Goal: Task Accomplishment & Management: Manage account settings

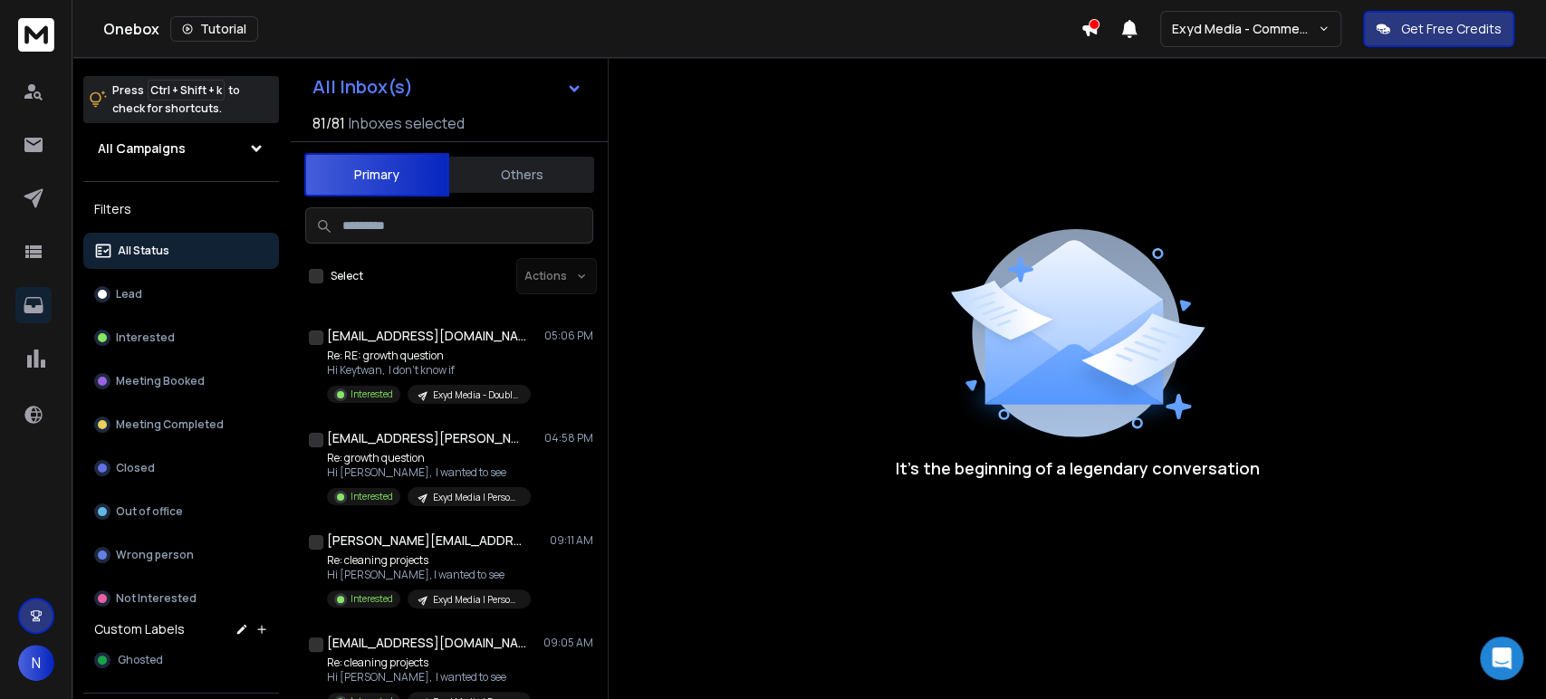
click at [529, 149] on div "All Inbox(s) 81 / 81 Inboxes selected Primary Others Select Actions kbriggs@csi…" at bounding box center [449, 407] width 317 height 699
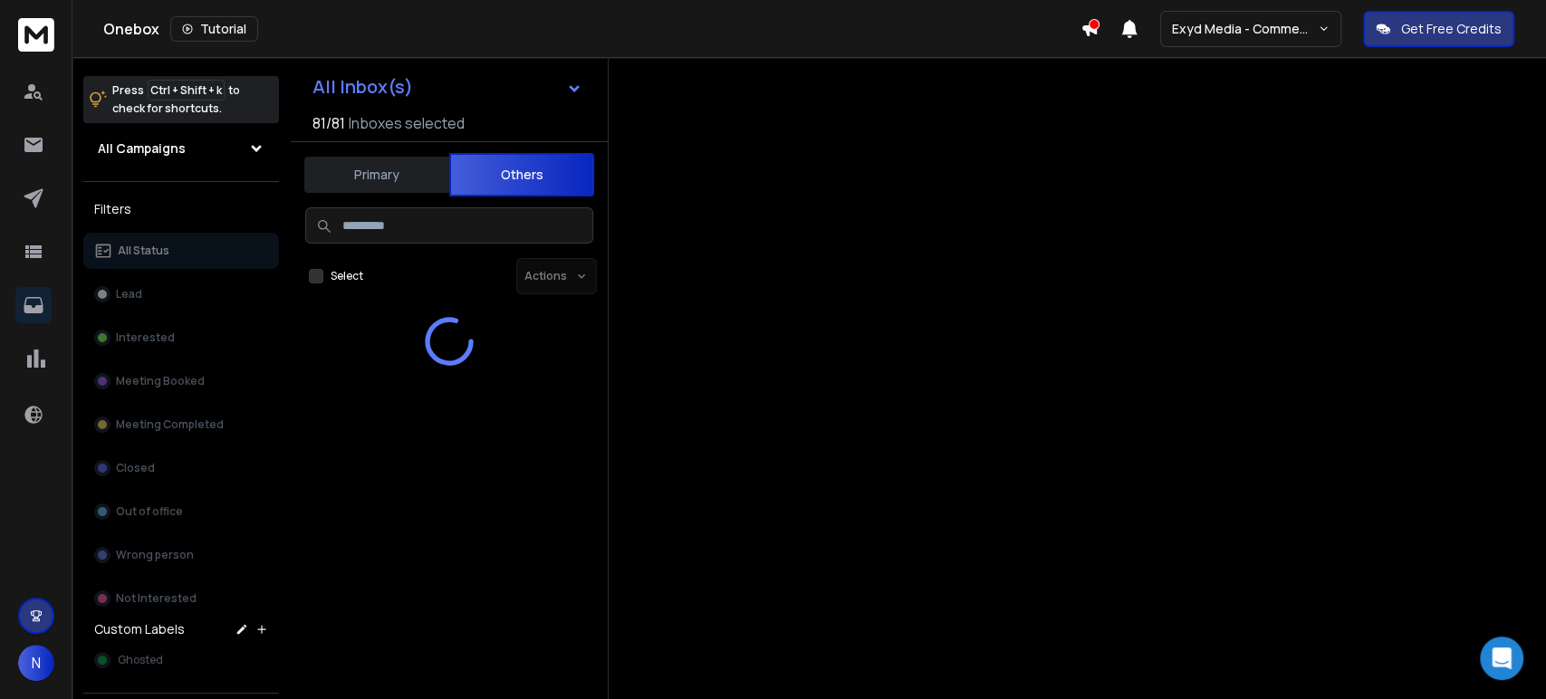
click at [529, 163] on button "Others" at bounding box center [521, 174] width 145 height 43
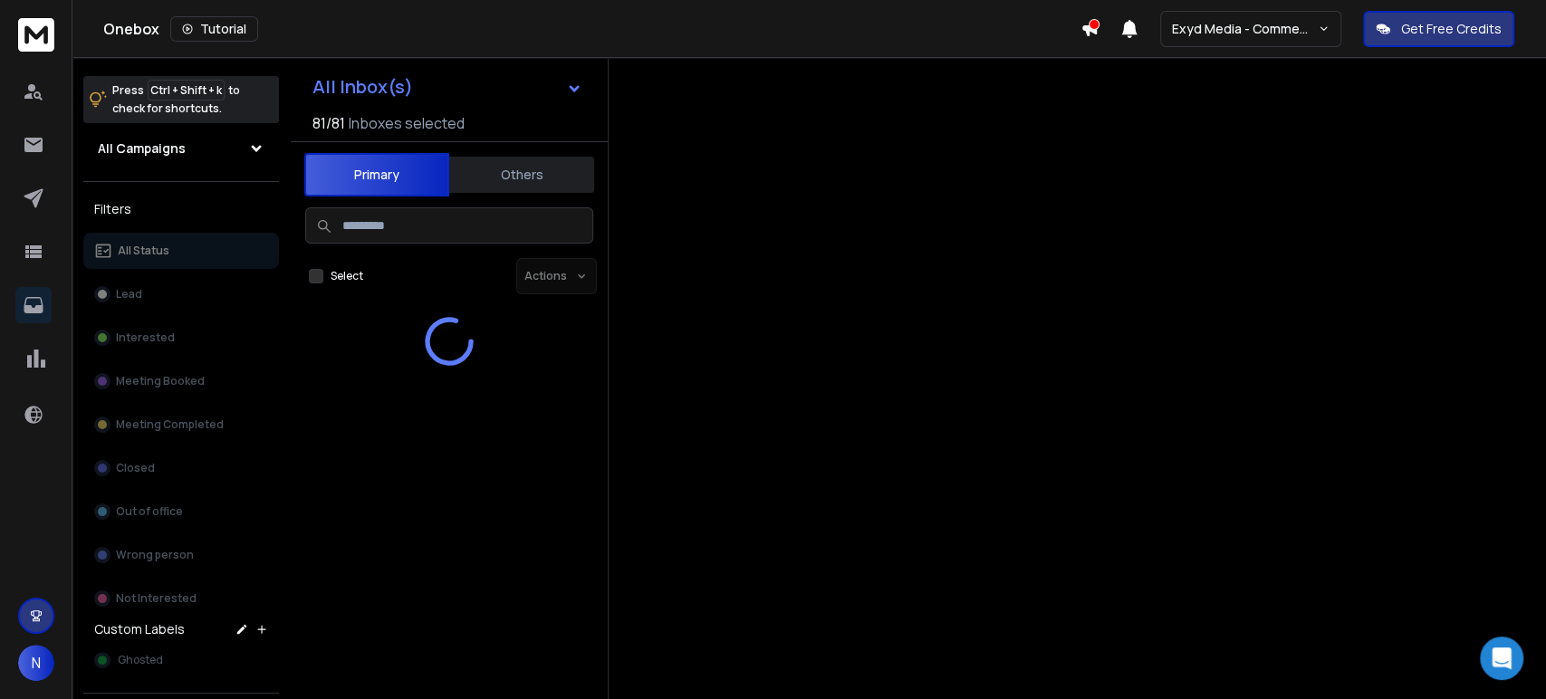
click at [374, 172] on button "Primary" at bounding box center [376, 174] width 145 height 43
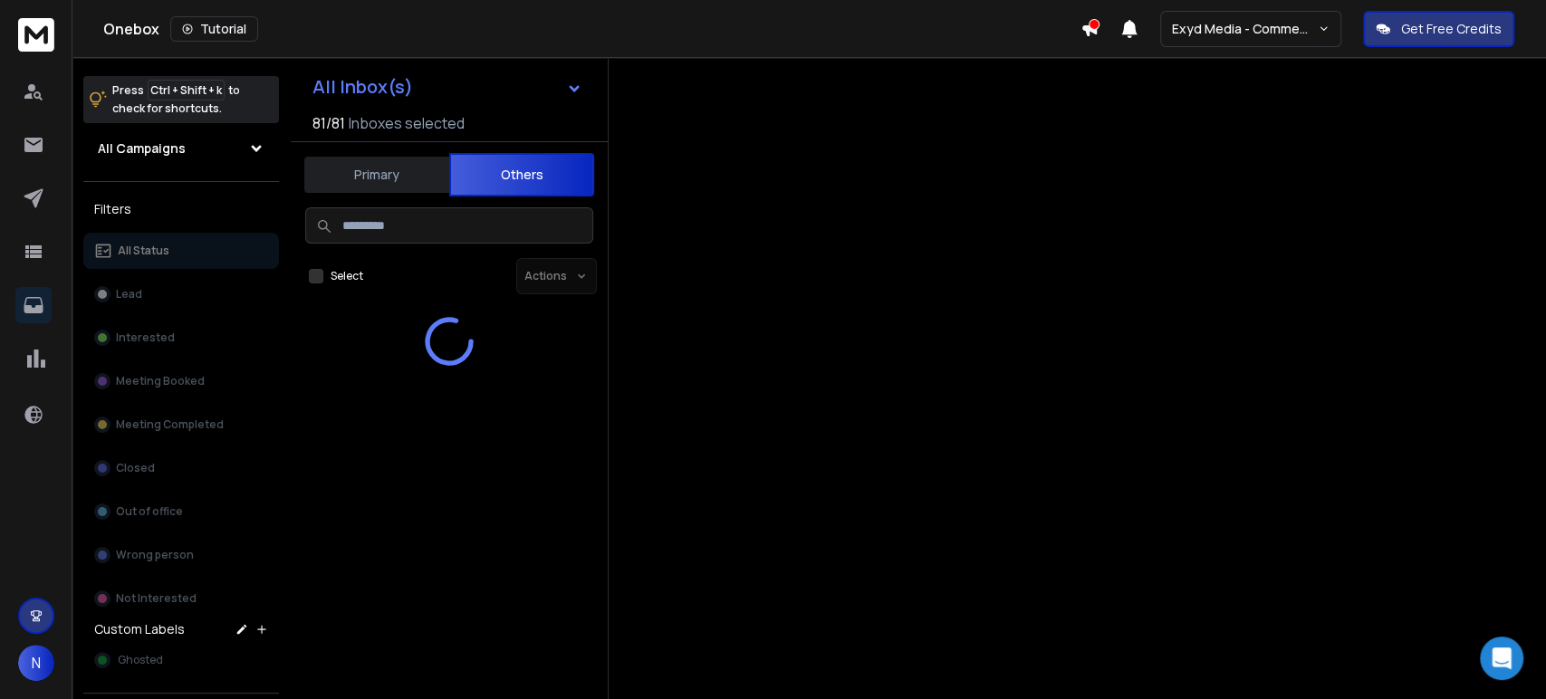
click at [473, 164] on button "Others" at bounding box center [521, 174] width 145 height 43
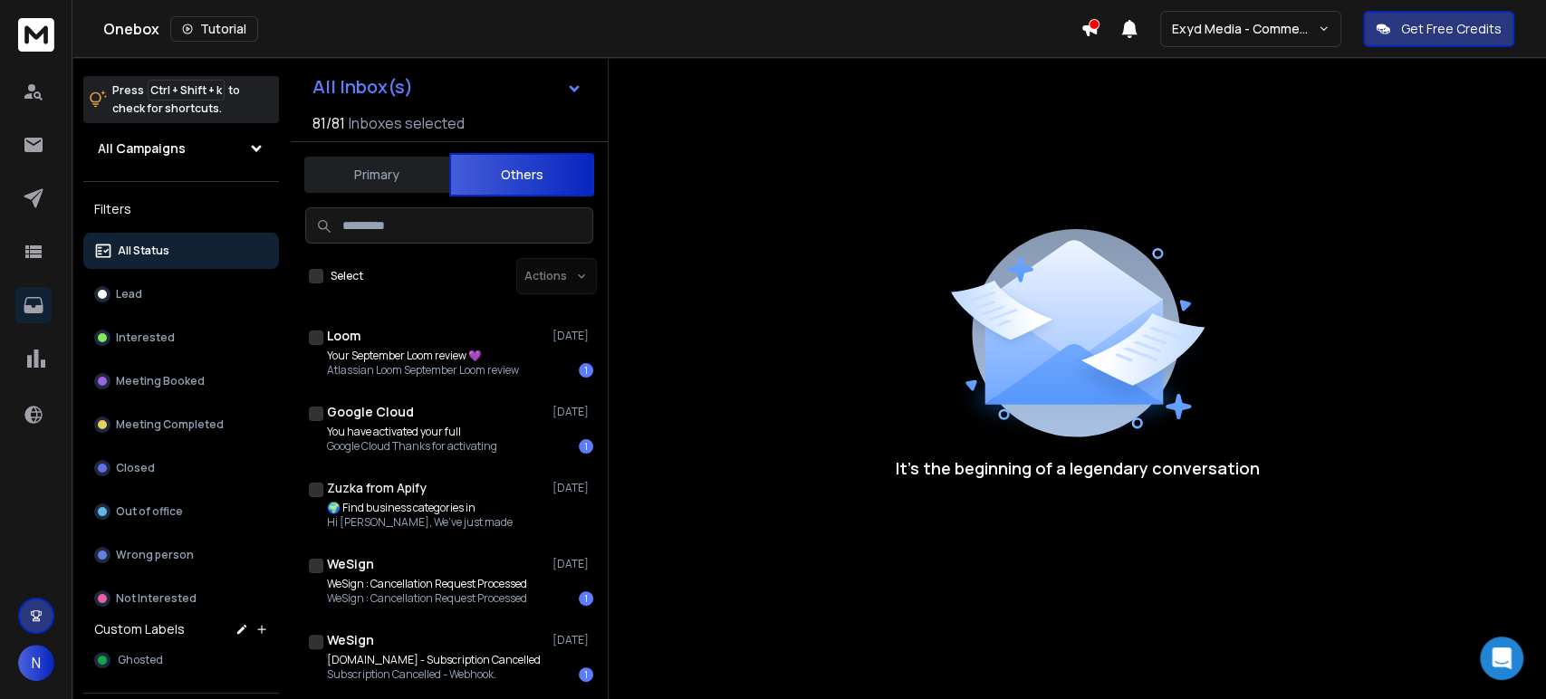
click at [359, 167] on button "Primary" at bounding box center [376, 175] width 145 height 40
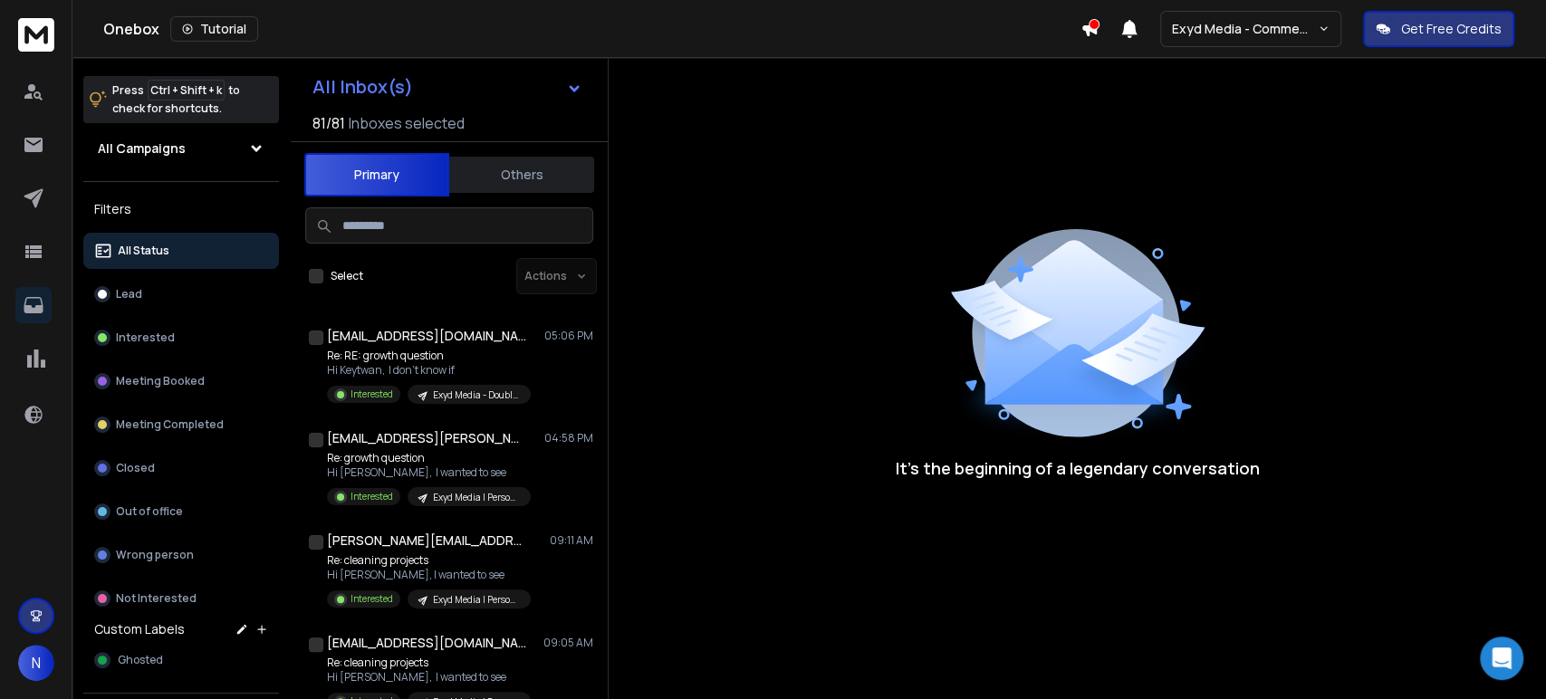
click at [510, 178] on button "Others" at bounding box center [521, 175] width 145 height 40
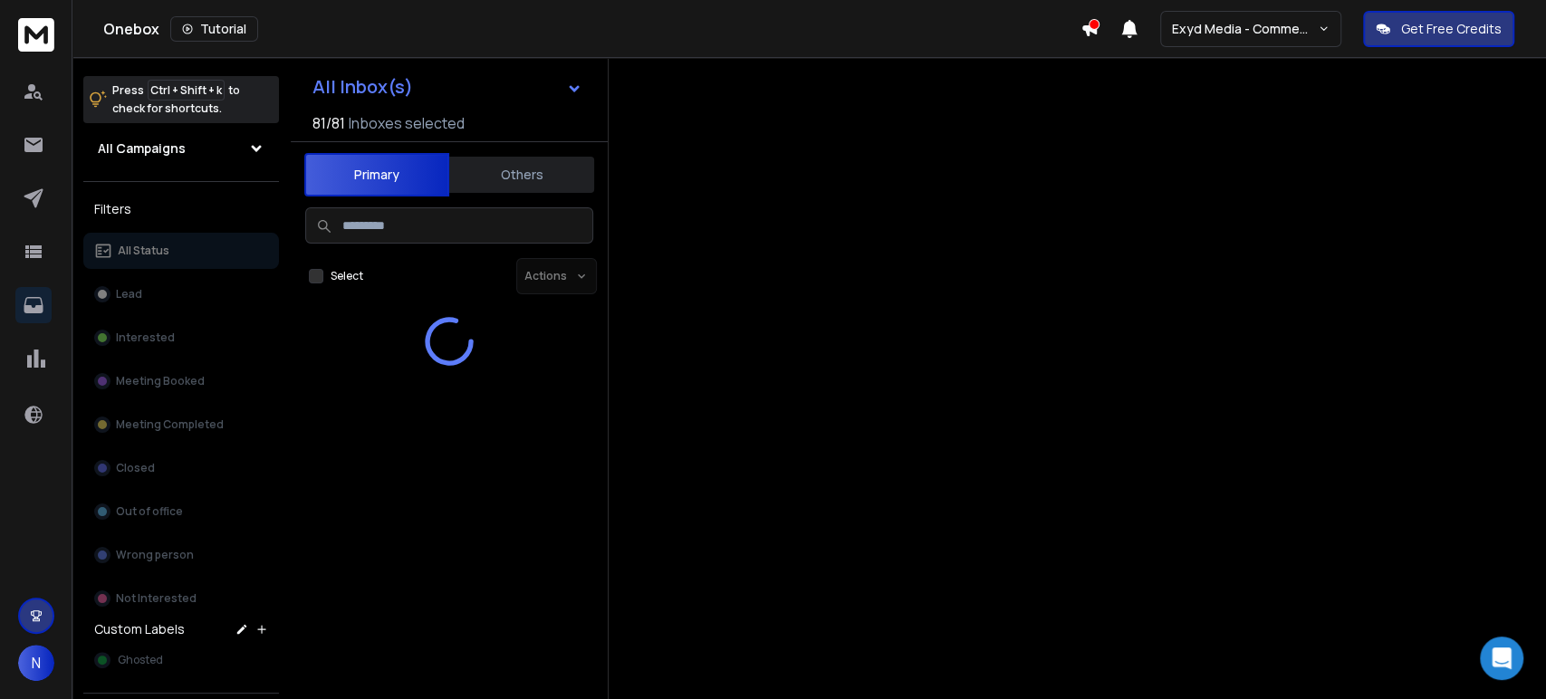
click at [433, 188] on button "Primary" at bounding box center [376, 174] width 145 height 43
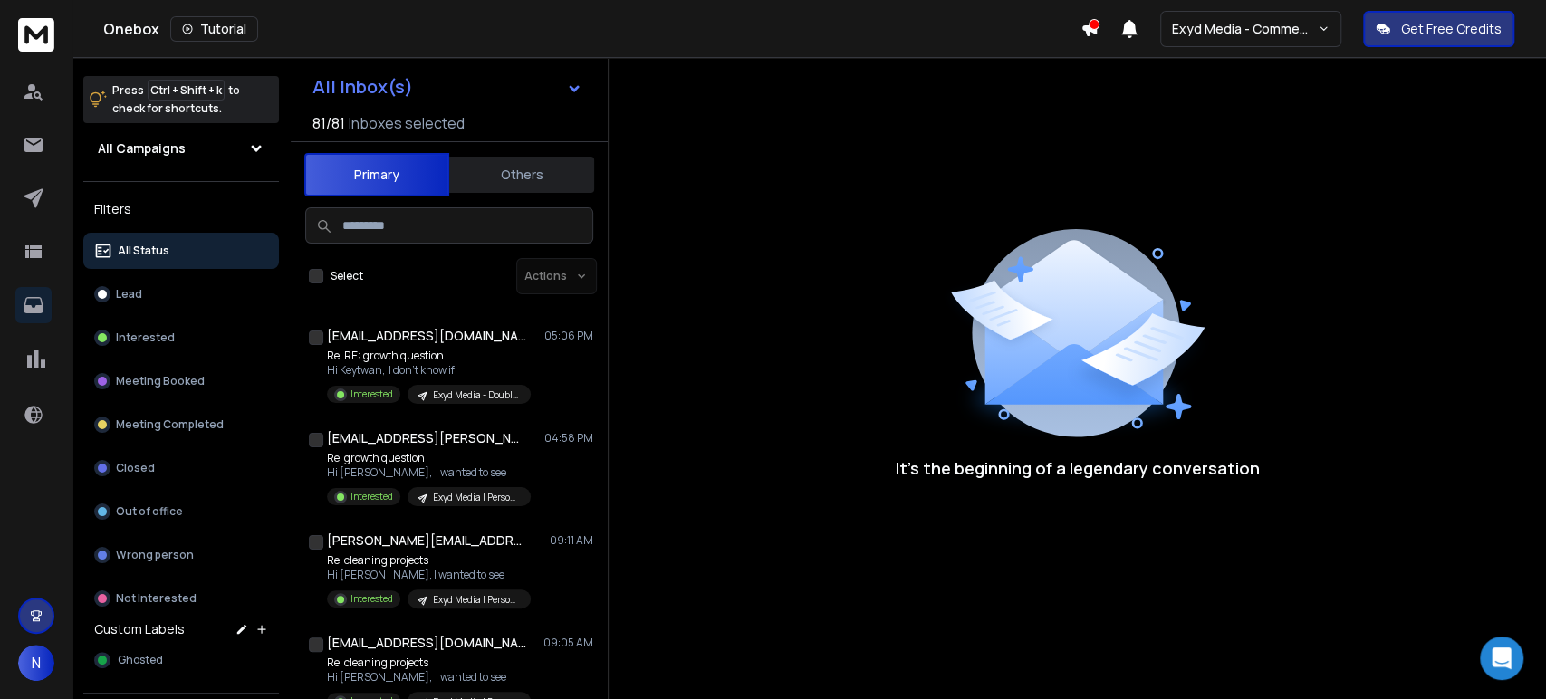
click at [526, 177] on button "Others" at bounding box center [521, 175] width 145 height 40
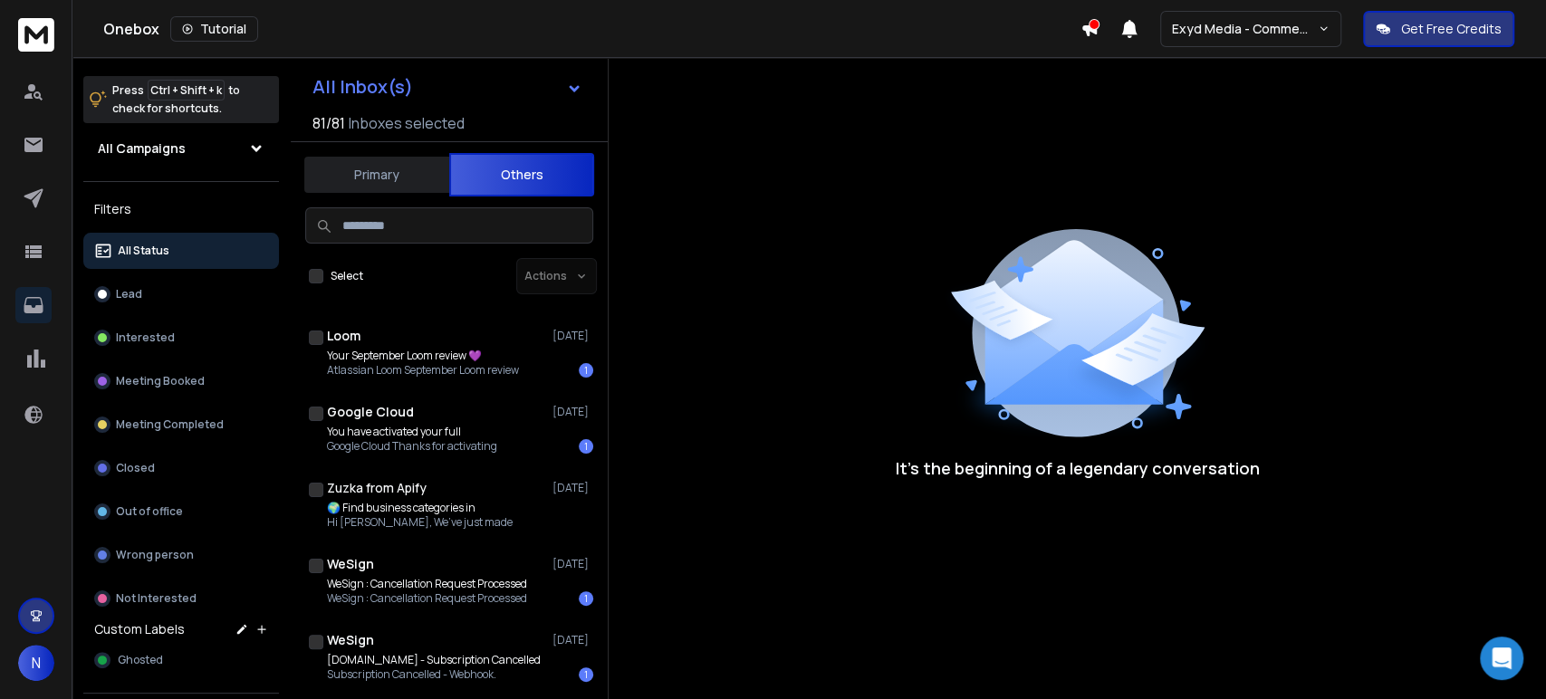
click at [410, 197] on div "Primary Others Select Actions Loom 11 Oct Your September Loom review 💜 Atlassia…" at bounding box center [449, 493] width 317 height 673
click at [391, 196] on div "Primary Others Select Actions Loom 11 Oct Your September Loom review 💜 Atlassia…" at bounding box center [449, 493] width 317 height 673
click at [358, 176] on button "Primary" at bounding box center [376, 175] width 145 height 40
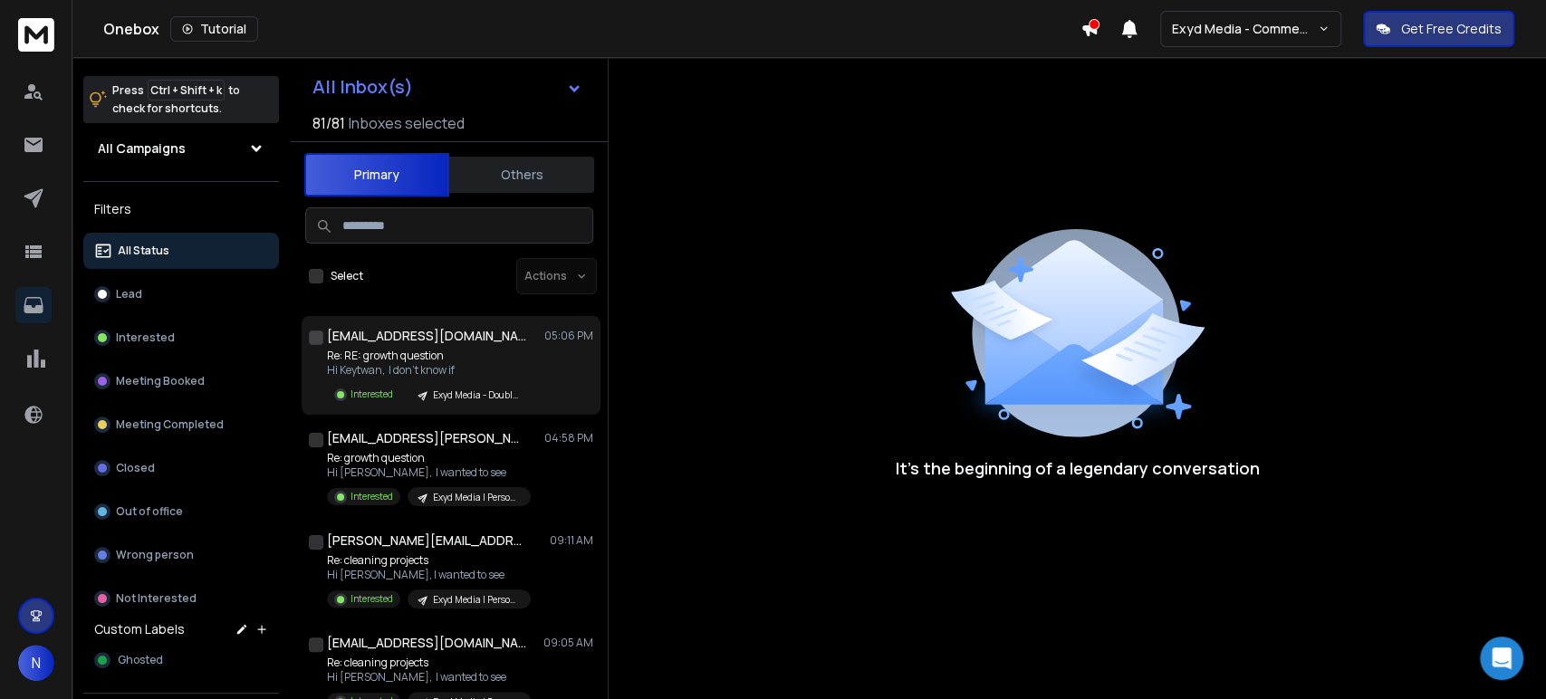
click at [532, 352] on div "Re: RE: growth question Hi Keytwan, I don't know if Interested Exyd Media - Dou…" at bounding box center [460, 376] width 266 height 55
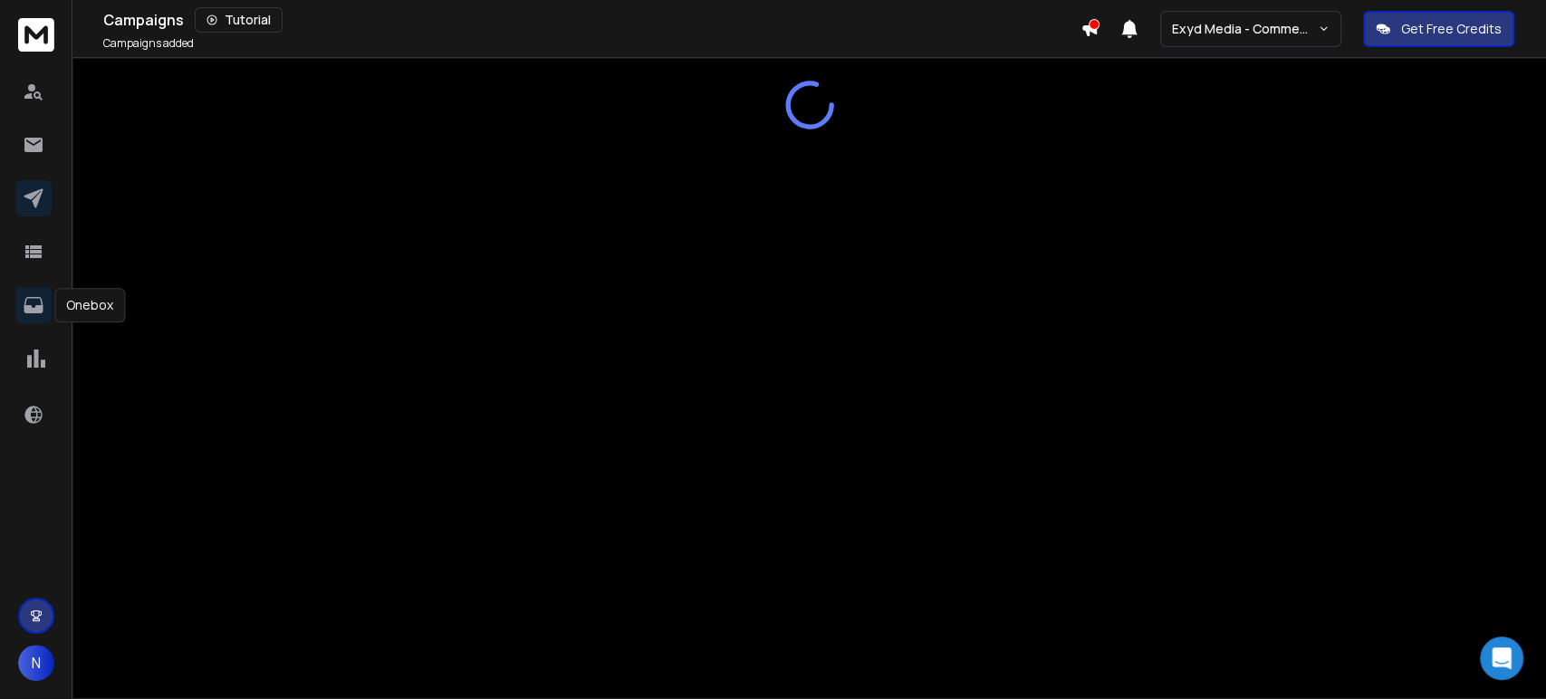
click at [36, 309] on icon at bounding box center [33, 305] width 19 height 16
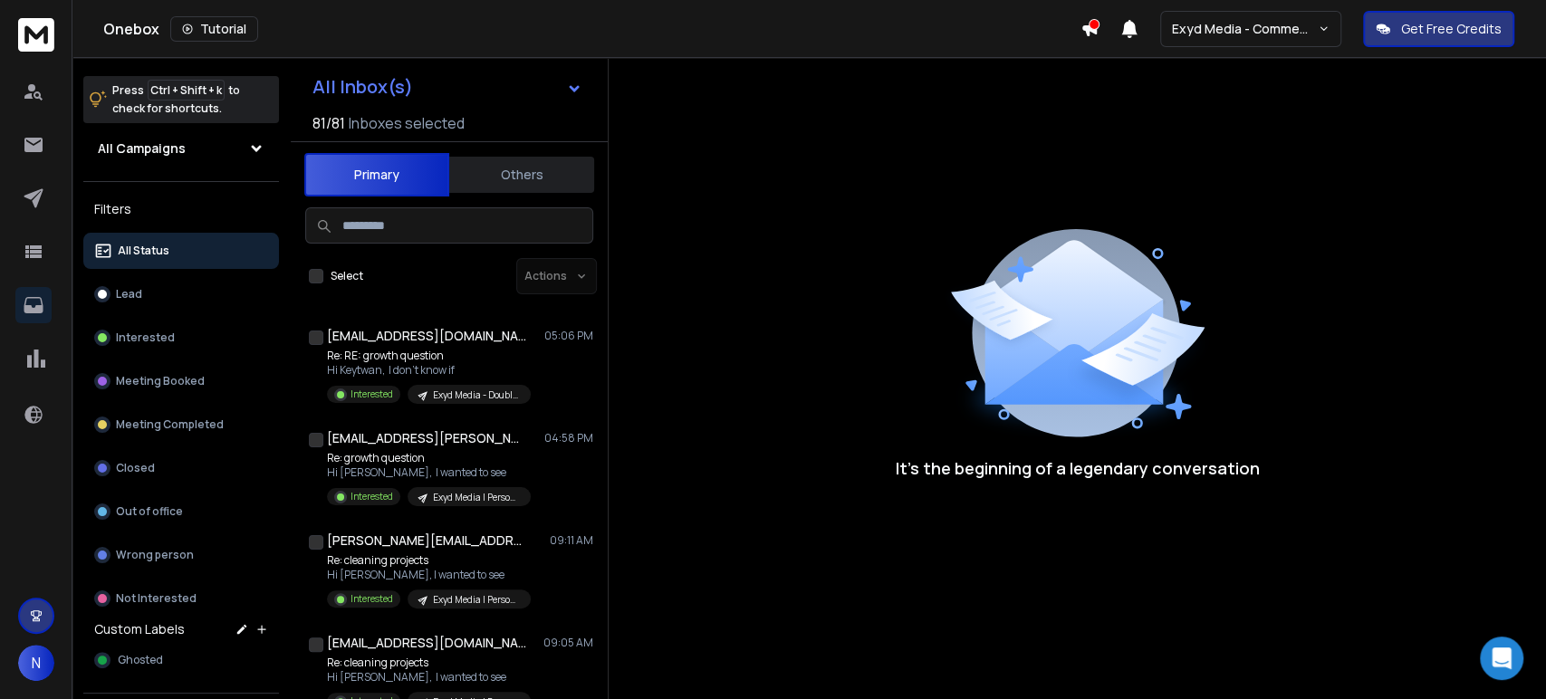
click at [496, 194] on button "Others" at bounding box center [521, 175] width 145 height 40
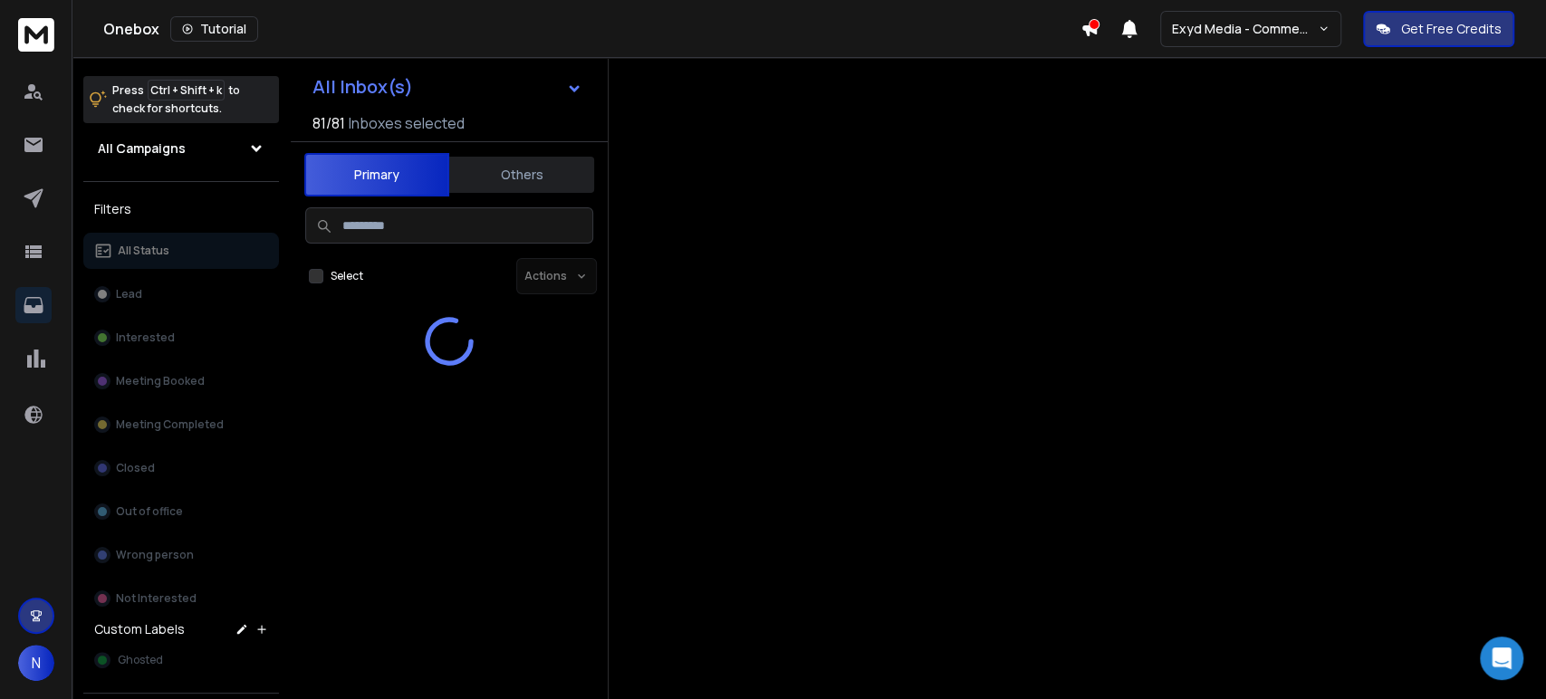
click at [391, 187] on button "Primary" at bounding box center [376, 174] width 145 height 43
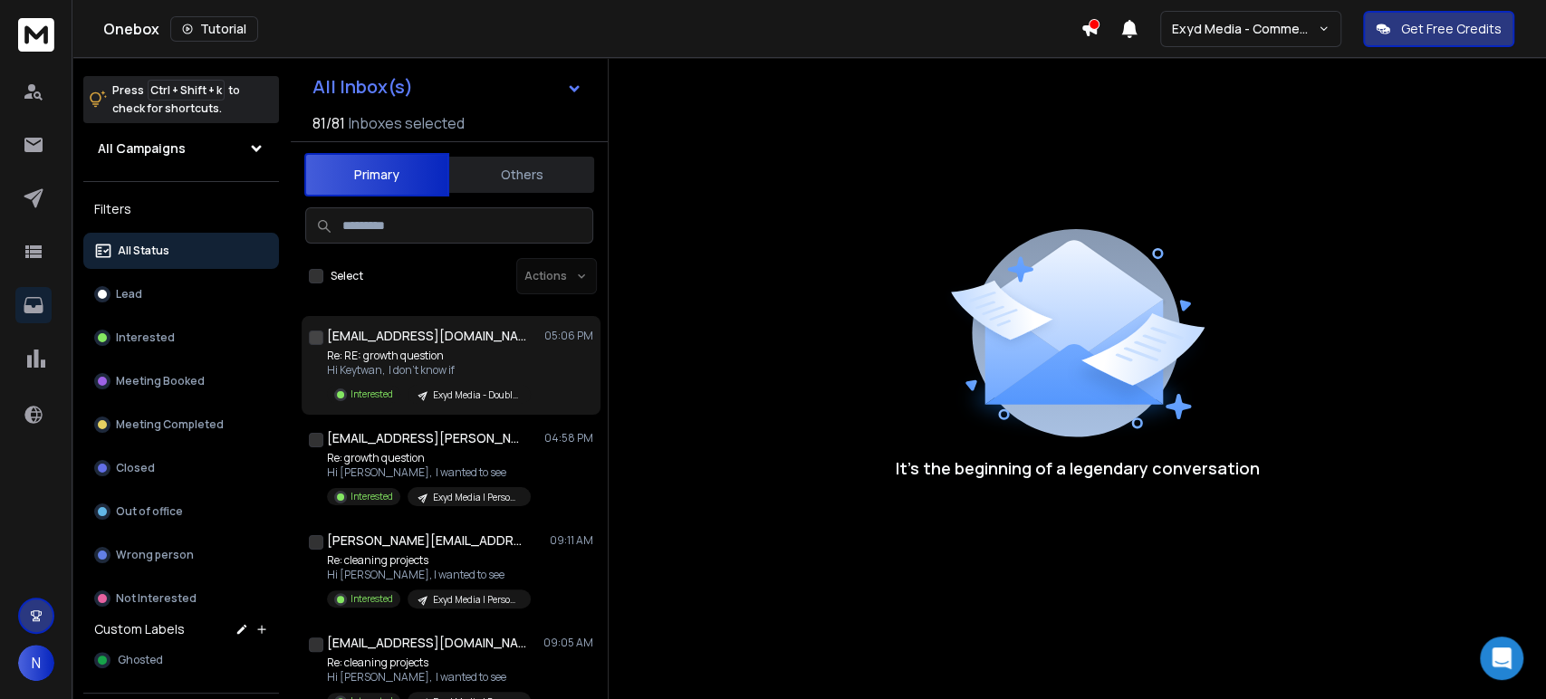
click at [529, 357] on p "Re: RE: growth question" at bounding box center [429, 356] width 204 height 14
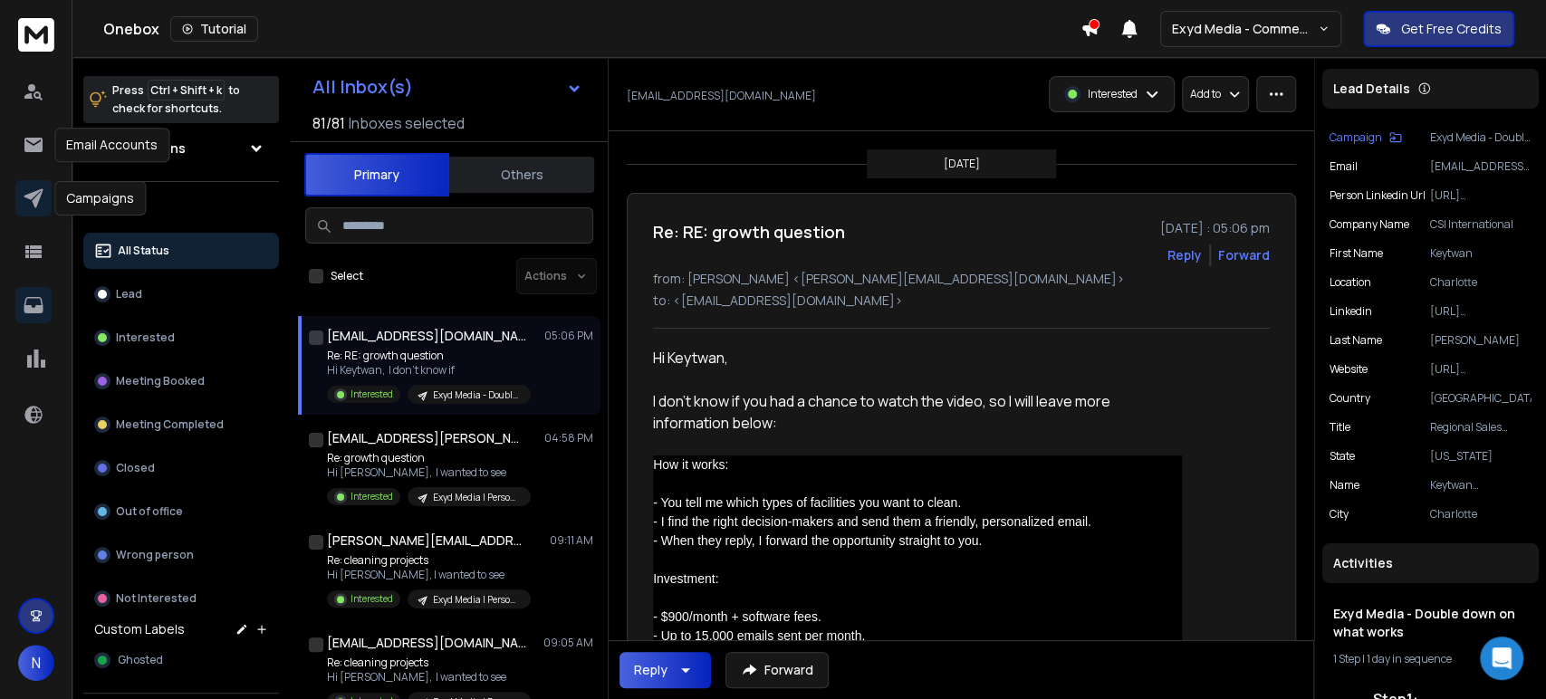
click at [36, 184] on link at bounding box center [33, 198] width 36 height 36
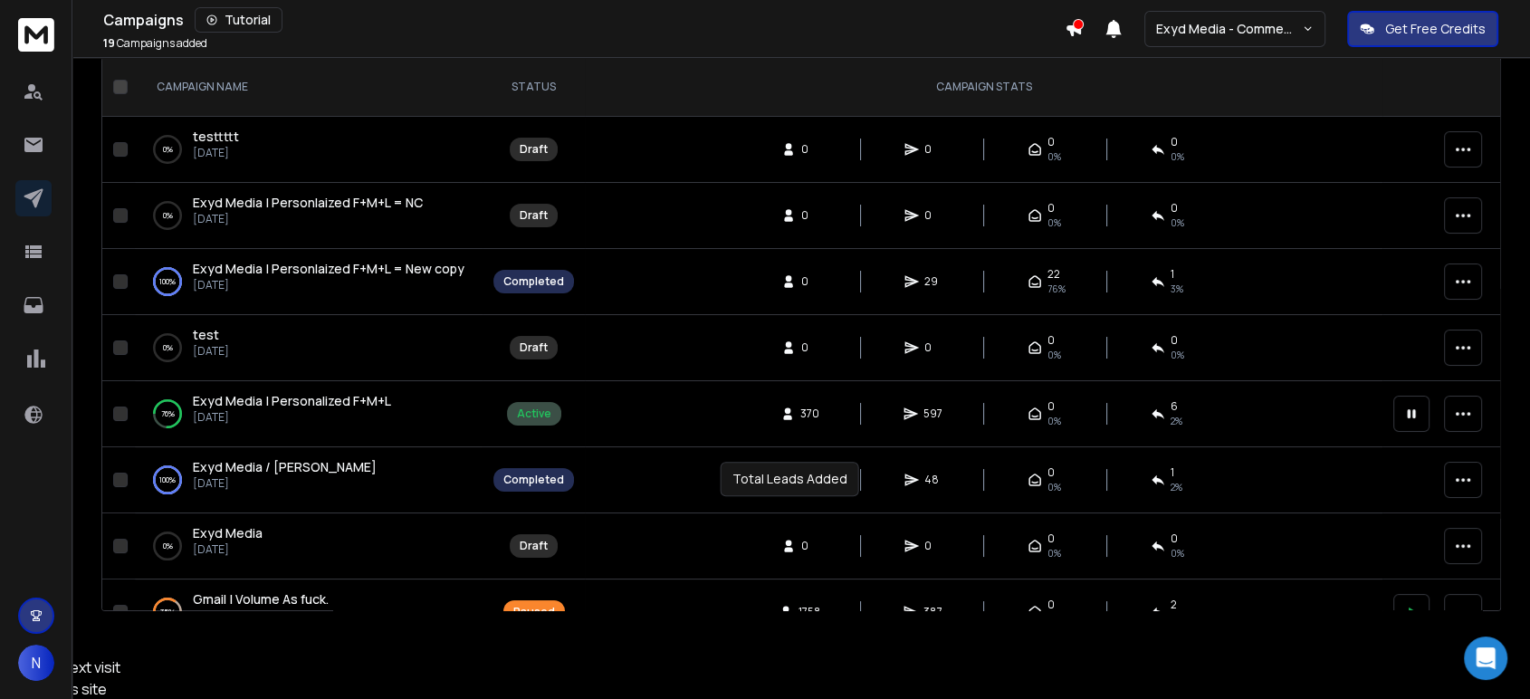
scroll to position [94, 0]
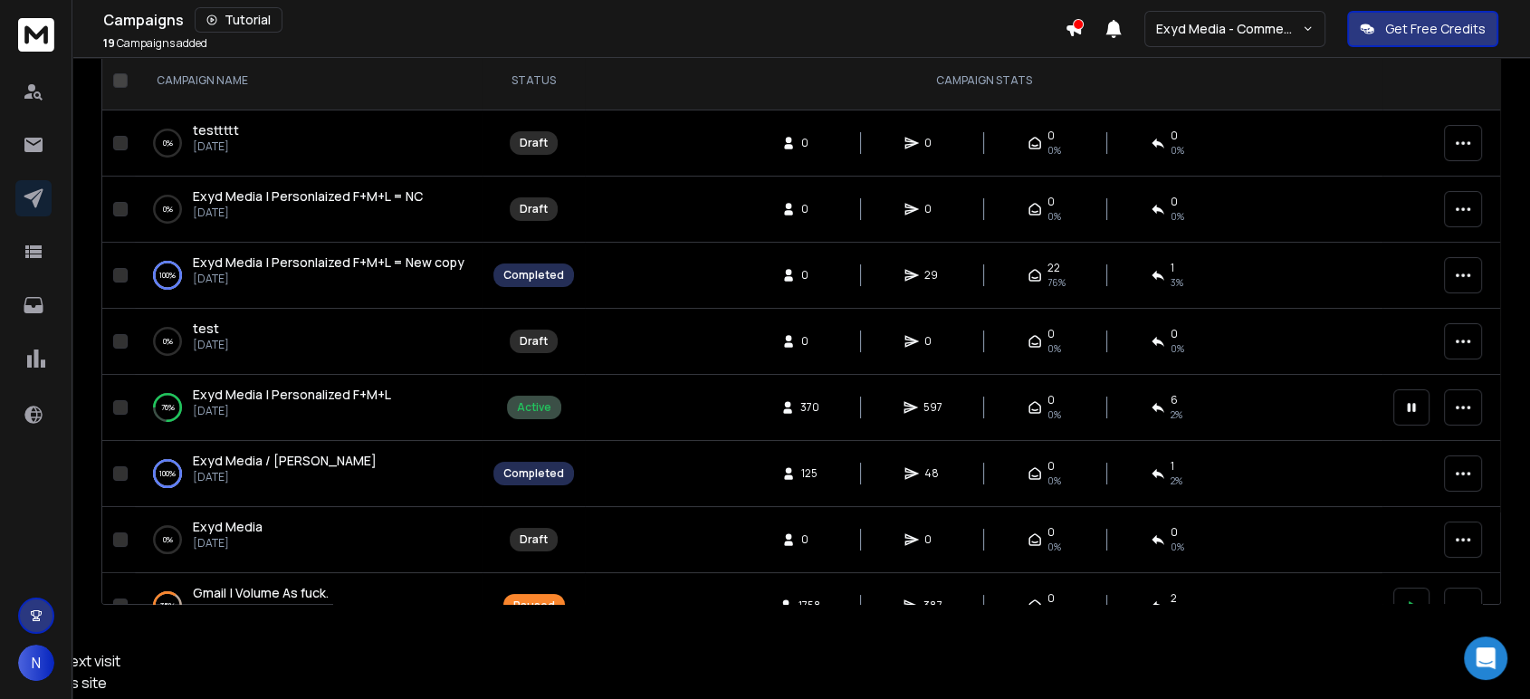
click at [323, 192] on span "Exyd Media | Personlaized F+M+L = NC" at bounding box center [308, 195] width 230 height 17
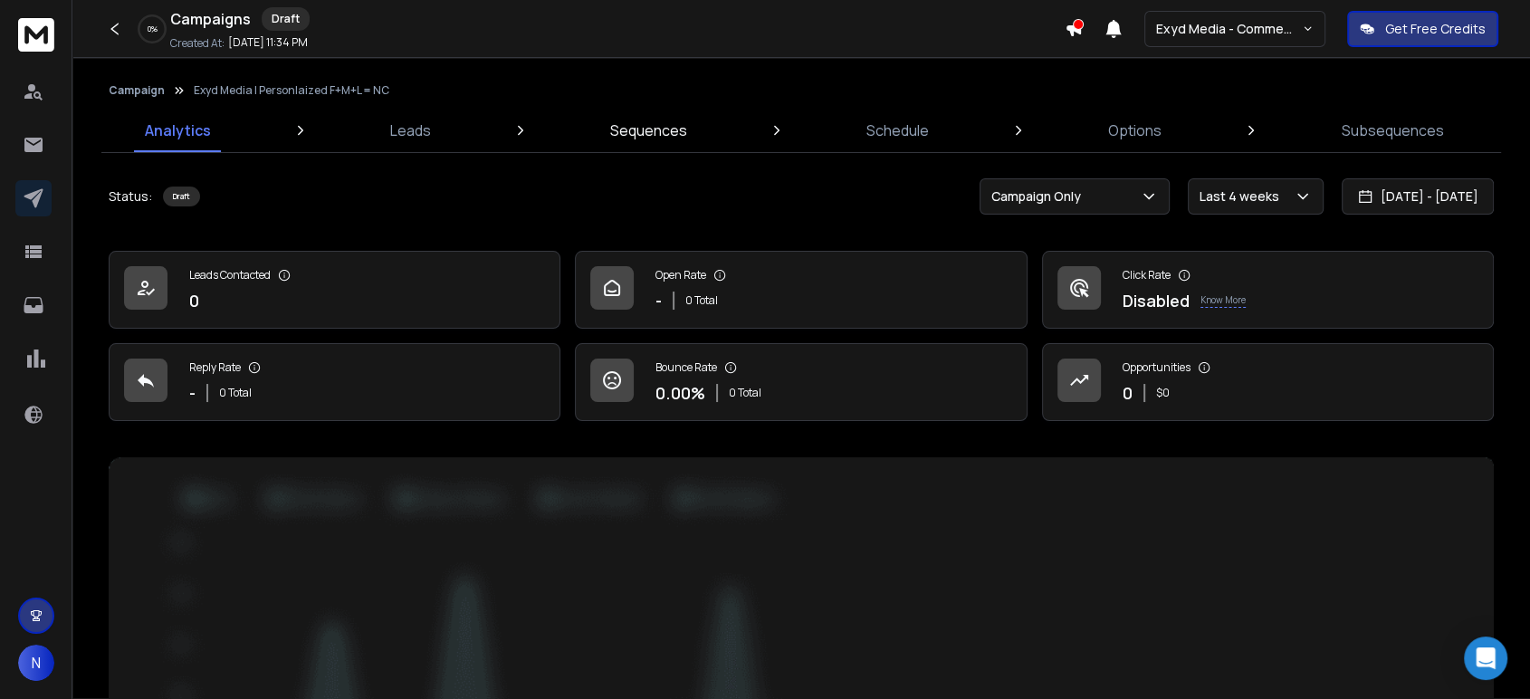
click at [630, 123] on p "Sequences" at bounding box center [648, 131] width 77 height 22
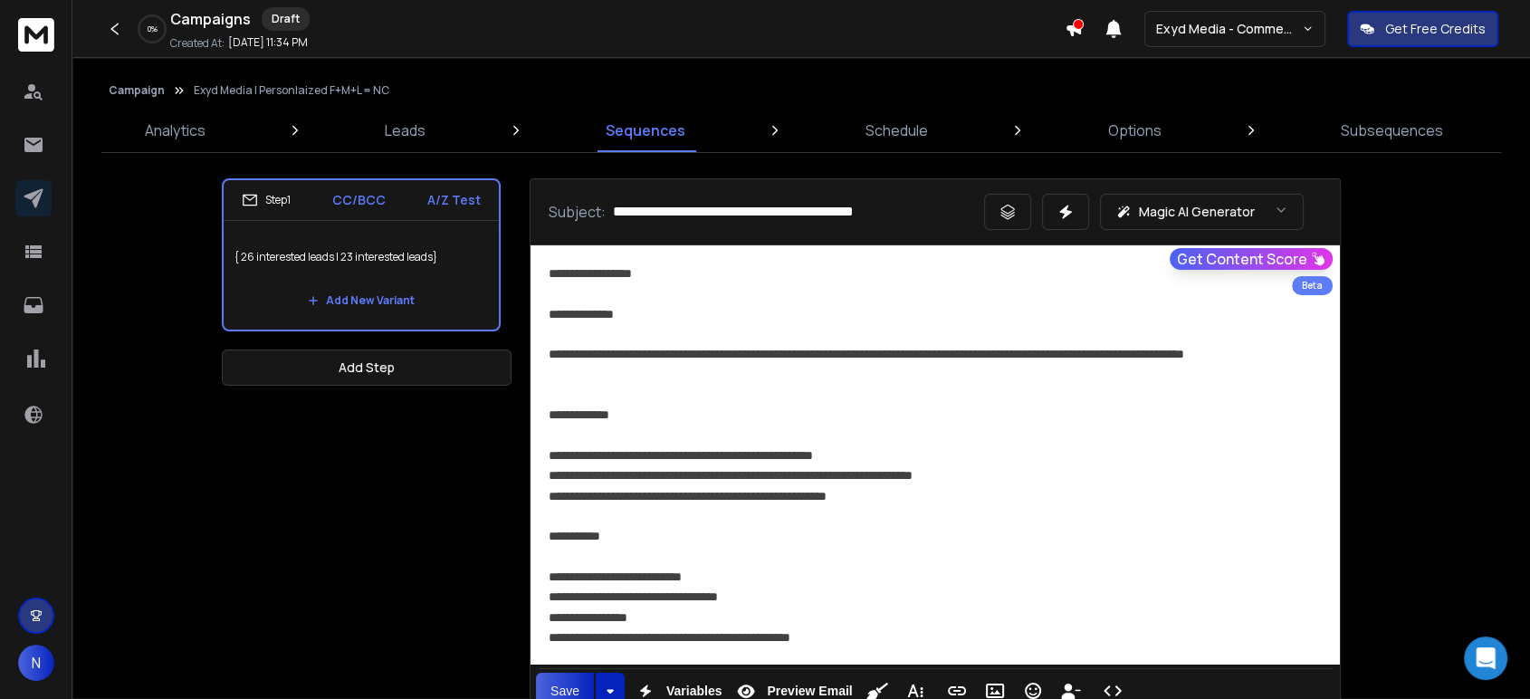
click at [472, 136] on div "Analytics Leads Sequences Schedule Options Subsequences" at bounding box center [793, 130] width 1385 height 43
click at [456, 133] on div "Analytics Leads Sequences Schedule Options Subsequences" at bounding box center [793, 130] width 1385 height 43
click at [430, 129] on link "Leads" at bounding box center [405, 130] width 62 height 43
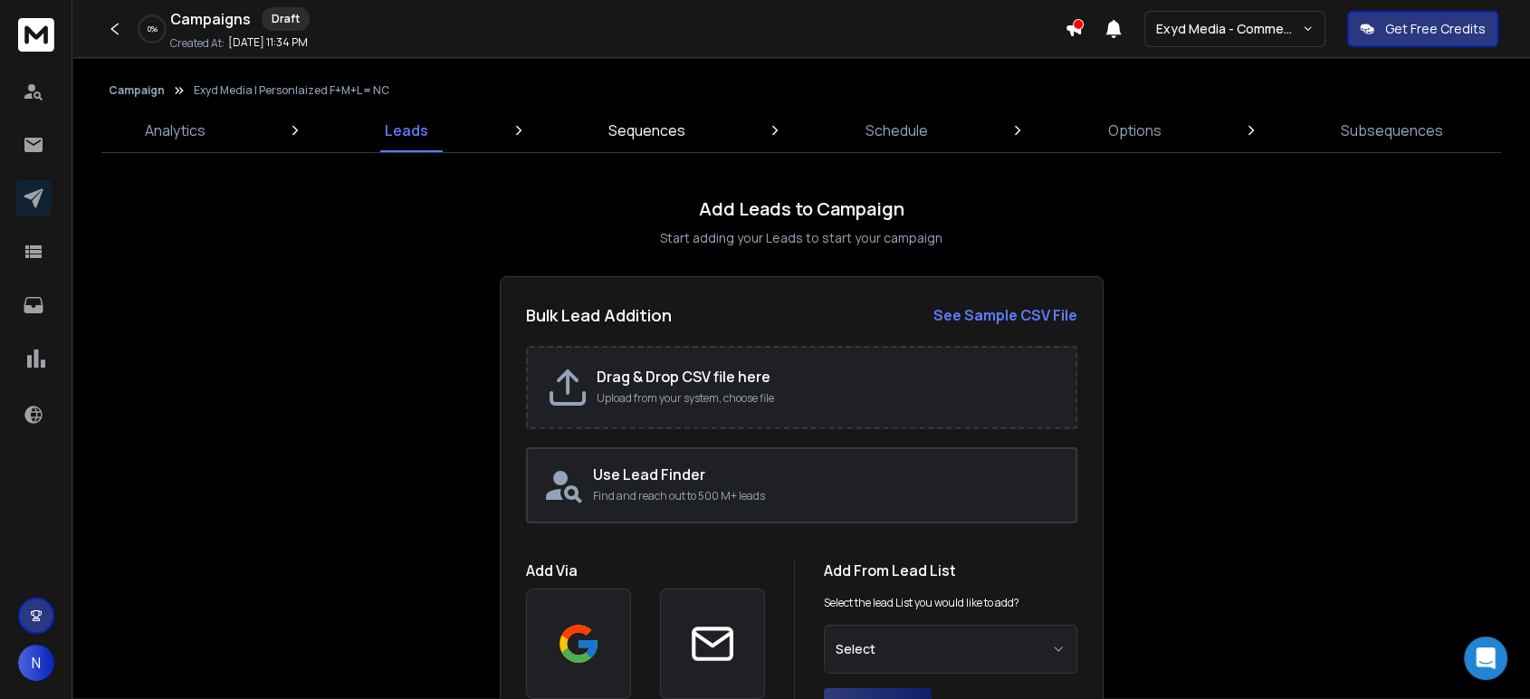
click at [634, 136] on p "Sequences" at bounding box center [646, 131] width 77 height 22
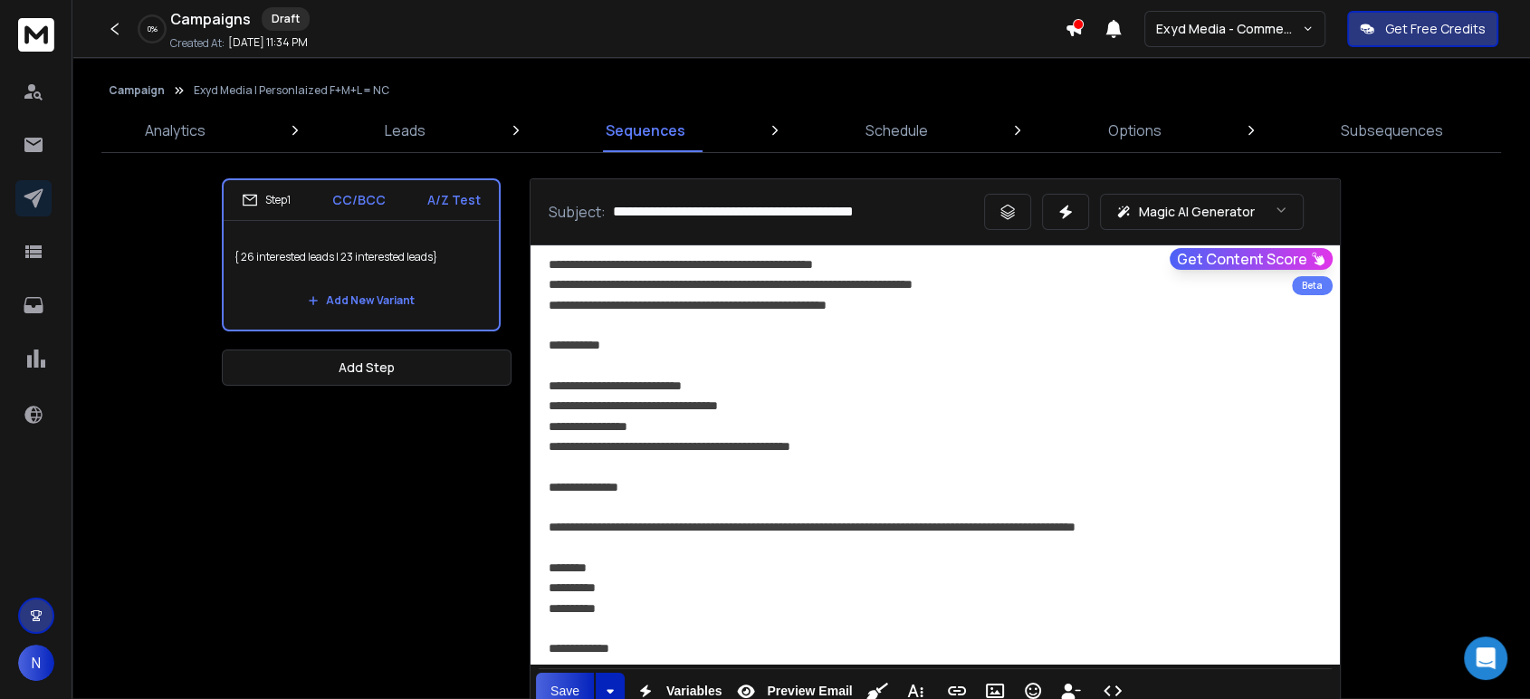
scroll to position [225, 0]
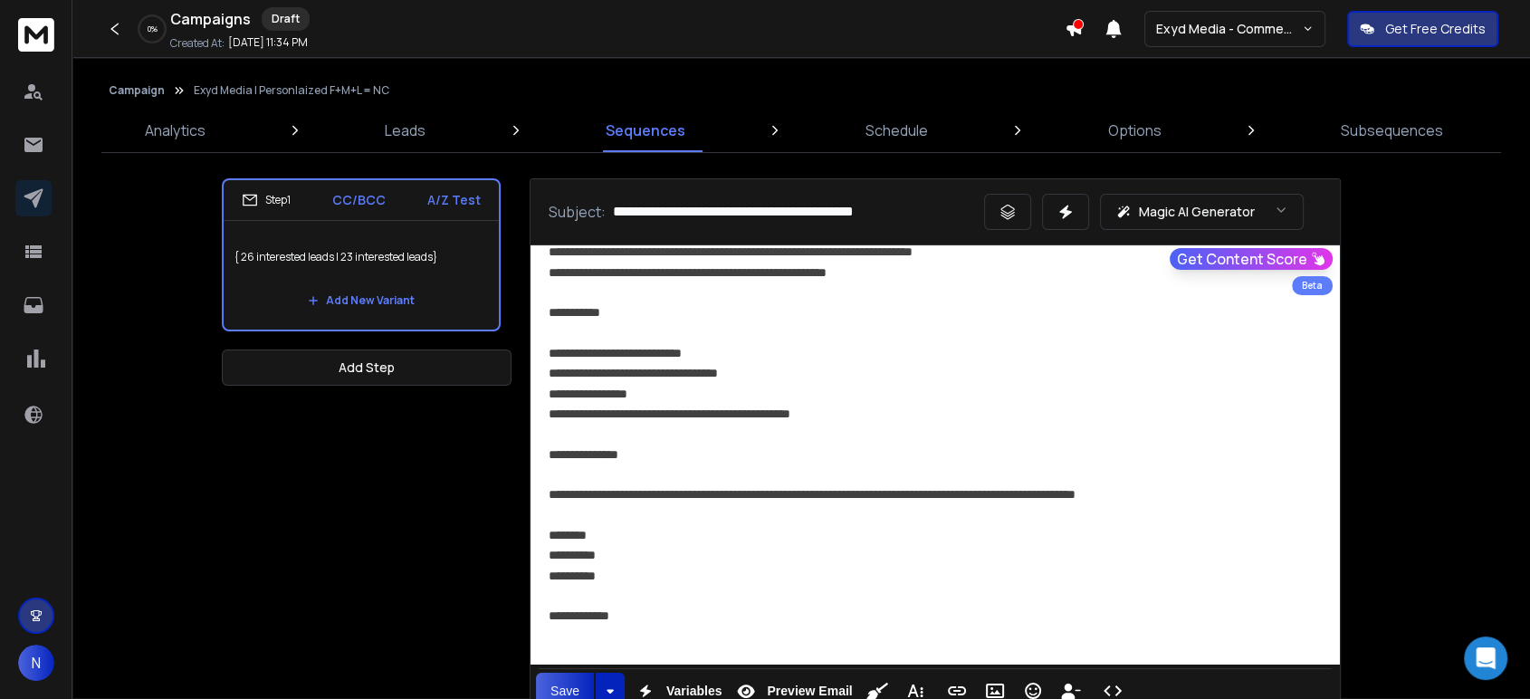
click at [633, 522] on div at bounding box center [935, 515] width 773 height 20
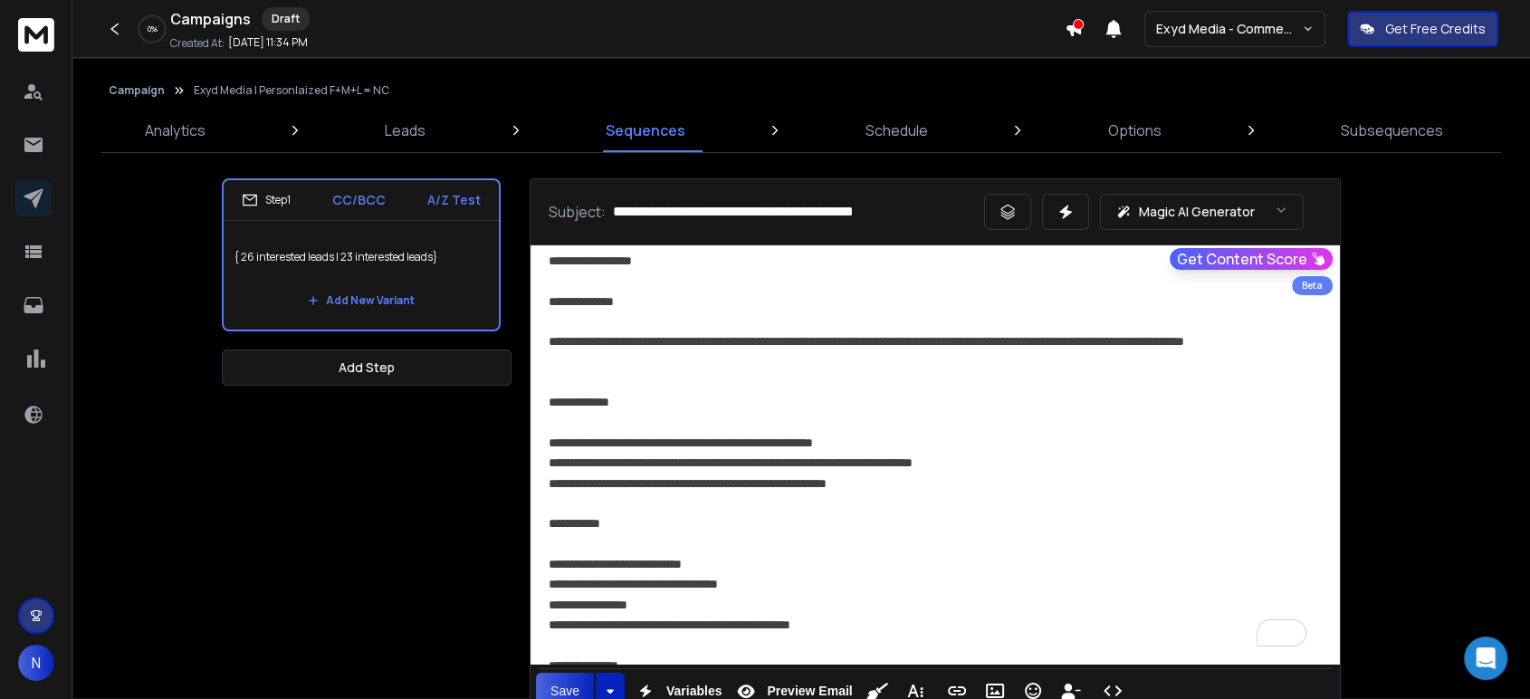
scroll to position [0, 0]
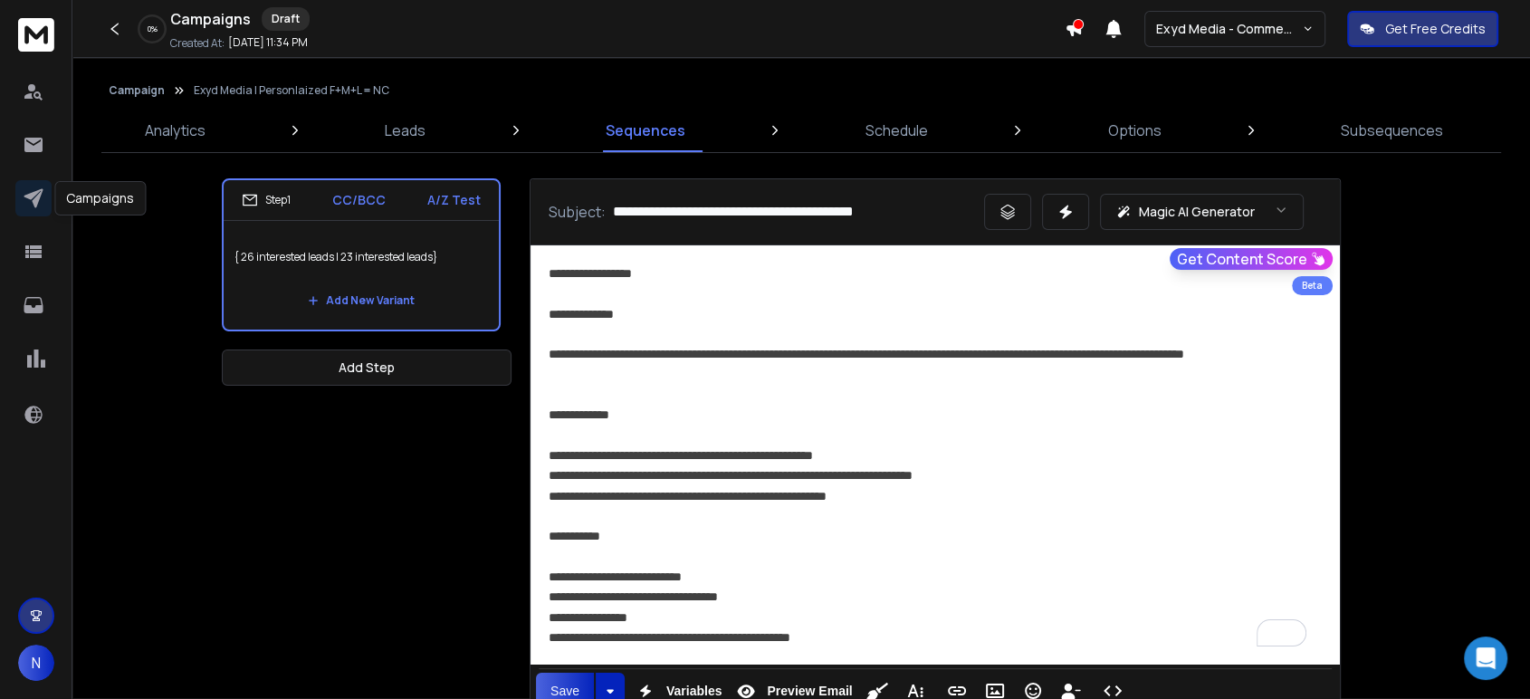
click at [36, 194] on icon at bounding box center [33, 198] width 19 height 19
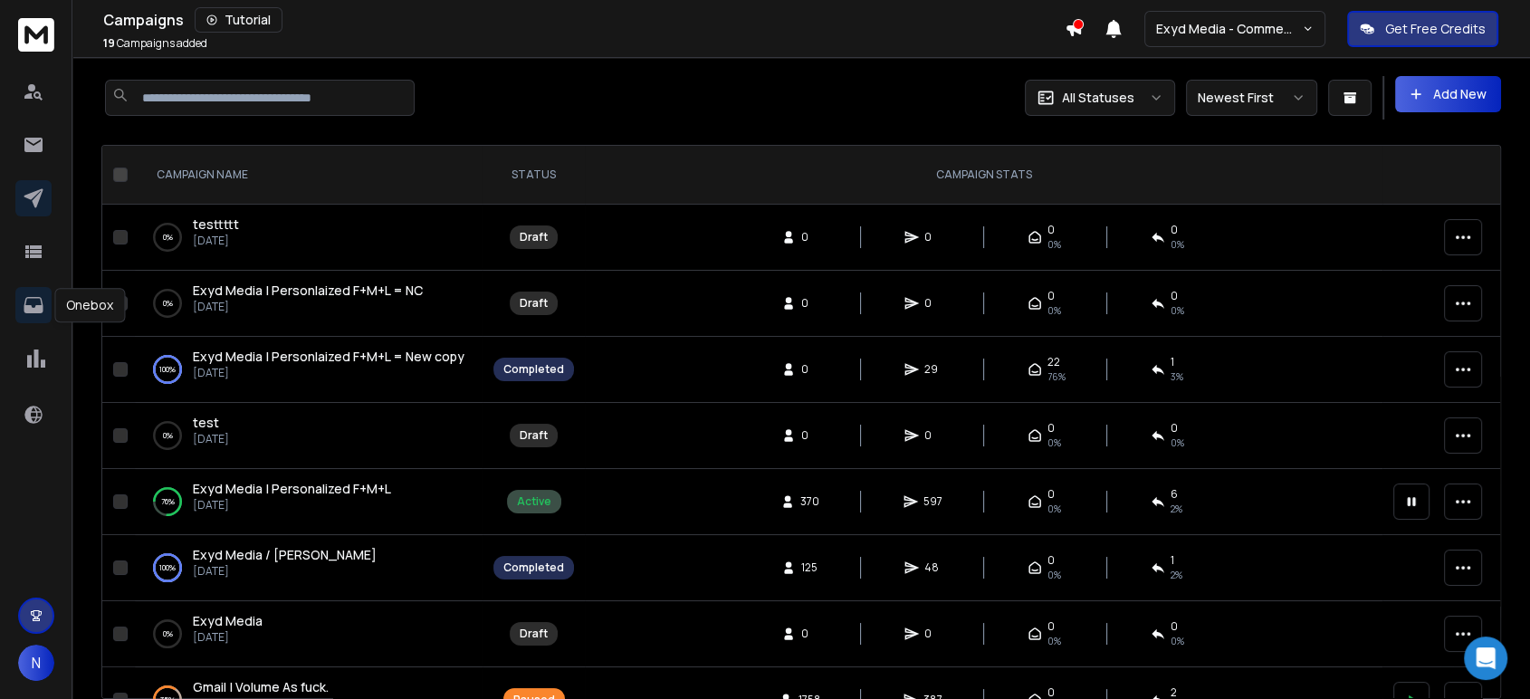
click at [38, 309] on icon at bounding box center [33, 305] width 19 height 16
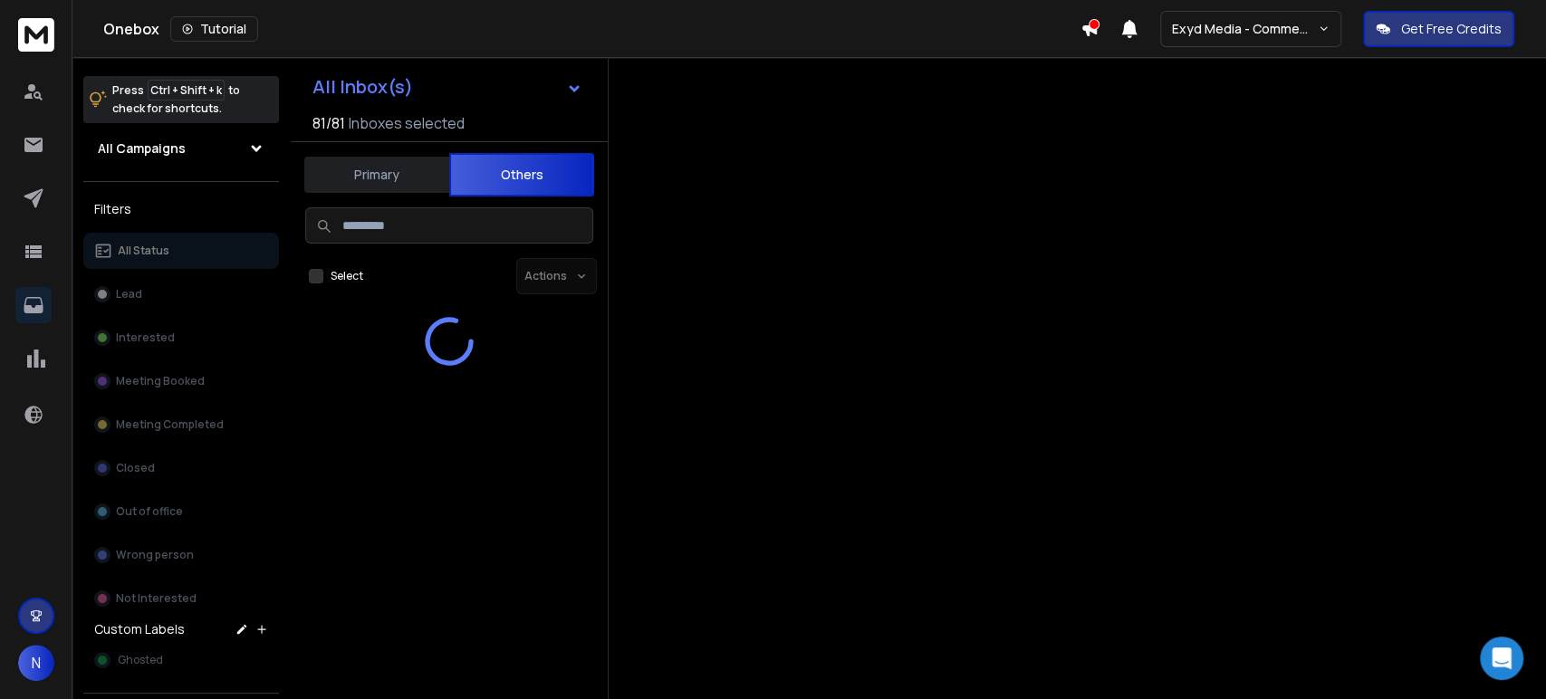
click at [487, 177] on button "Others" at bounding box center [521, 174] width 145 height 43
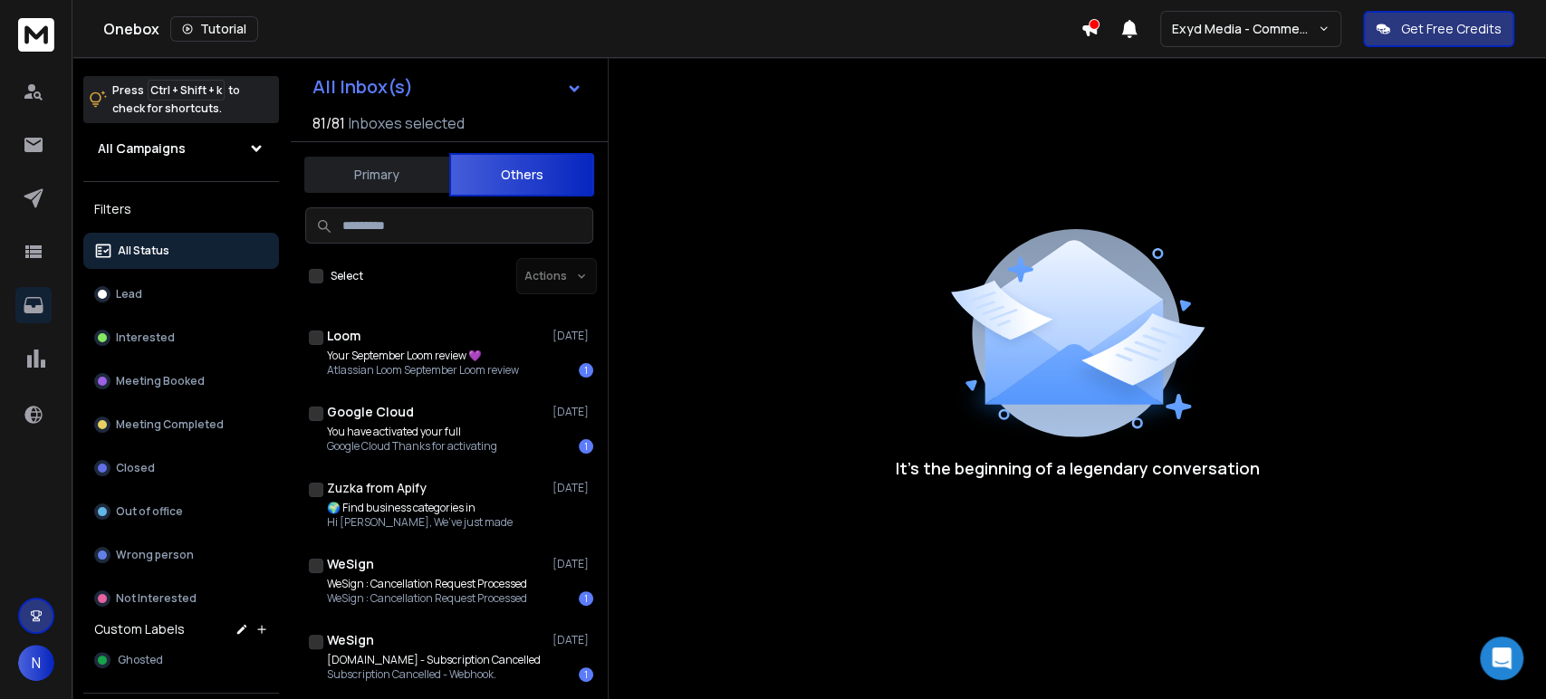
click at [376, 167] on button "Primary" at bounding box center [376, 175] width 145 height 40
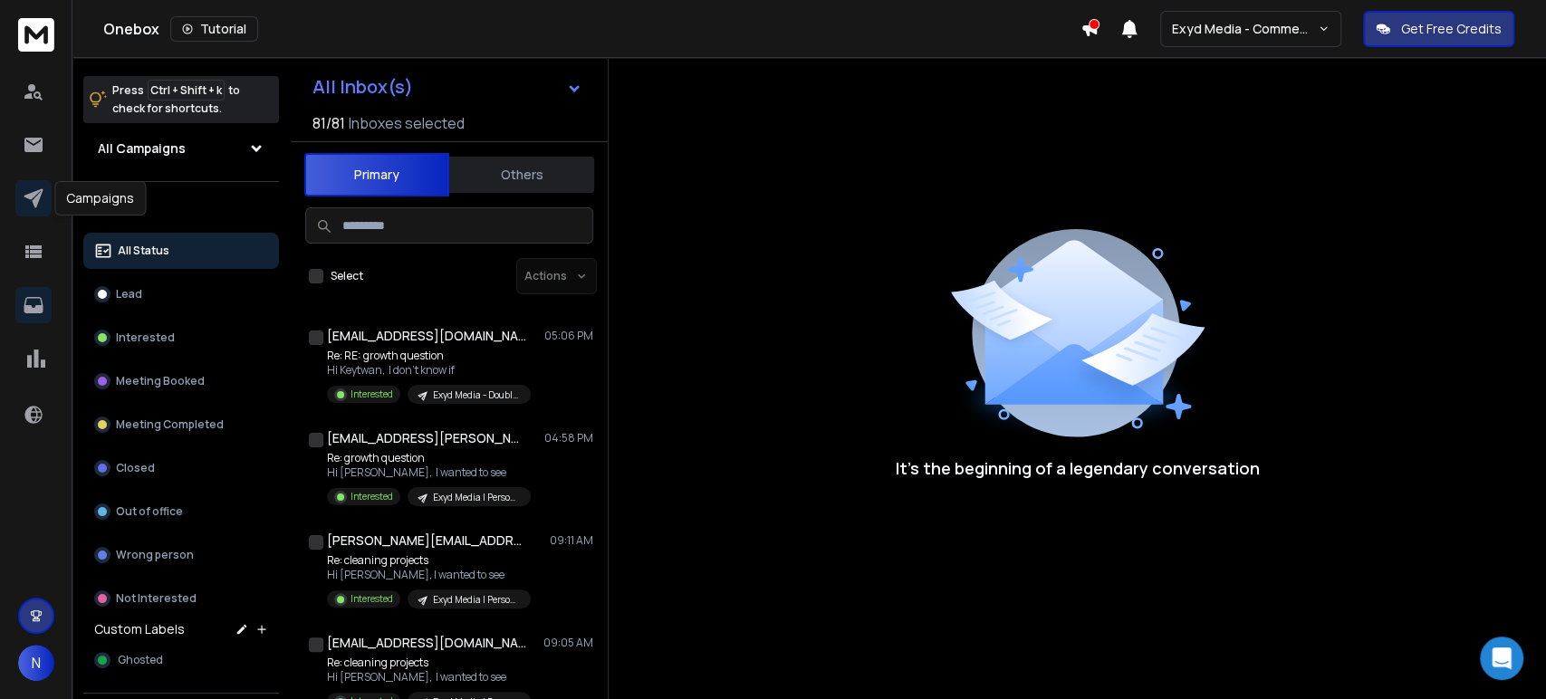
click at [24, 186] on link at bounding box center [33, 198] width 36 height 36
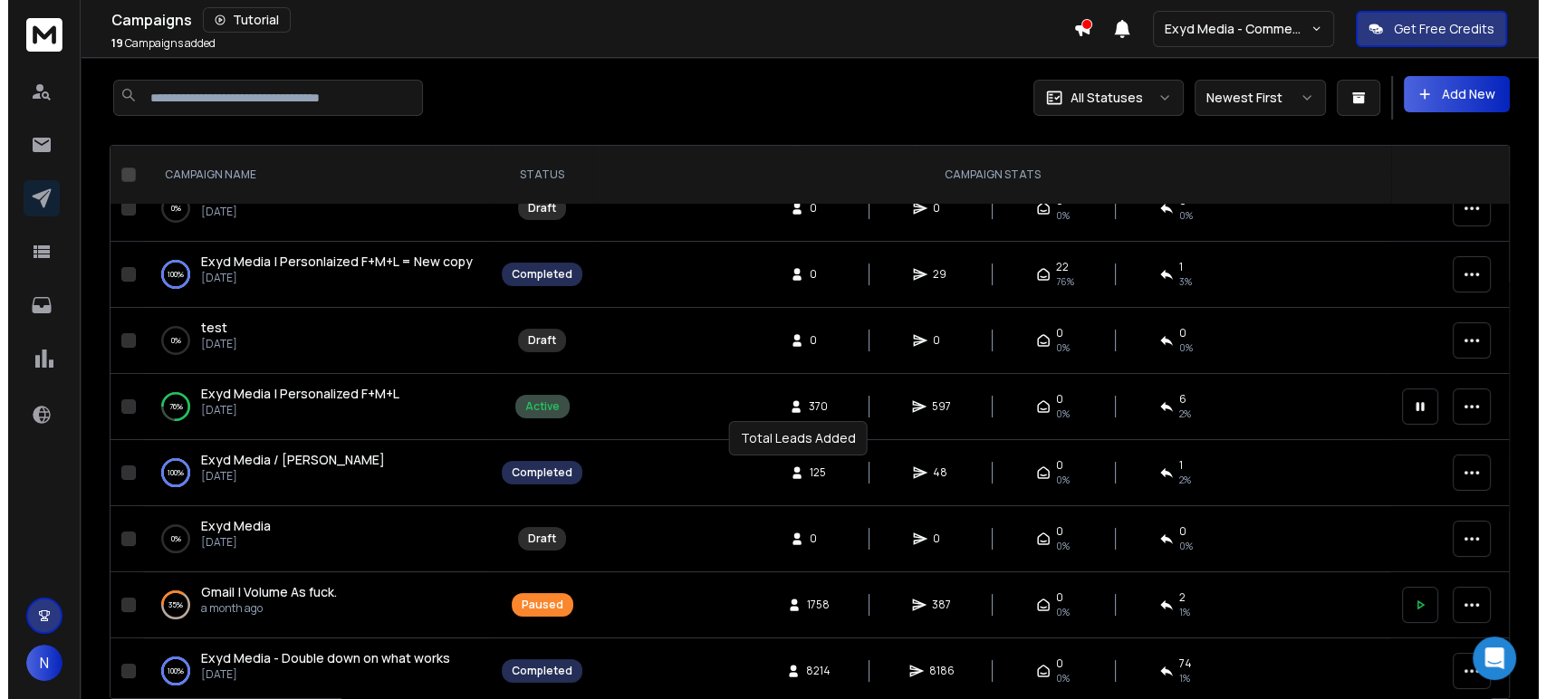
scroll to position [101, 0]
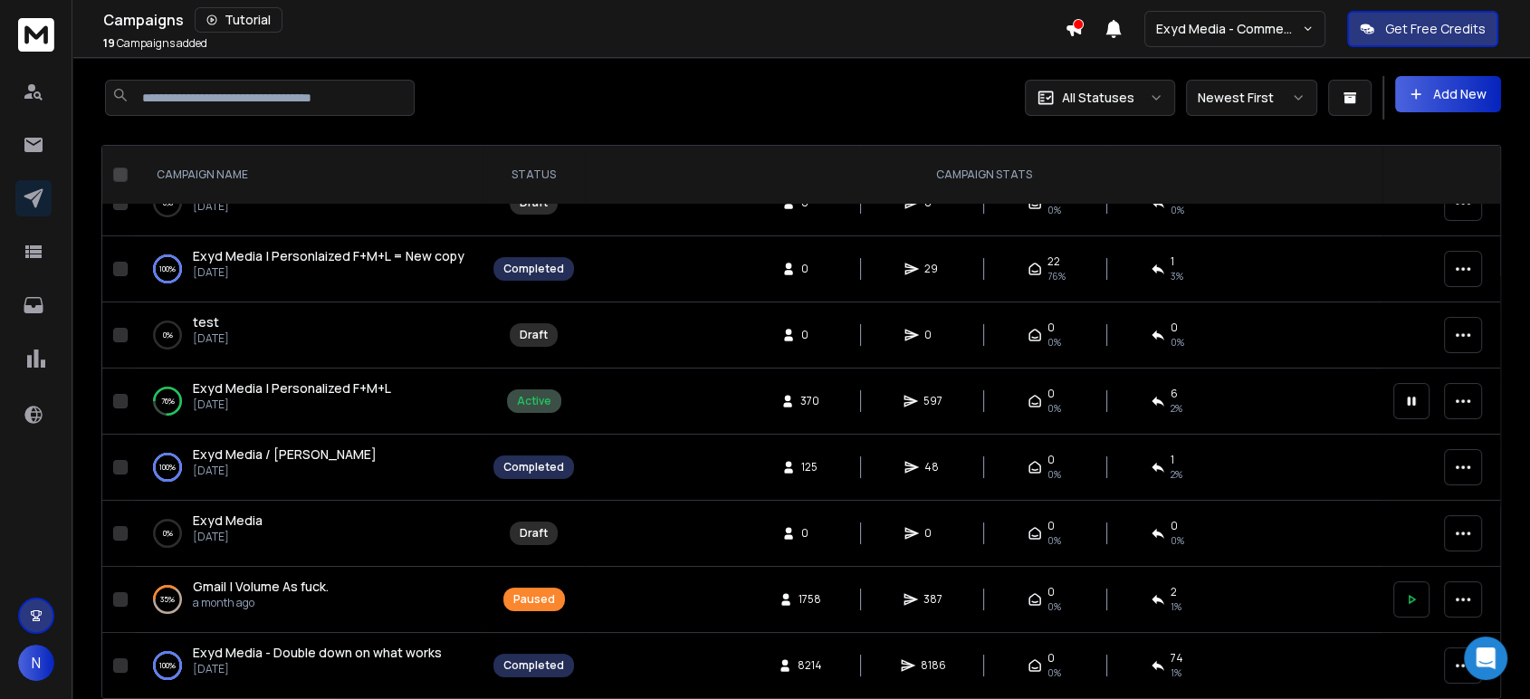
click at [362, 388] on span "Exyd Media | Personalized F+M+L" at bounding box center [292, 387] width 198 height 17
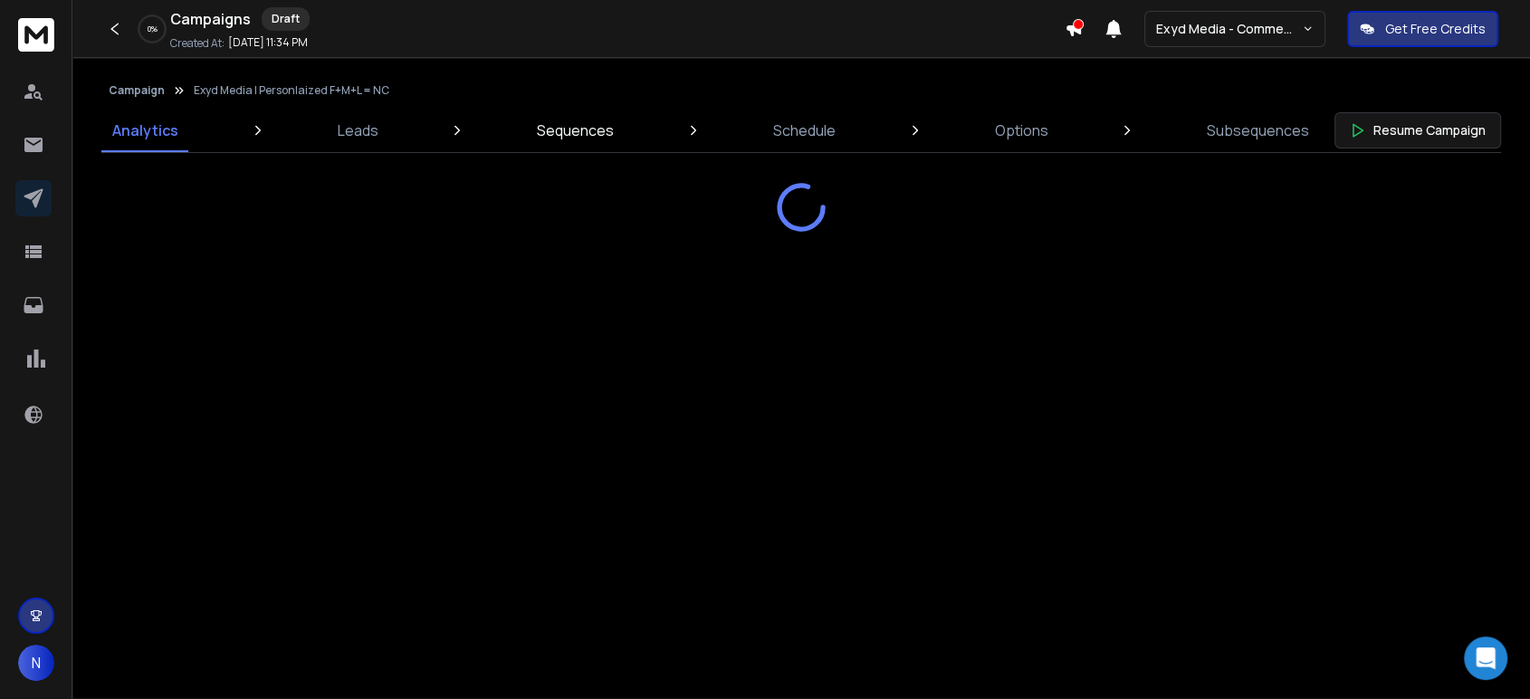
click at [600, 137] on p "Sequences" at bounding box center [575, 131] width 77 height 22
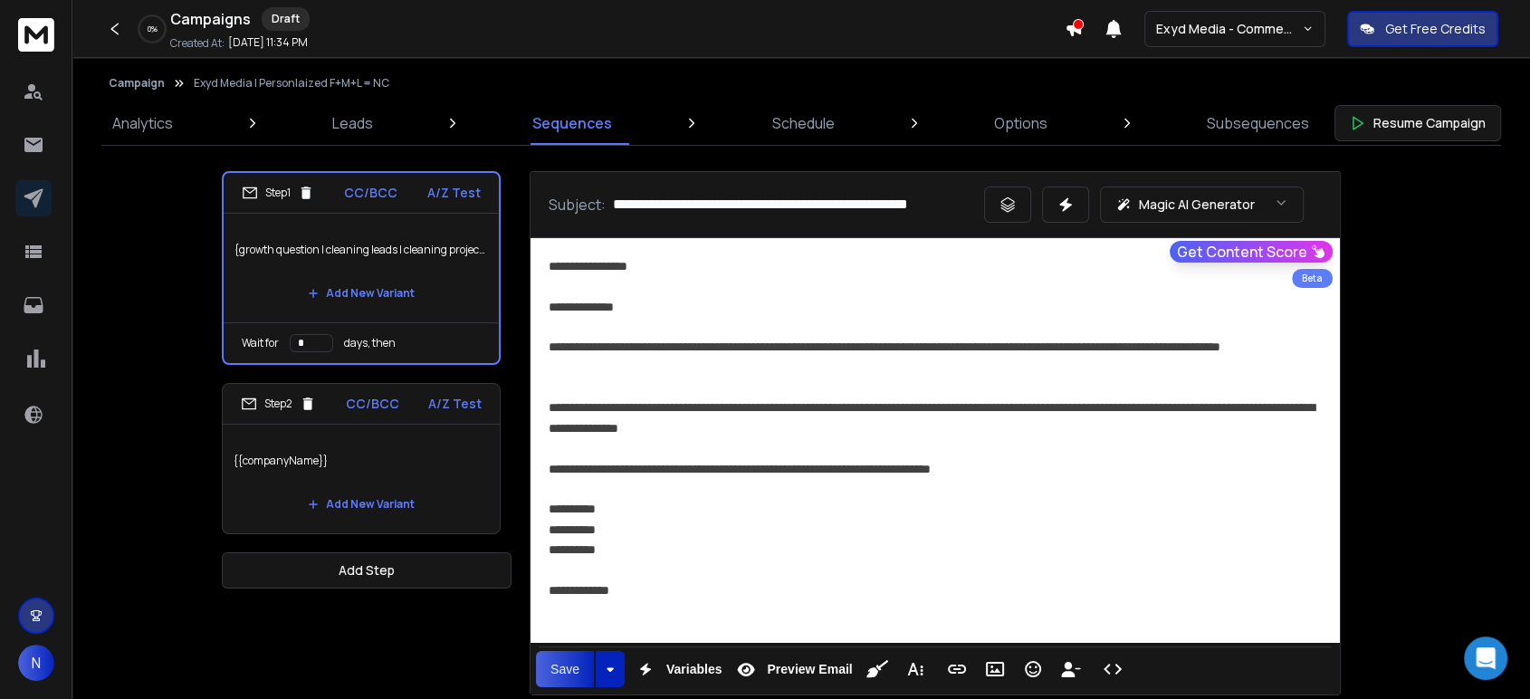
scroll to position [29, 0]
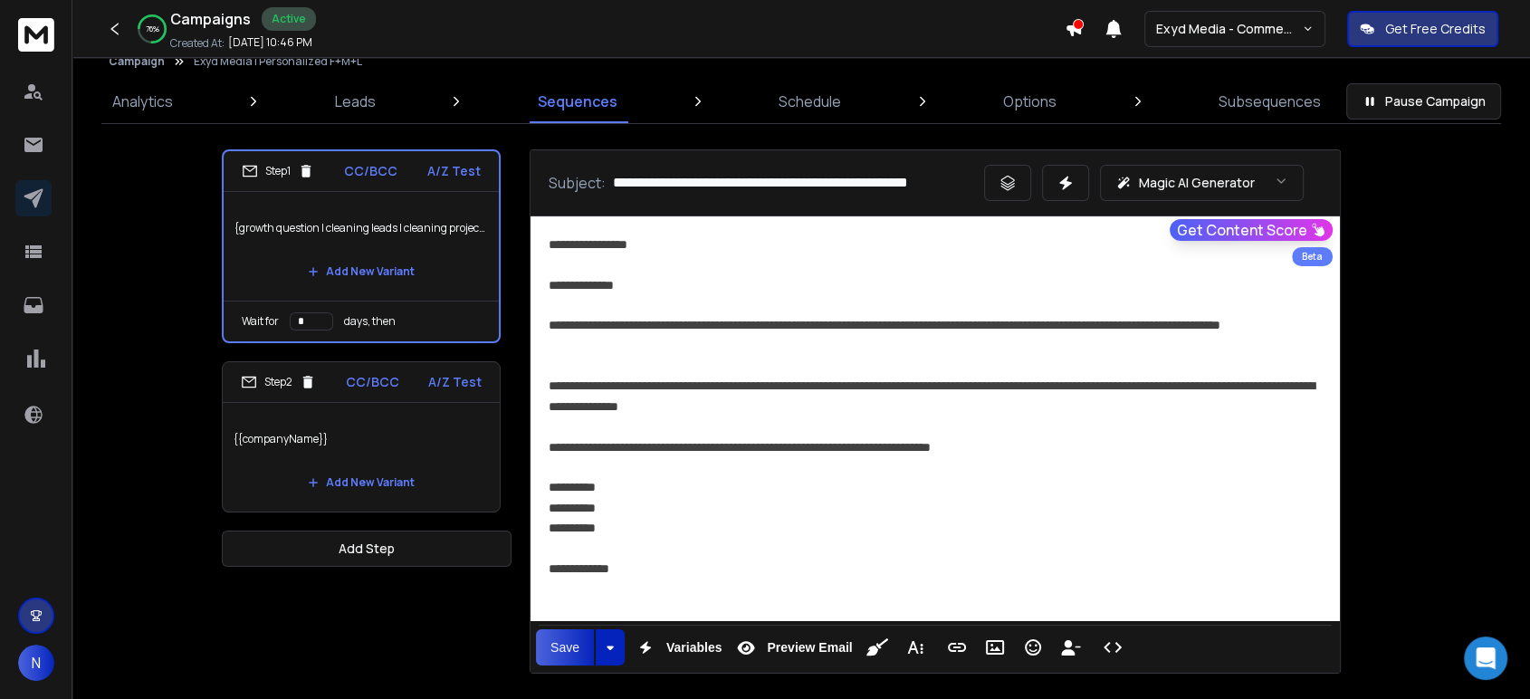
click at [432, 460] on p "{{companyName}}" at bounding box center [361, 439] width 255 height 51
type input "**********"
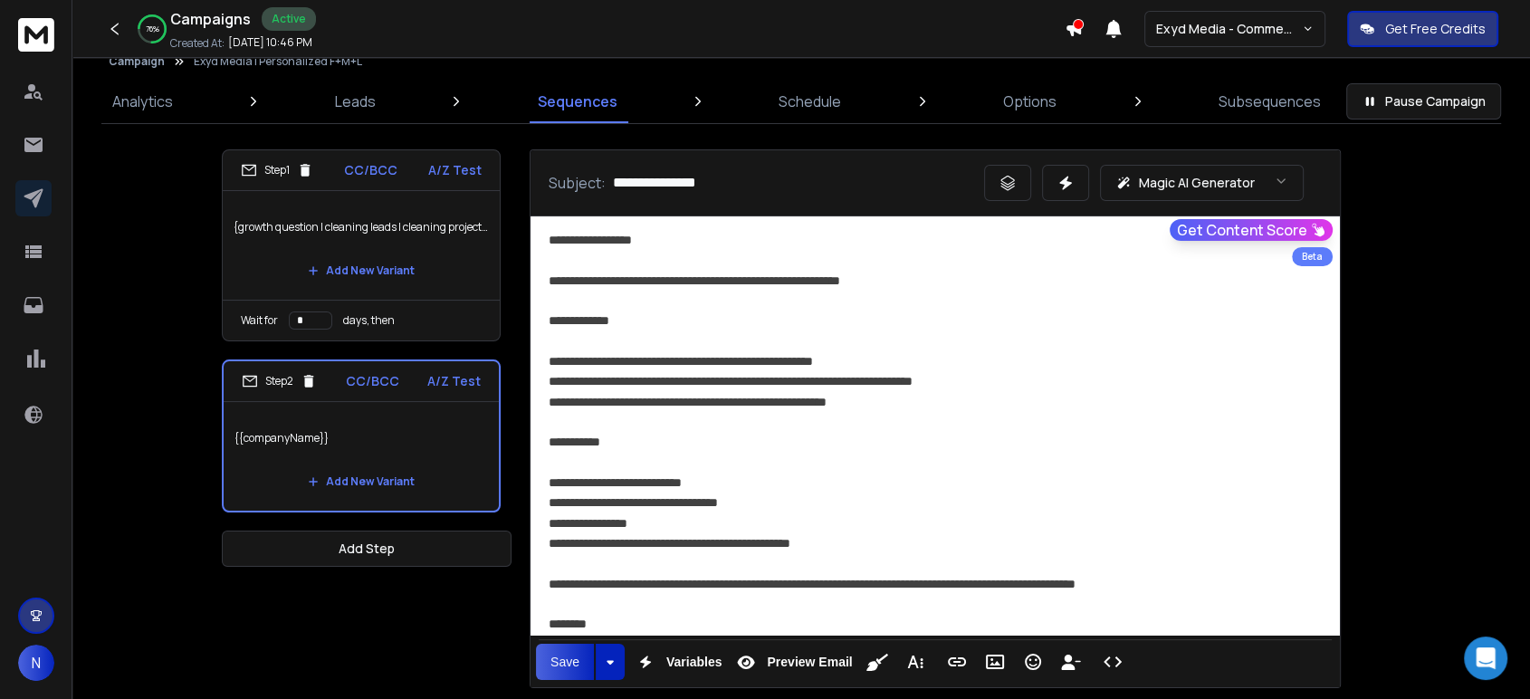
scroll to position [0, 0]
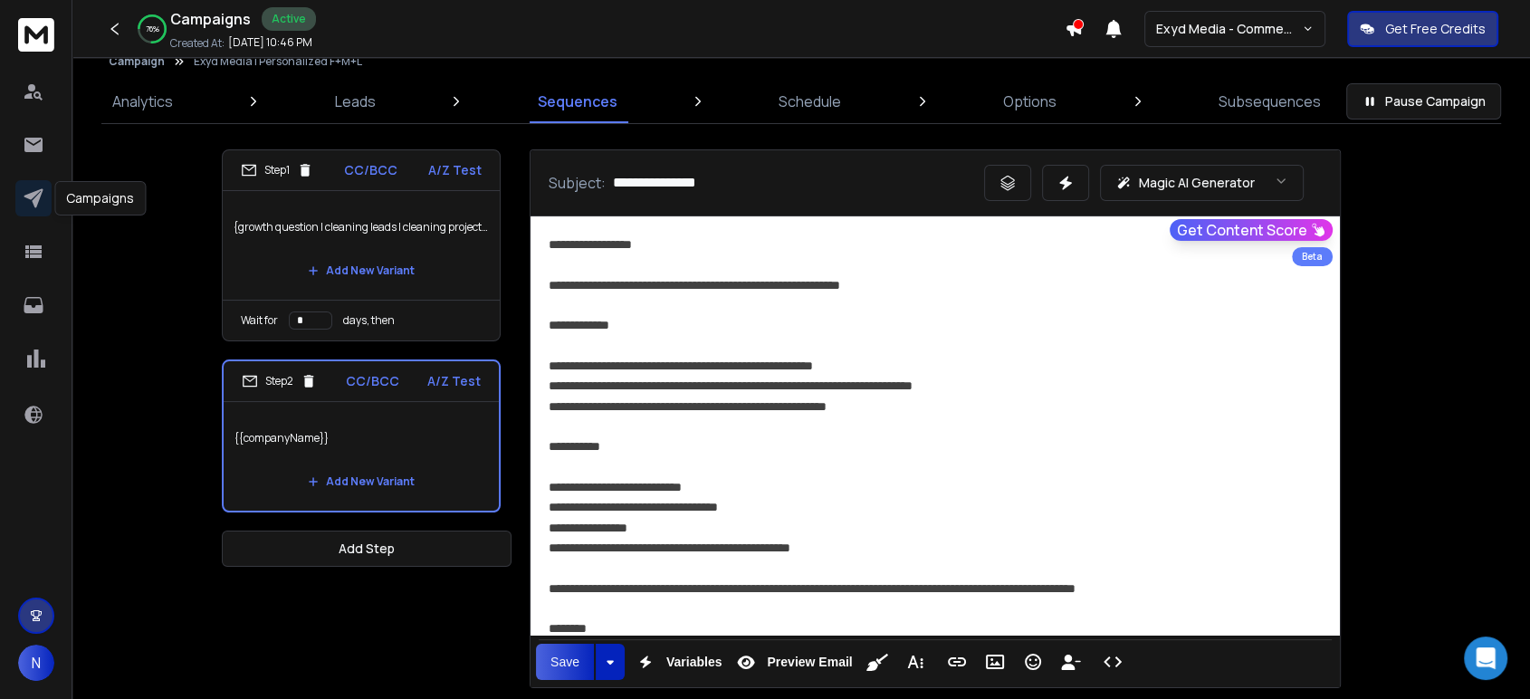
click at [21, 179] on div at bounding box center [36, 256] width 42 height 366
click at [43, 206] on link at bounding box center [33, 198] width 36 height 36
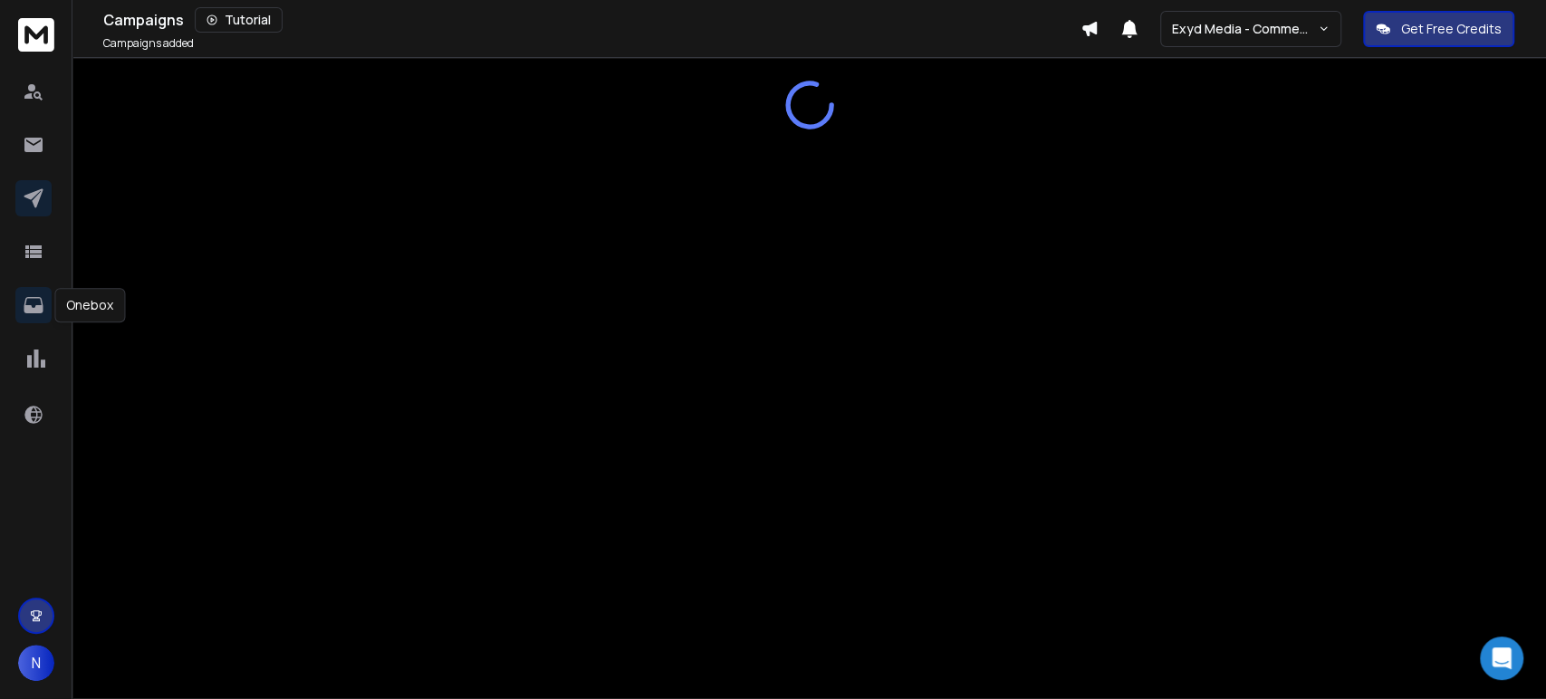
click at [32, 296] on icon at bounding box center [34, 305] width 22 height 22
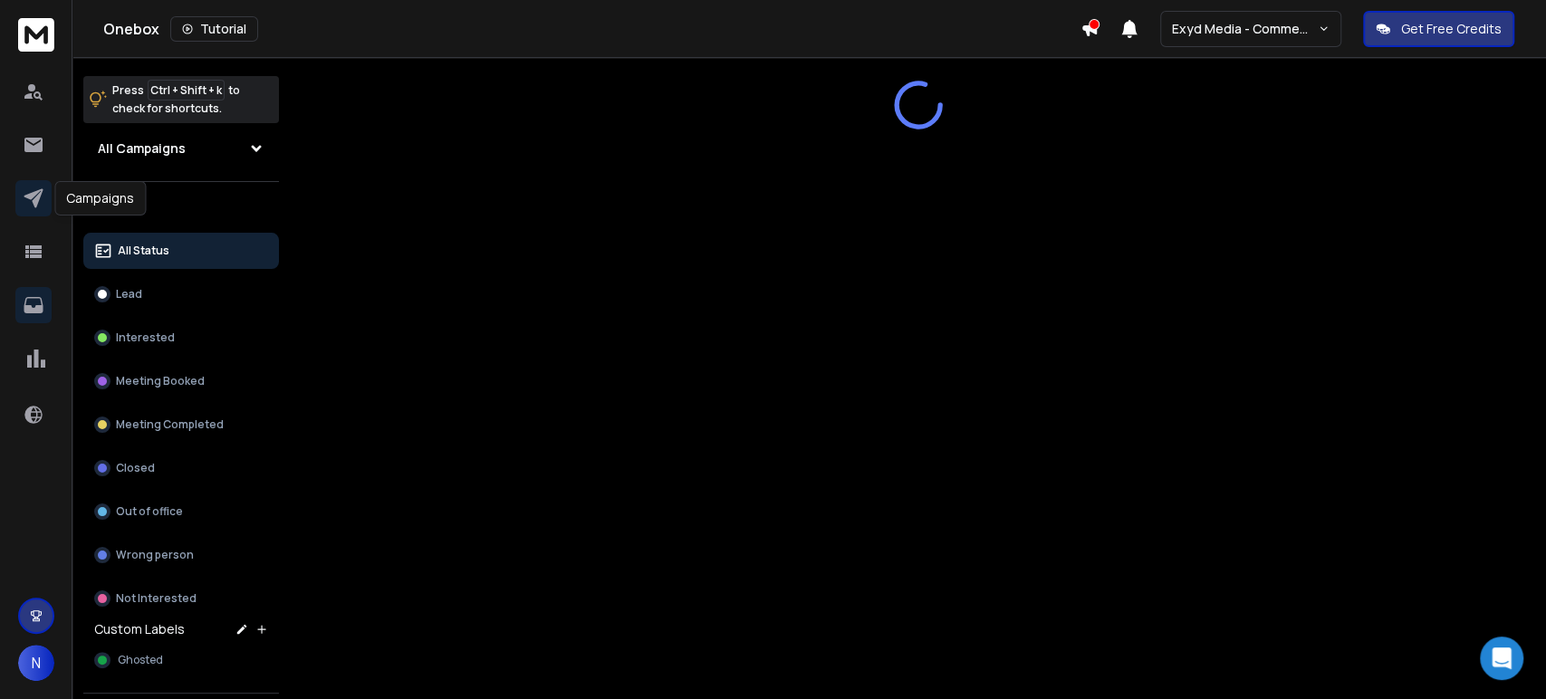
click at [26, 201] on icon at bounding box center [34, 198] width 22 height 22
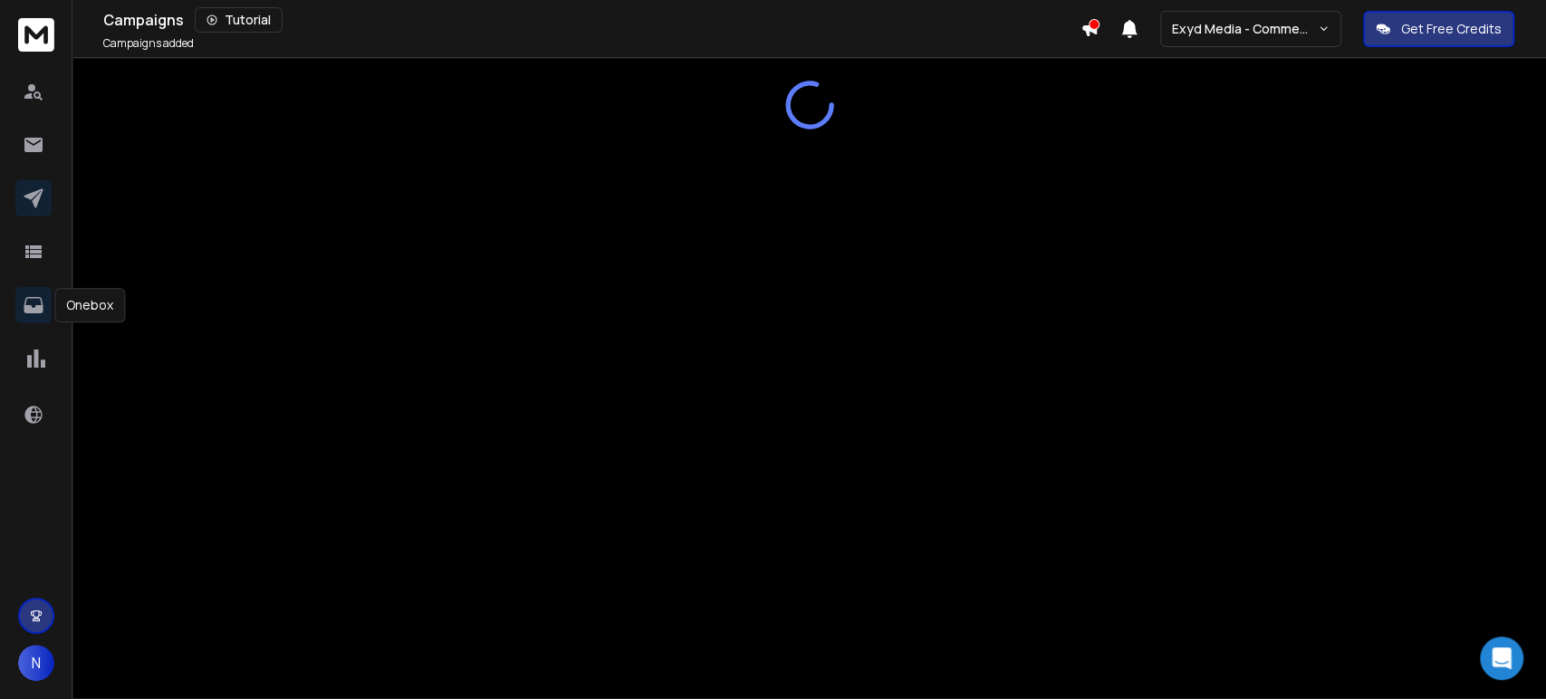
click at [32, 299] on icon at bounding box center [34, 305] width 22 height 22
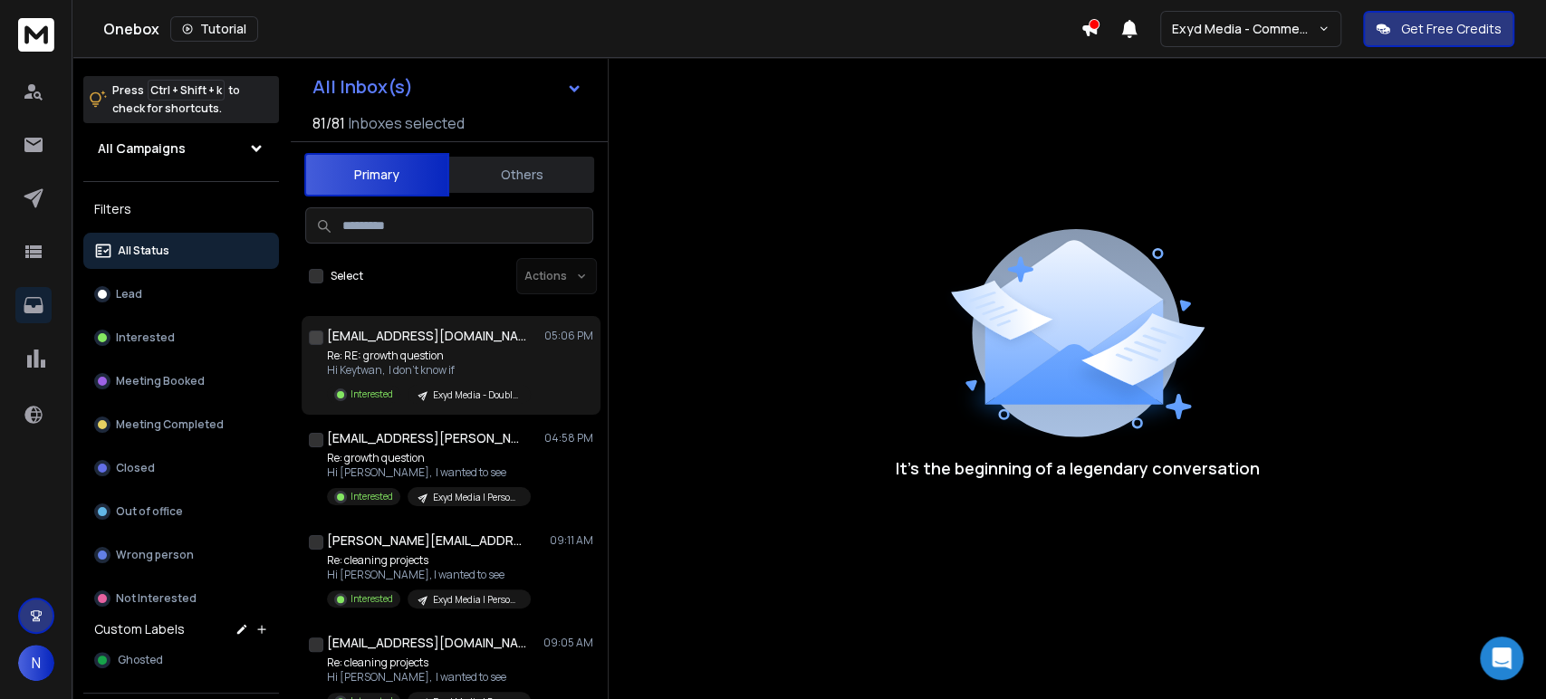
click at [442, 347] on div "[EMAIL_ADDRESS][DOMAIN_NAME] 05:06 PM Re: RE: growth question Hi [PERSON_NAME],…" at bounding box center [460, 365] width 266 height 77
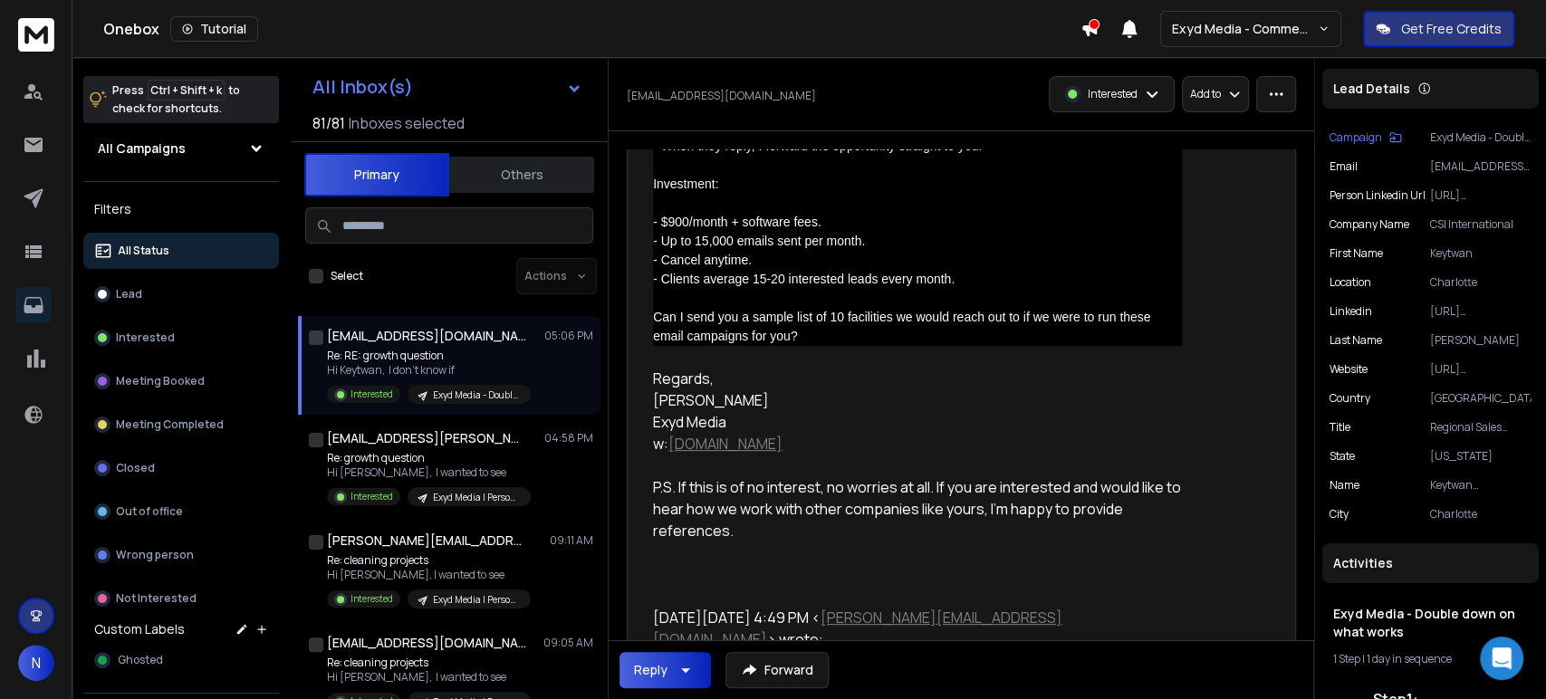
scroll to position [402, 0]
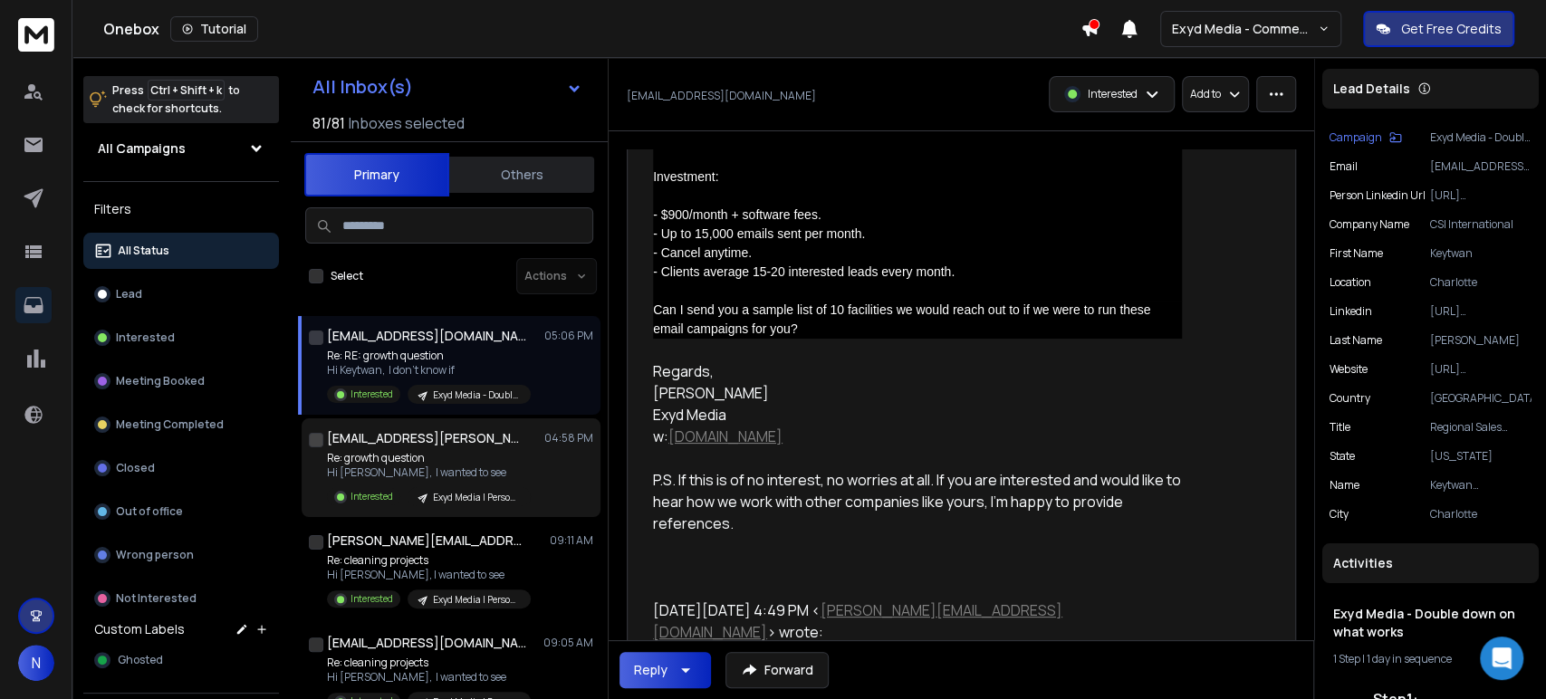
click at [540, 462] on div "Re: growth question Hi [PERSON_NAME], I wanted to see Interested Exyd Media | P…" at bounding box center [460, 478] width 266 height 55
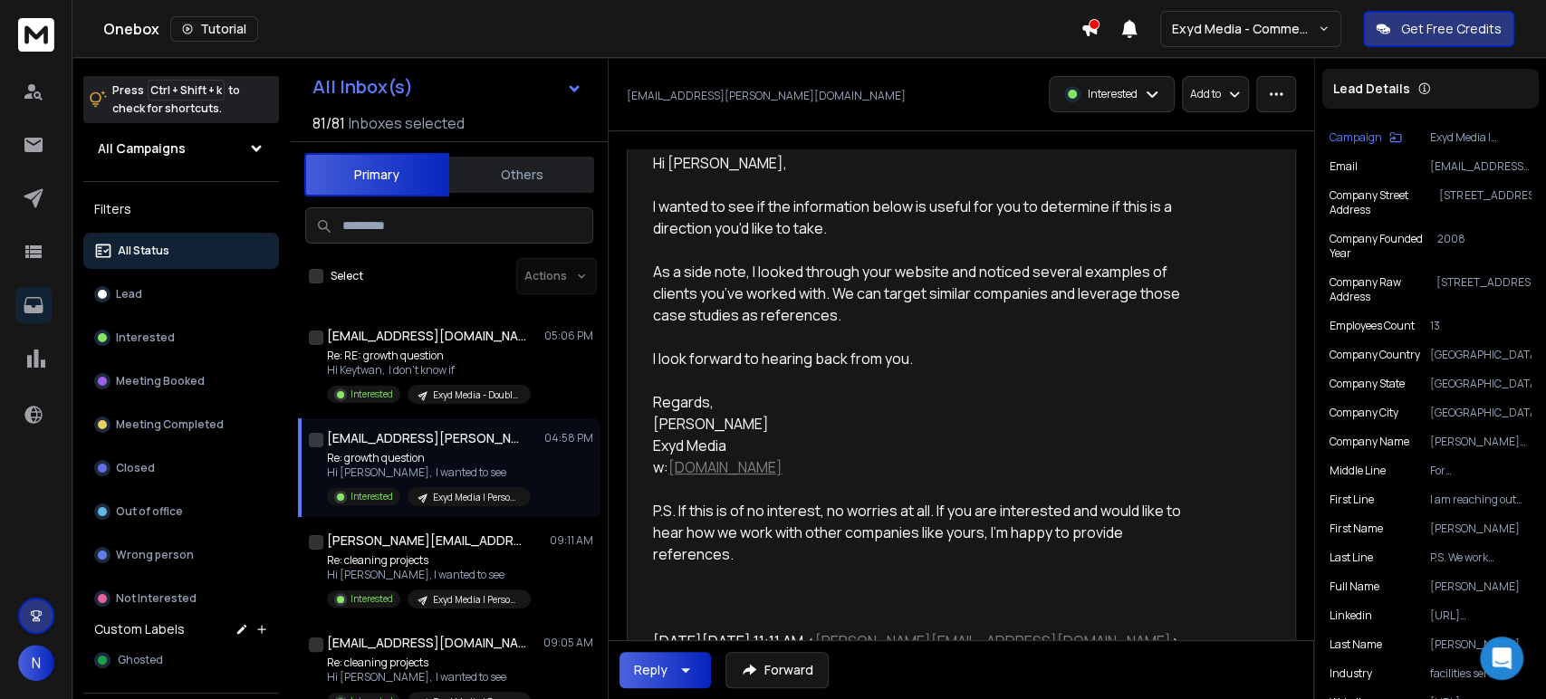
scroll to position [201, 0]
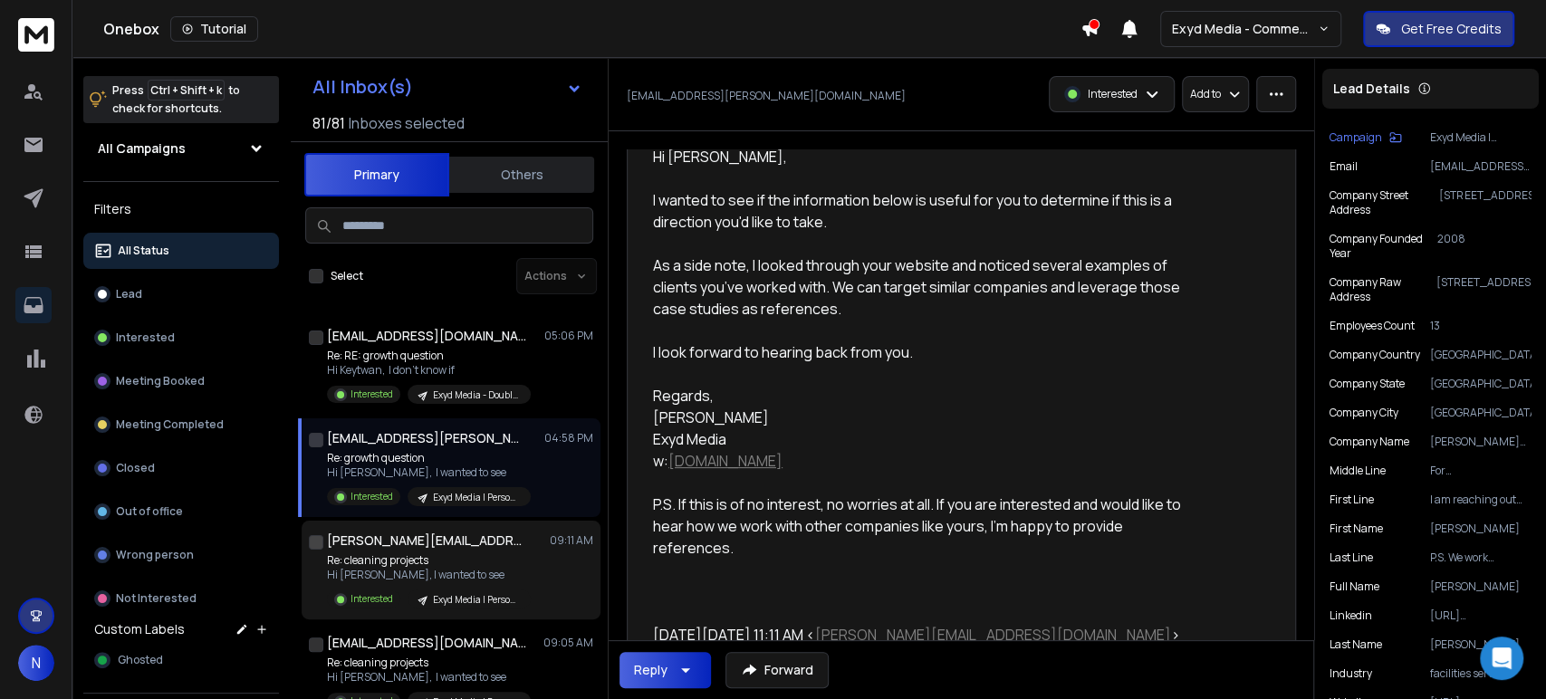
click at [551, 543] on p "09:11 AM" at bounding box center [571, 540] width 43 height 14
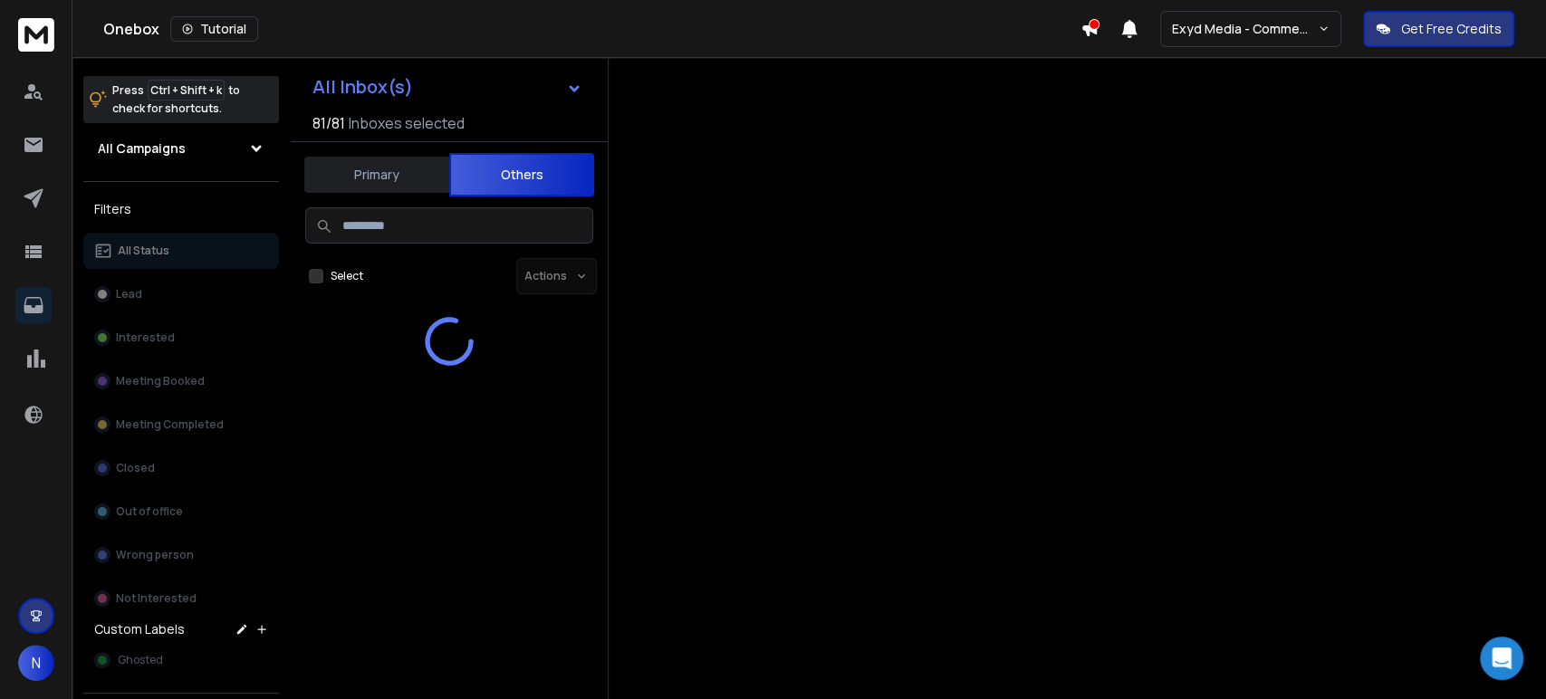
click at [512, 186] on button "Others" at bounding box center [521, 174] width 145 height 43
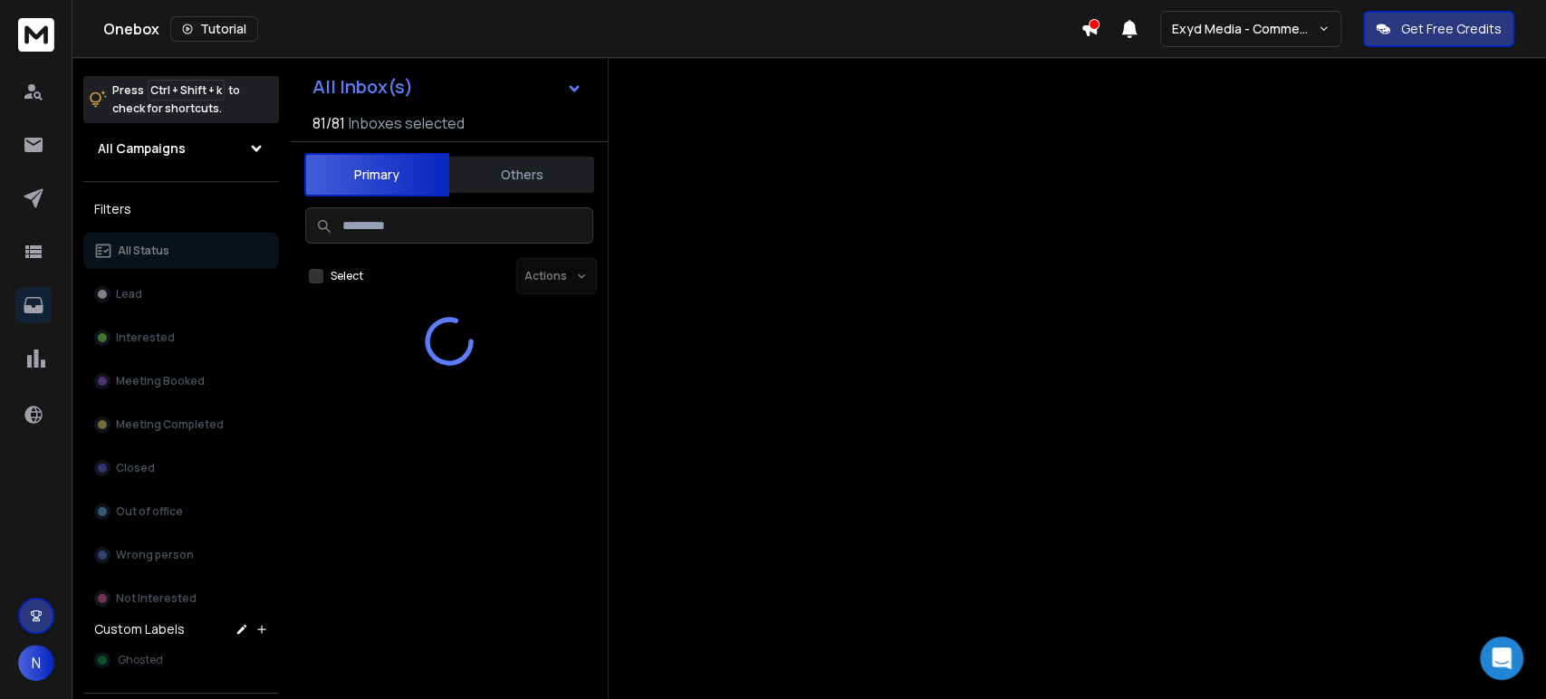
click at [393, 176] on button "Primary" at bounding box center [376, 174] width 145 height 43
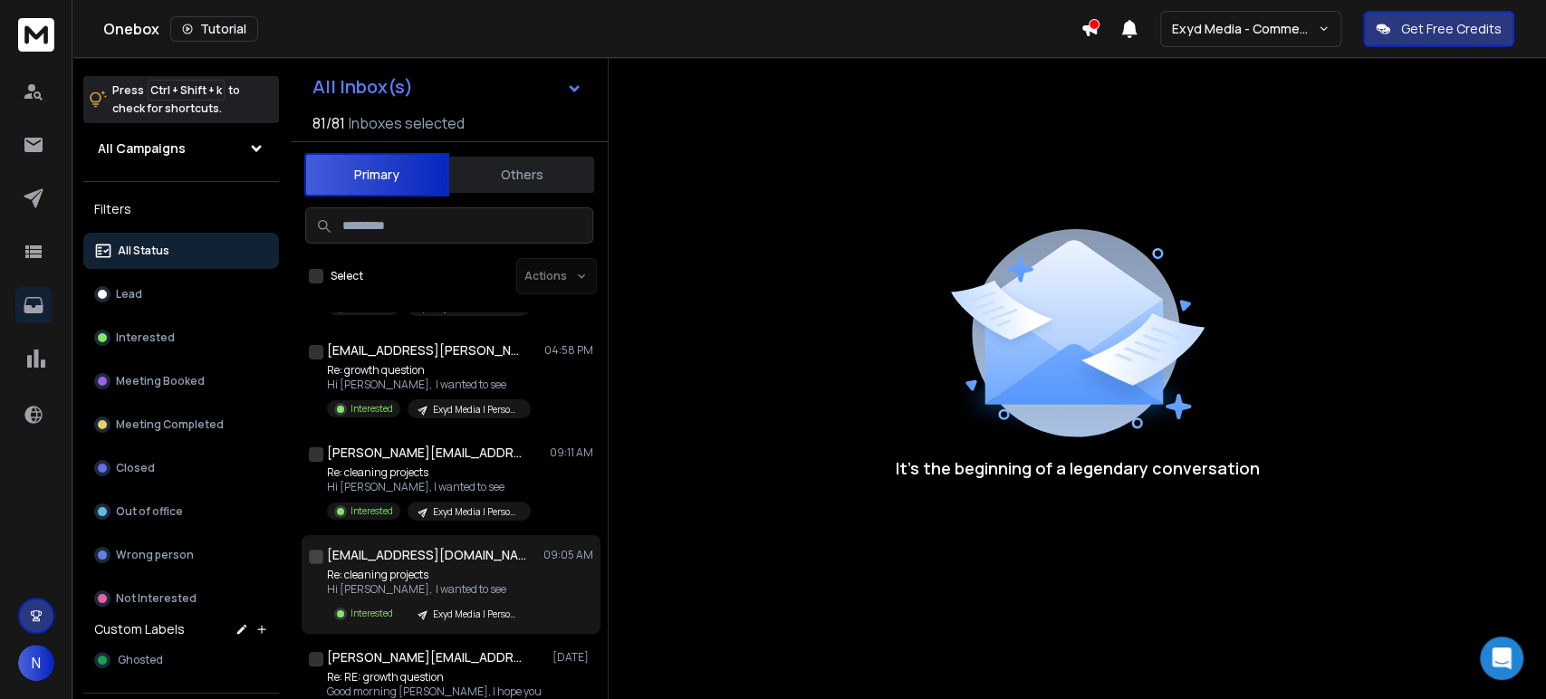
scroll to position [0, 0]
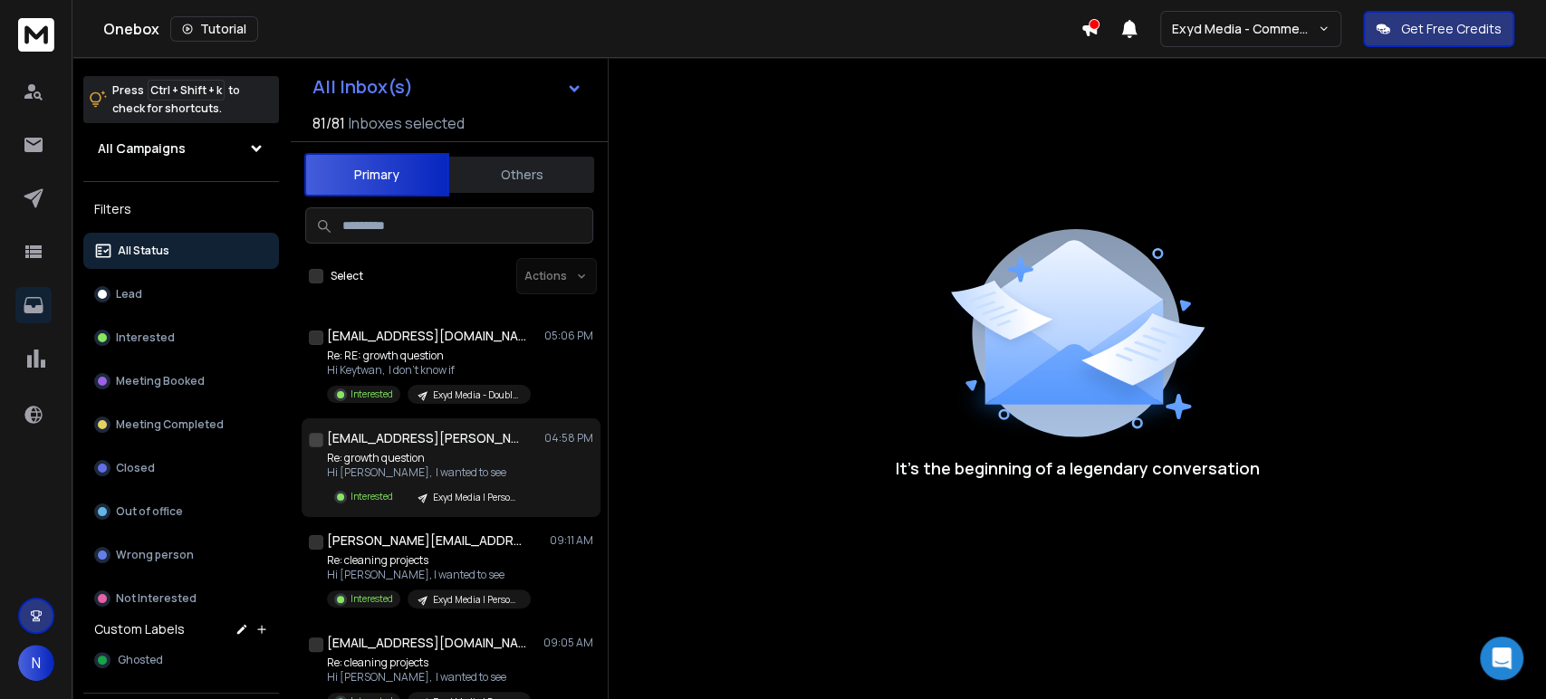
click at [494, 491] on p "Exyd Media | Personalized F+M+L" at bounding box center [476, 498] width 87 height 14
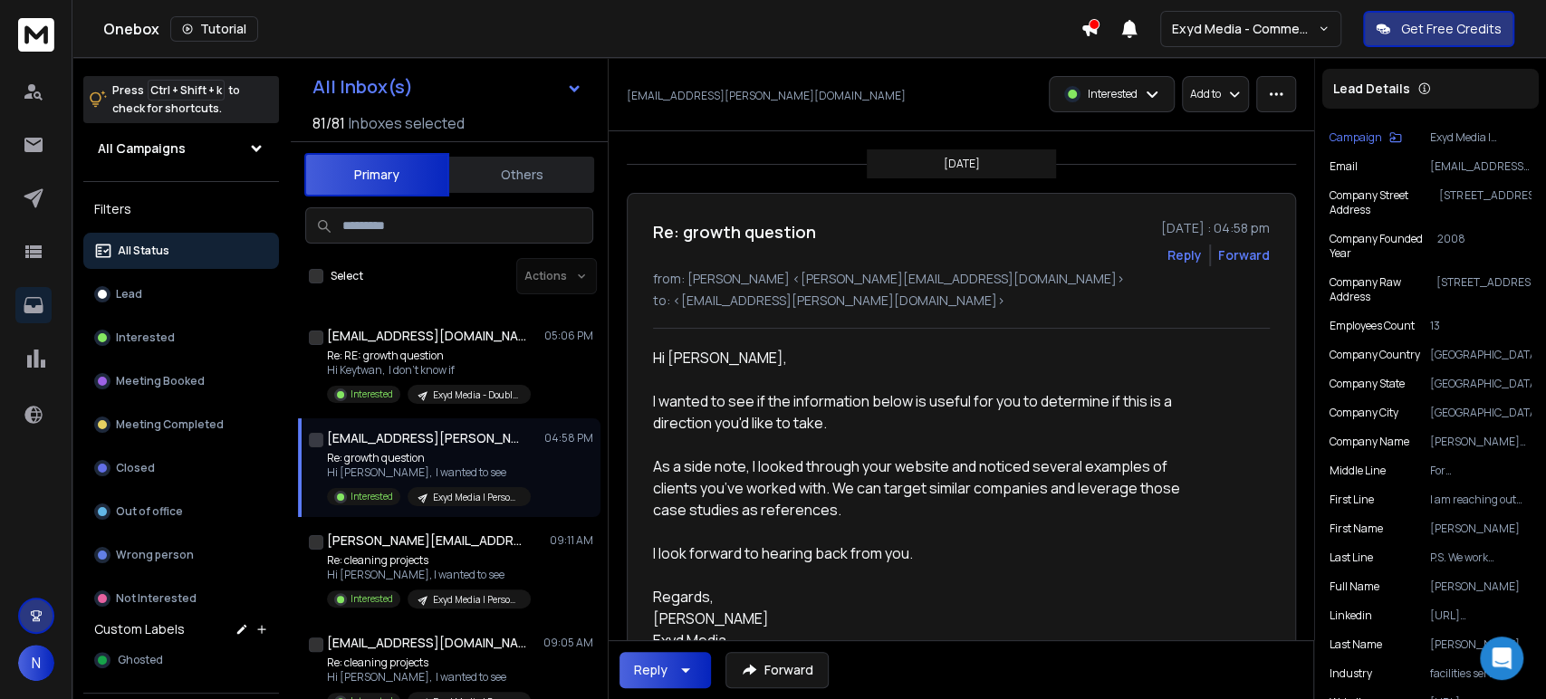
click at [496, 180] on button "Others" at bounding box center [521, 175] width 145 height 40
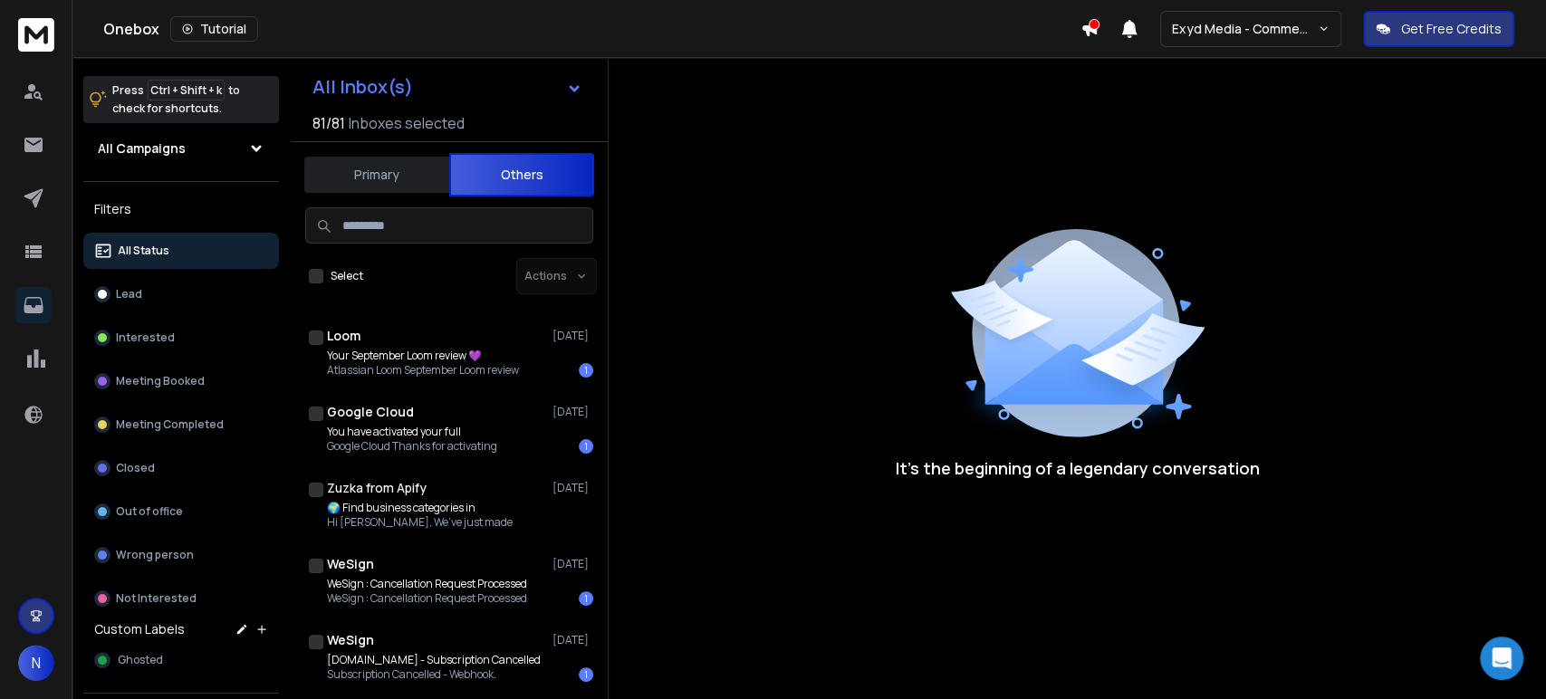
click at [381, 193] on button "Primary" at bounding box center [376, 175] width 145 height 40
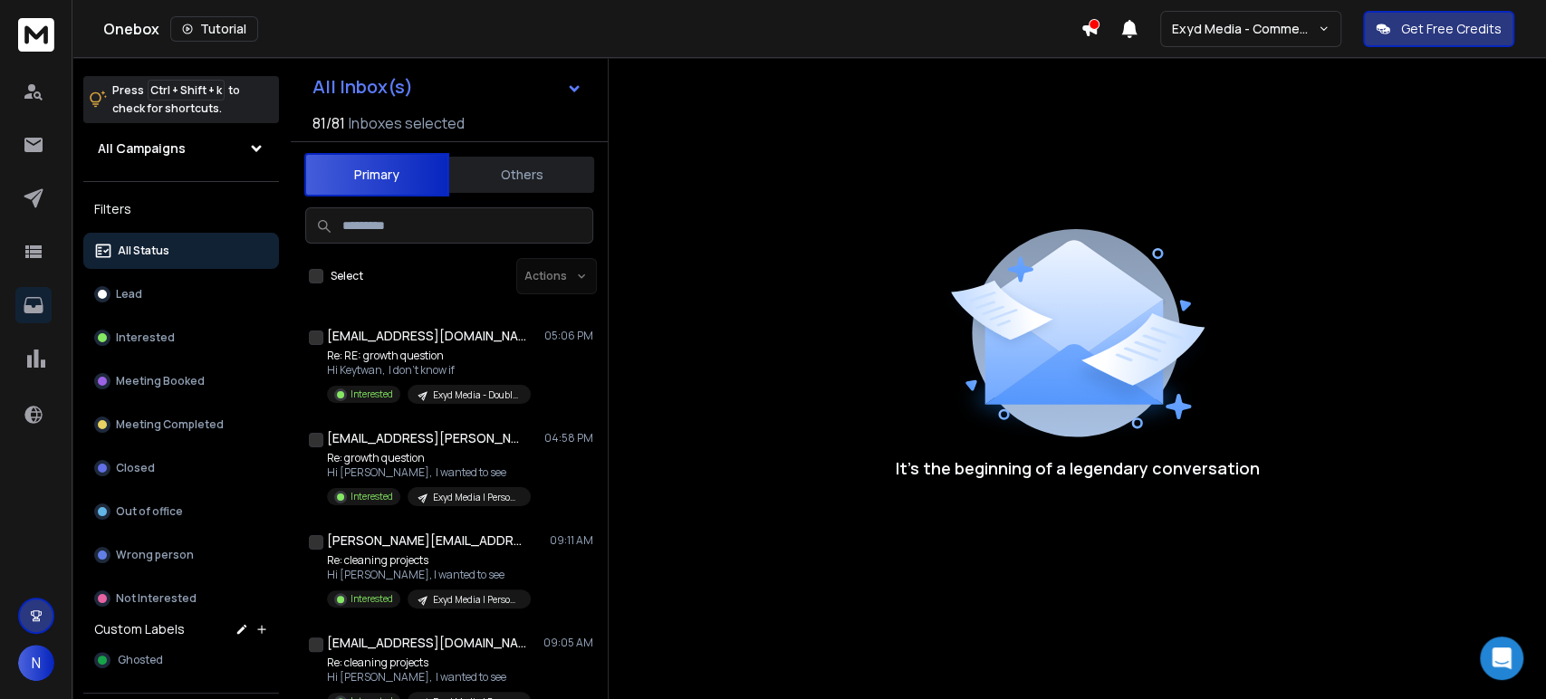
click at [508, 158] on button "Others" at bounding box center [521, 175] width 145 height 40
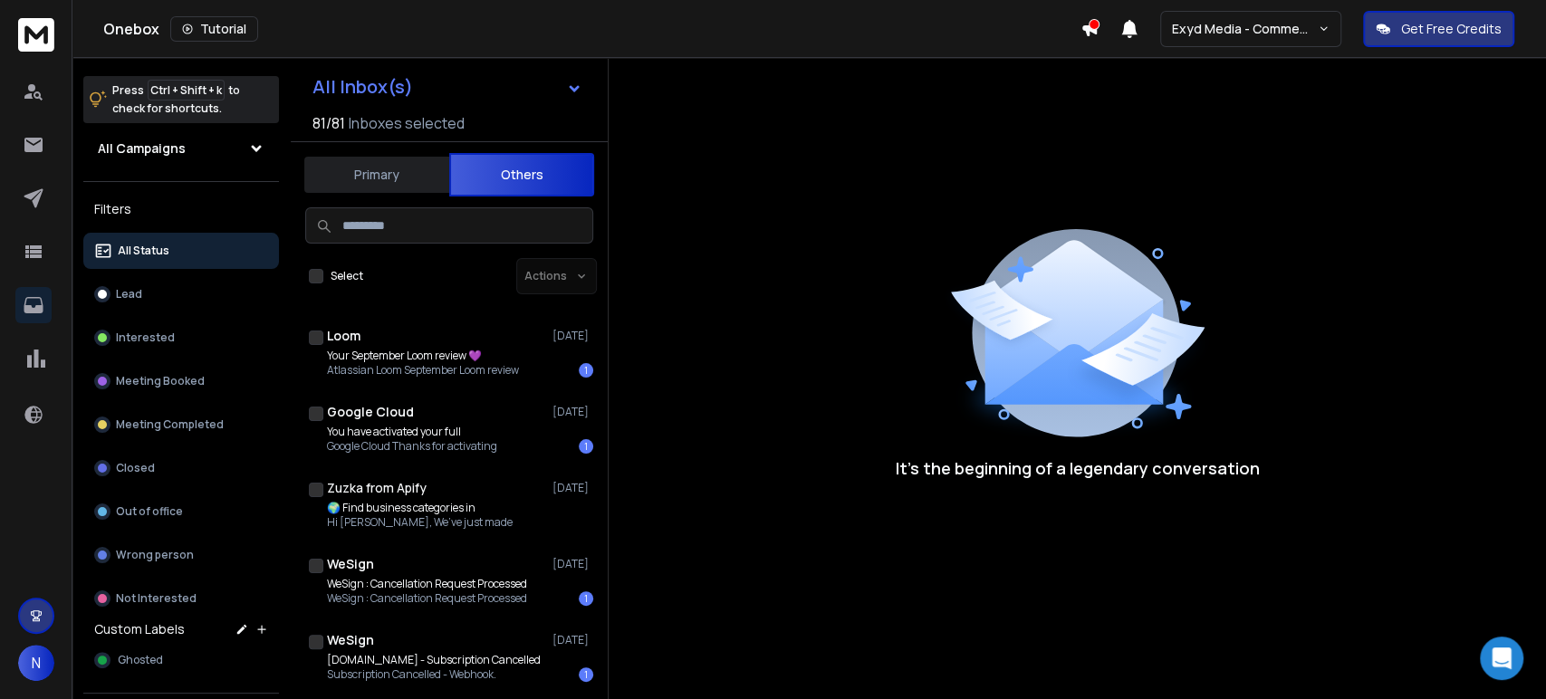
click at [367, 177] on button "Primary" at bounding box center [376, 175] width 145 height 40
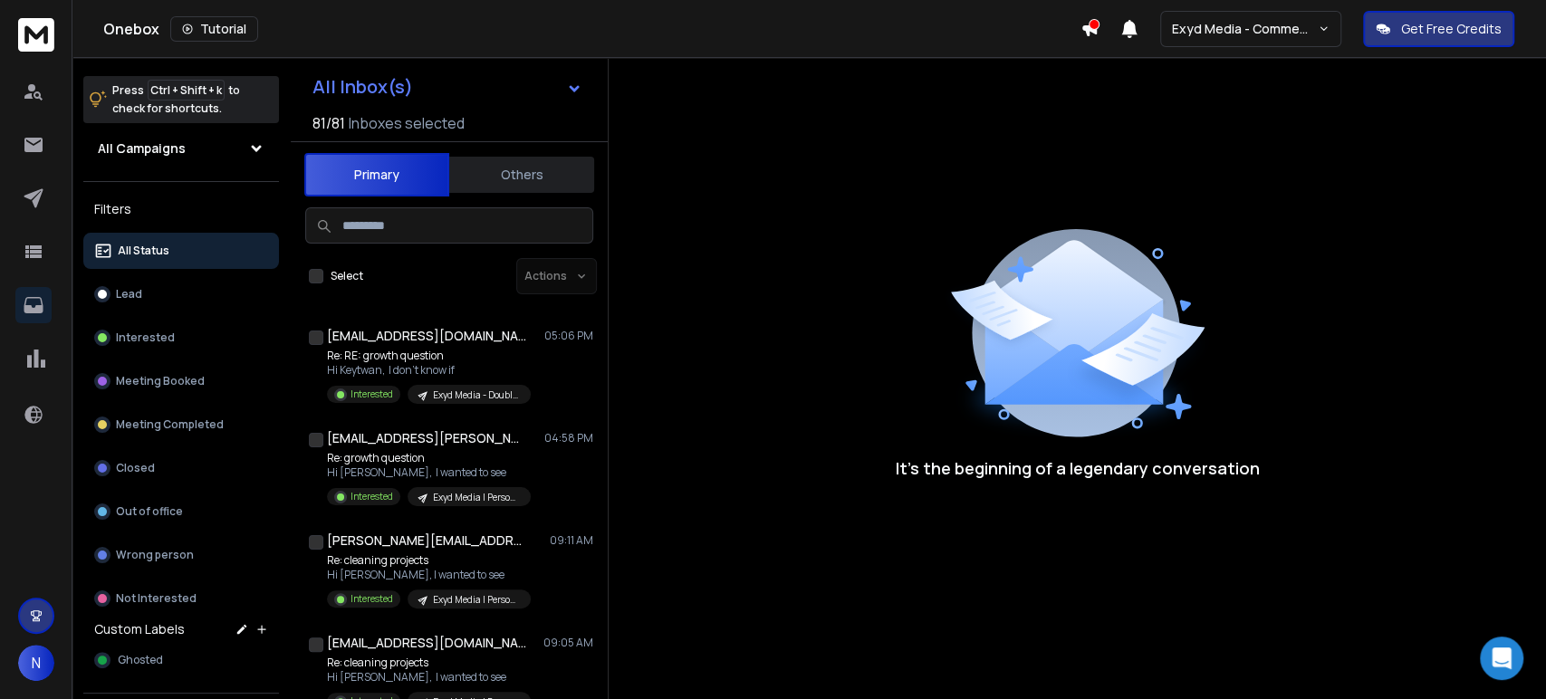
click at [471, 175] on button "Others" at bounding box center [521, 175] width 145 height 40
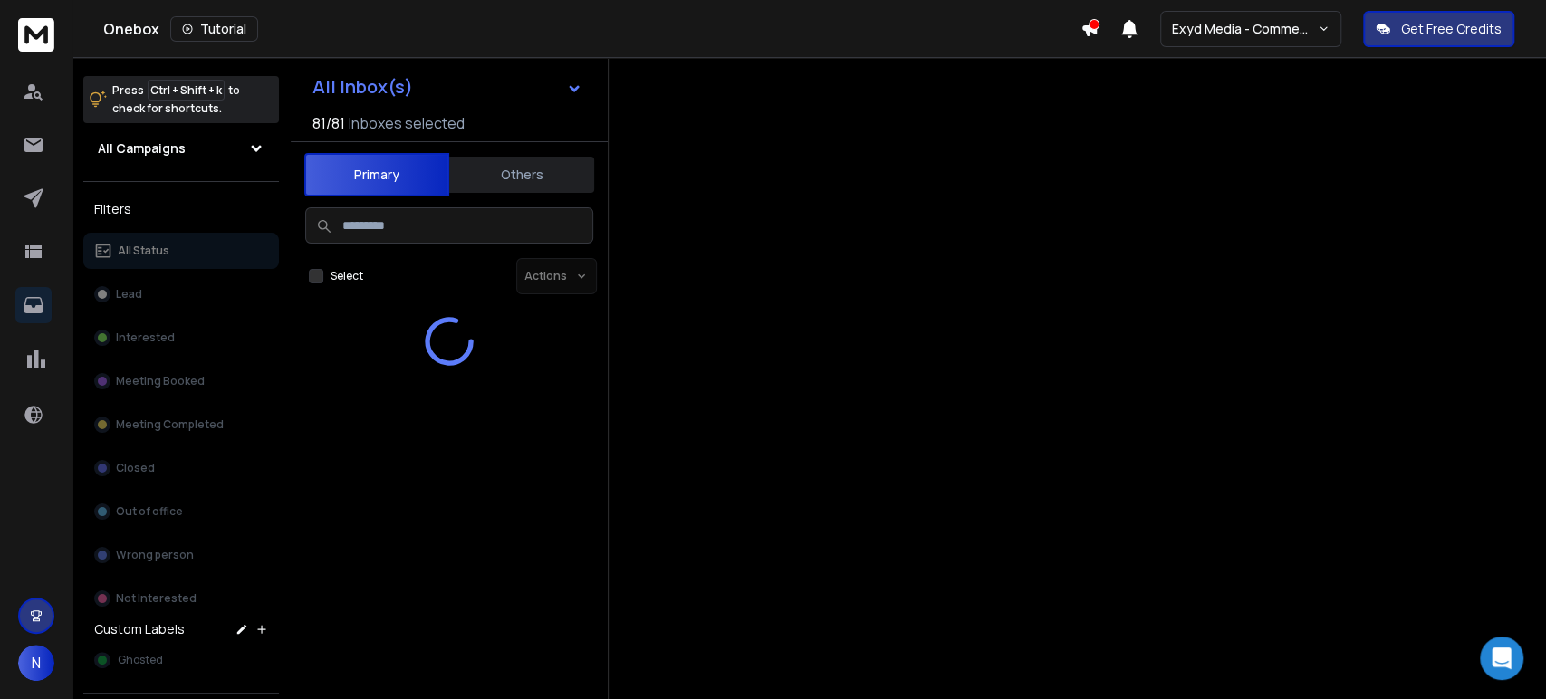
click at [378, 187] on button "Primary" at bounding box center [376, 174] width 145 height 43
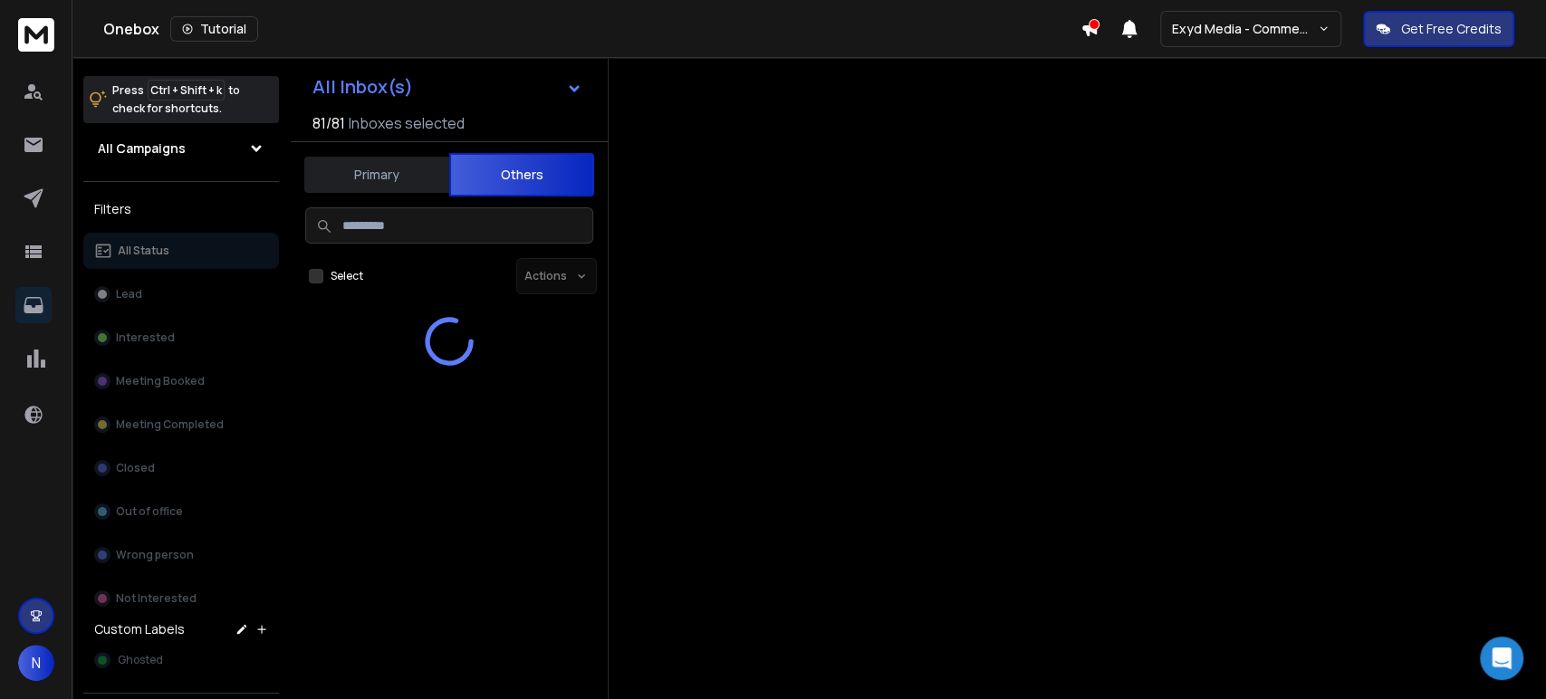
click at [496, 160] on button "Others" at bounding box center [521, 174] width 145 height 43
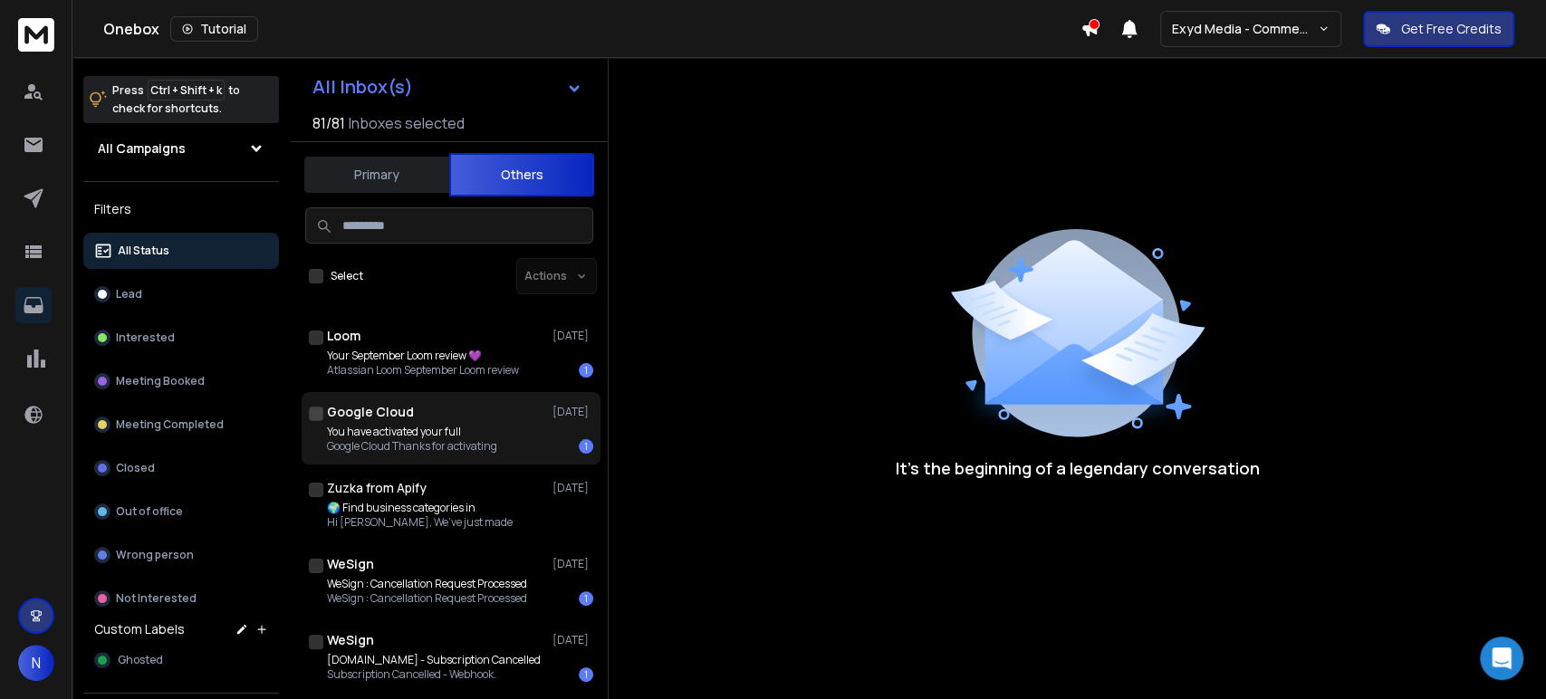
click at [489, 412] on div "Google Cloud 10 Oct" at bounding box center [460, 412] width 266 height 18
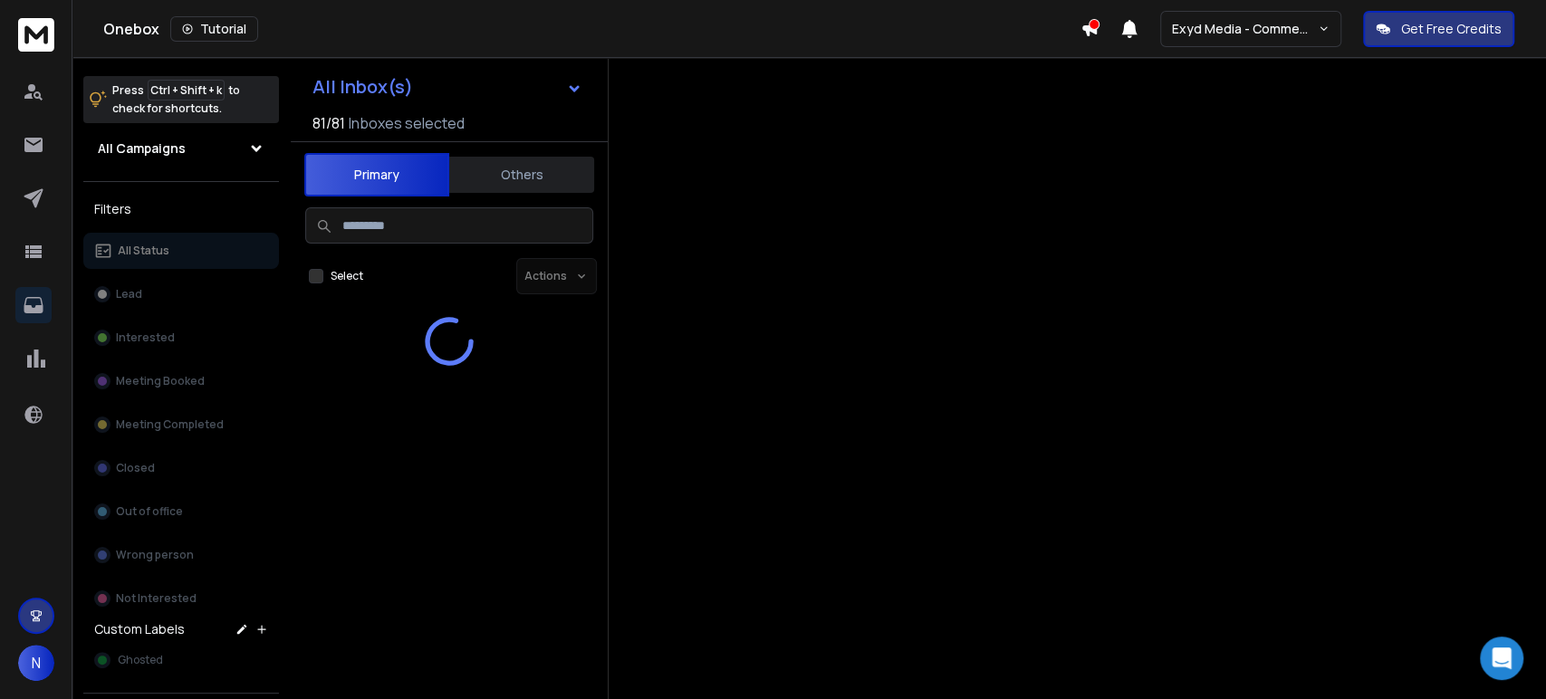
click at [368, 163] on button "Primary" at bounding box center [376, 174] width 145 height 43
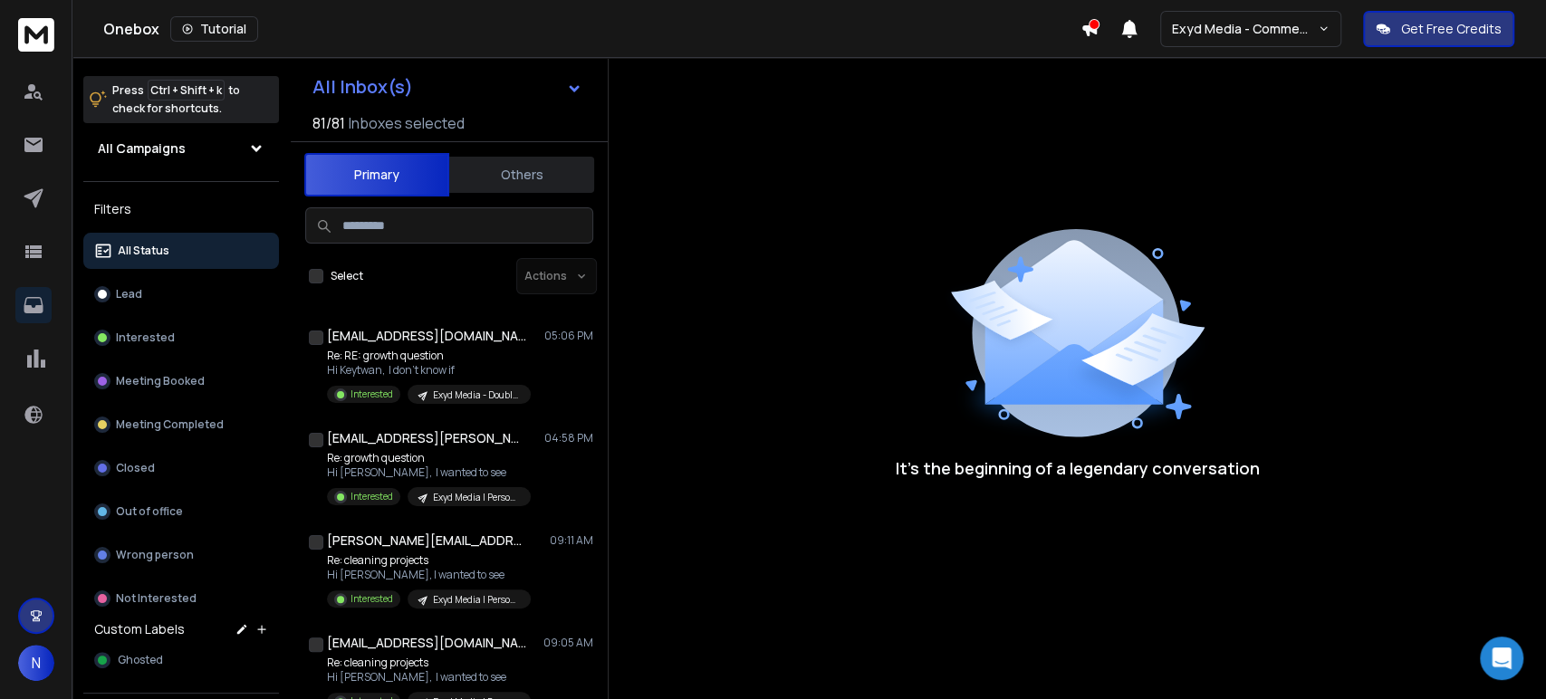
click at [488, 143] on div "All Inbox(s) 81 / 81 Inboxes selected Primary Others Select Actions kbriggs@csi…" at bounding box center [449, 407] width 317 height 699
click at [488, 168] on button "Others" at bounding box center [521, 175] width 145 height 40
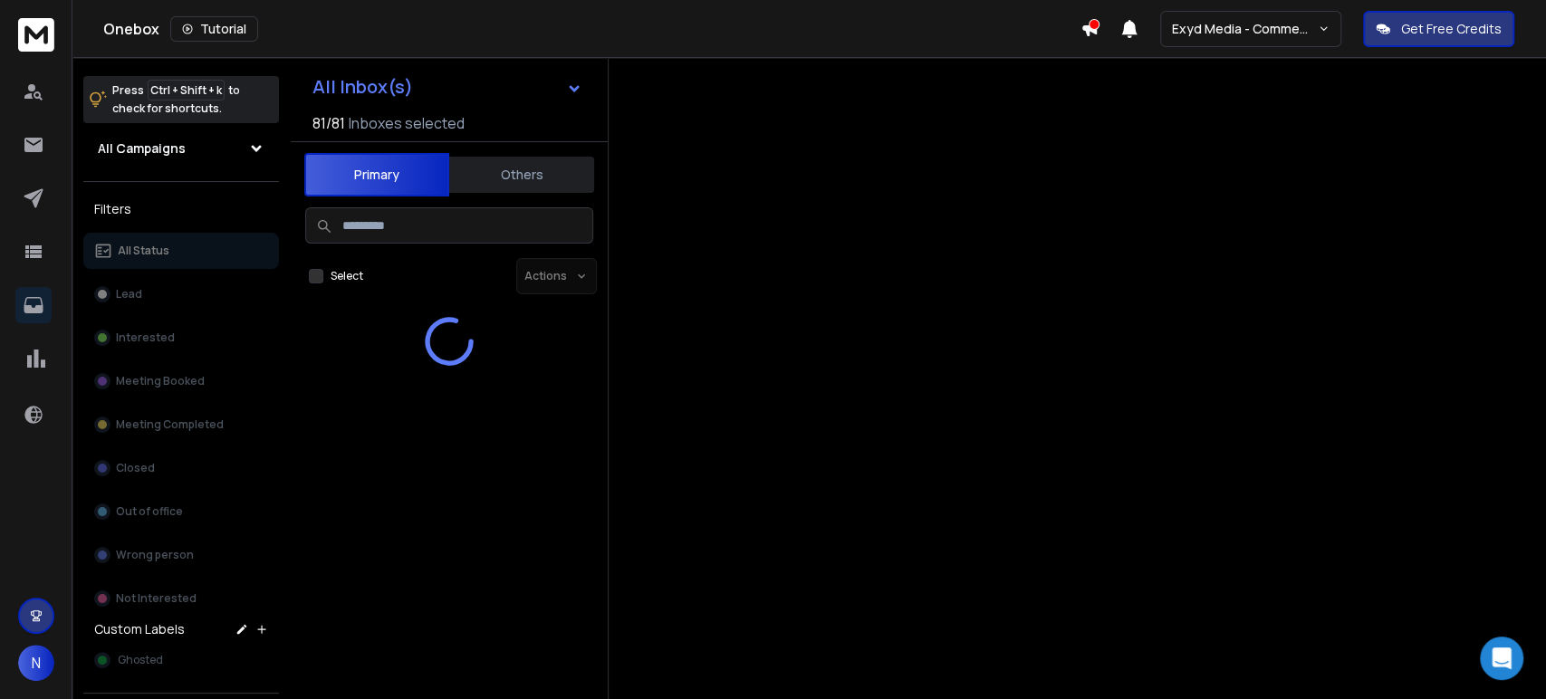
click at [401, 179] on button "Primary" at bounding box center [376, 174] width 145 height 43
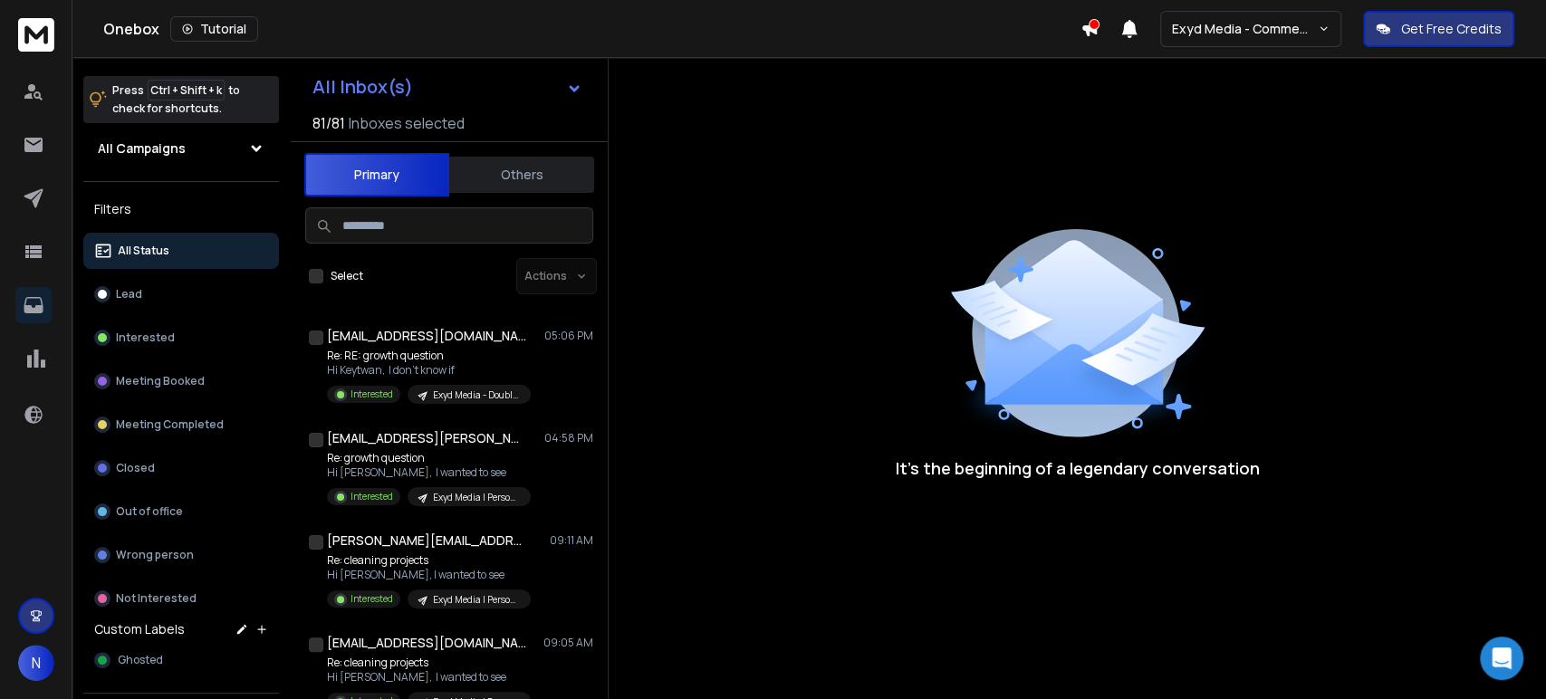
click at [552, 181] on button "Others" at bounding box center [521, 175] width 145 height 40
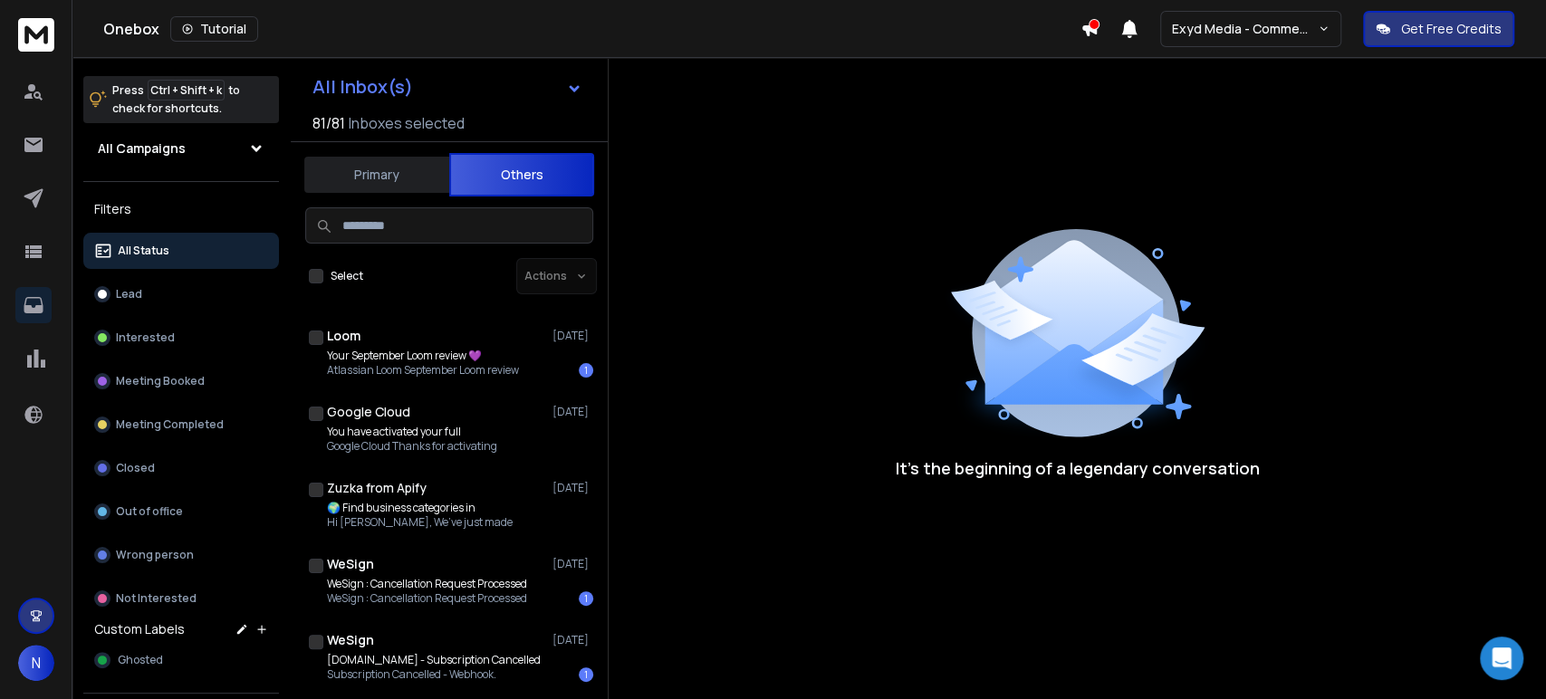
click at [411, 178] on button "Primary" at bounding box center [376, 175] width 145 height 40
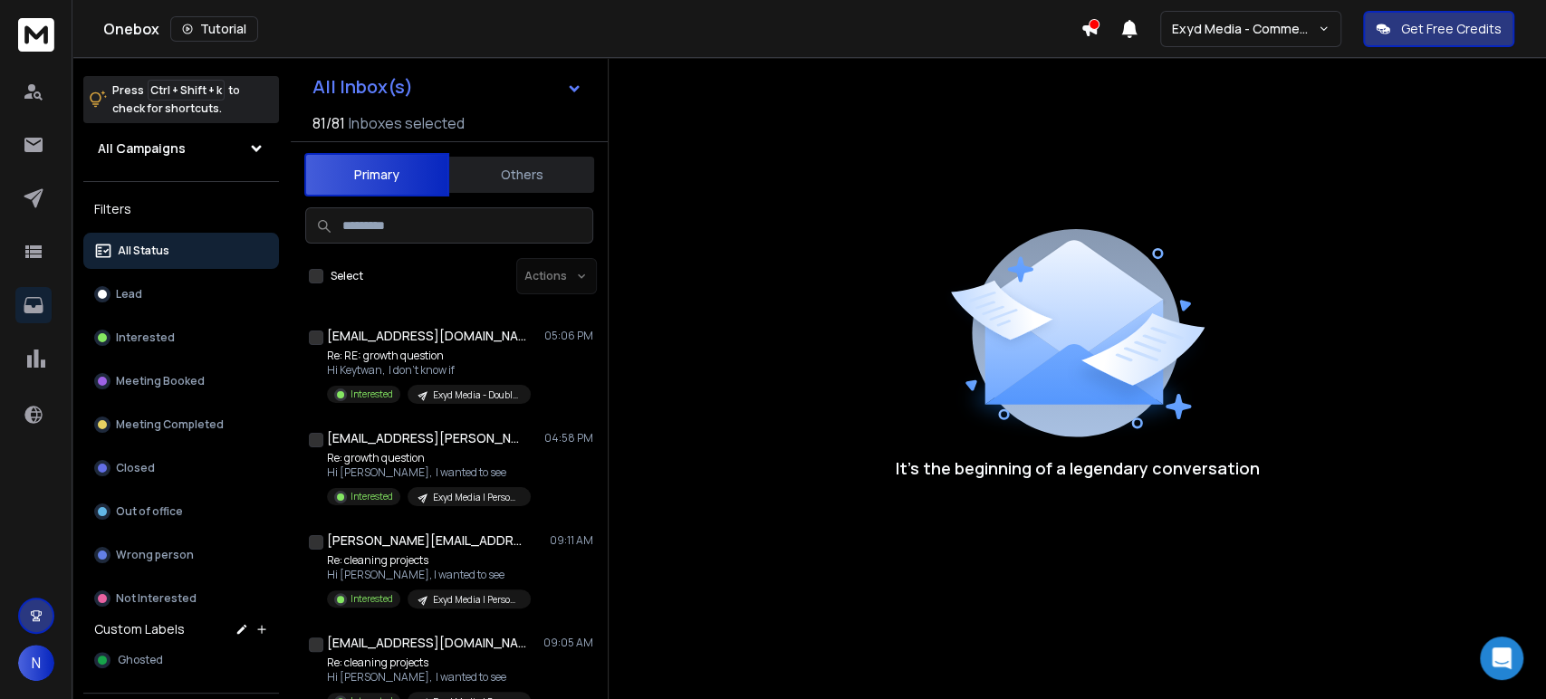
click at [500, 176] on button "Others" at bounding box center [521, 175] width 145 height 40
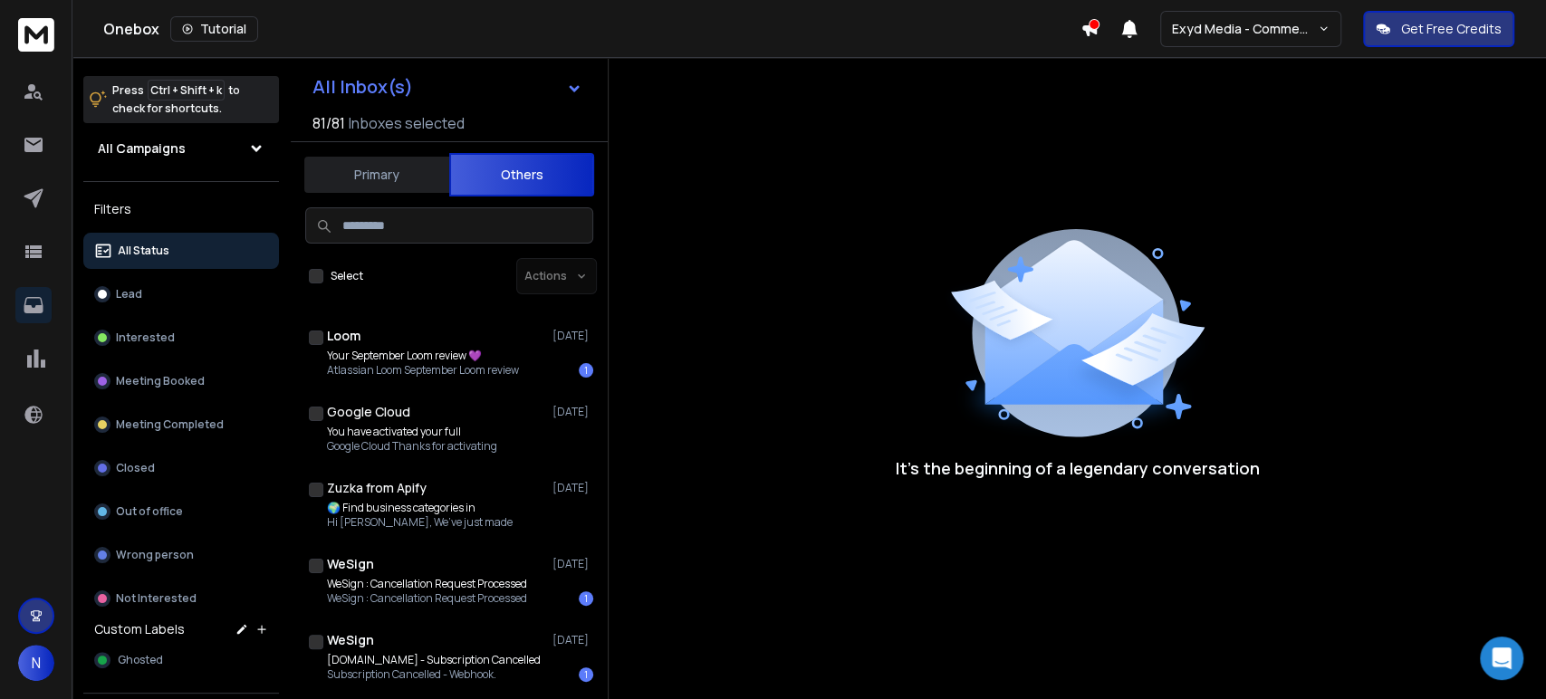
click at [375, 191] on button "Primary" at bounding box center [376, 175] width 145 height 40
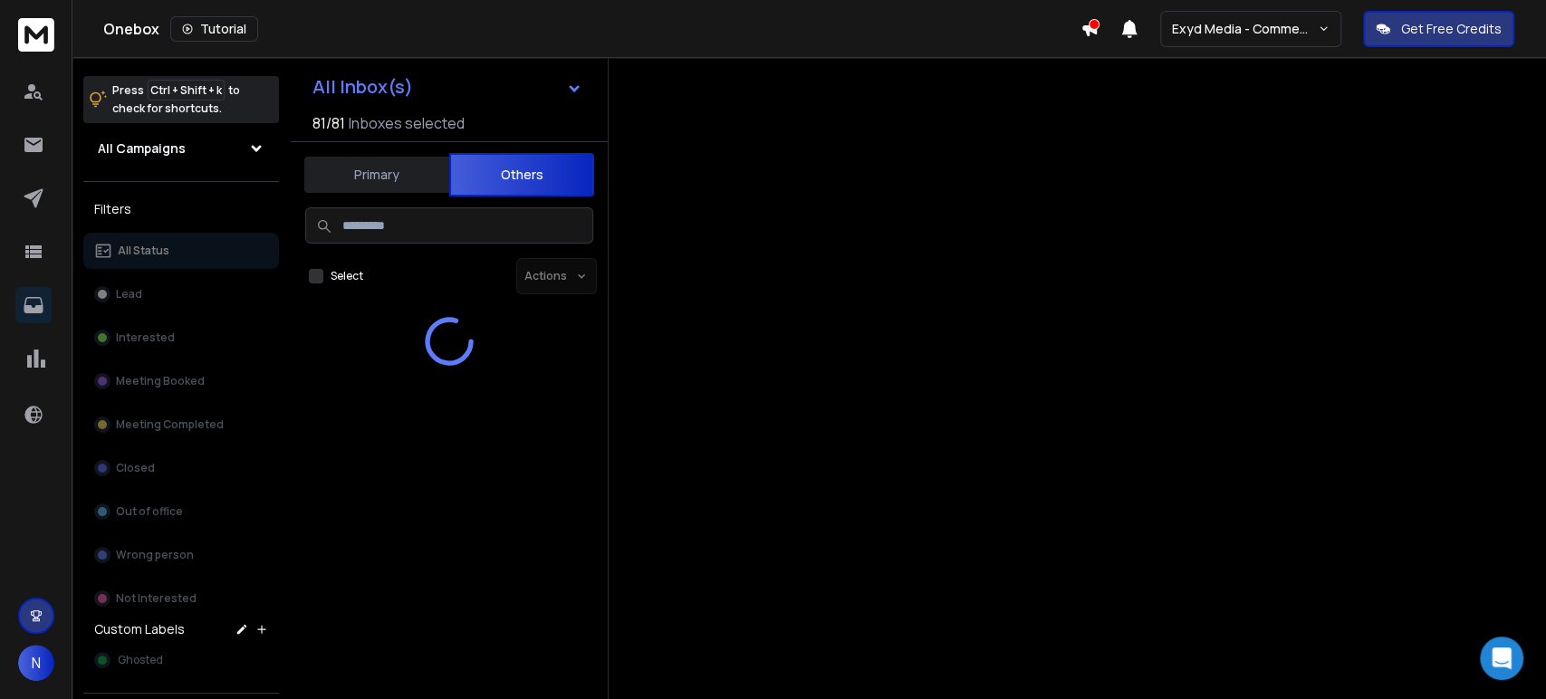
click at [546, 154] on button "Others" at bounding box center [521, 174] width 145 height 43
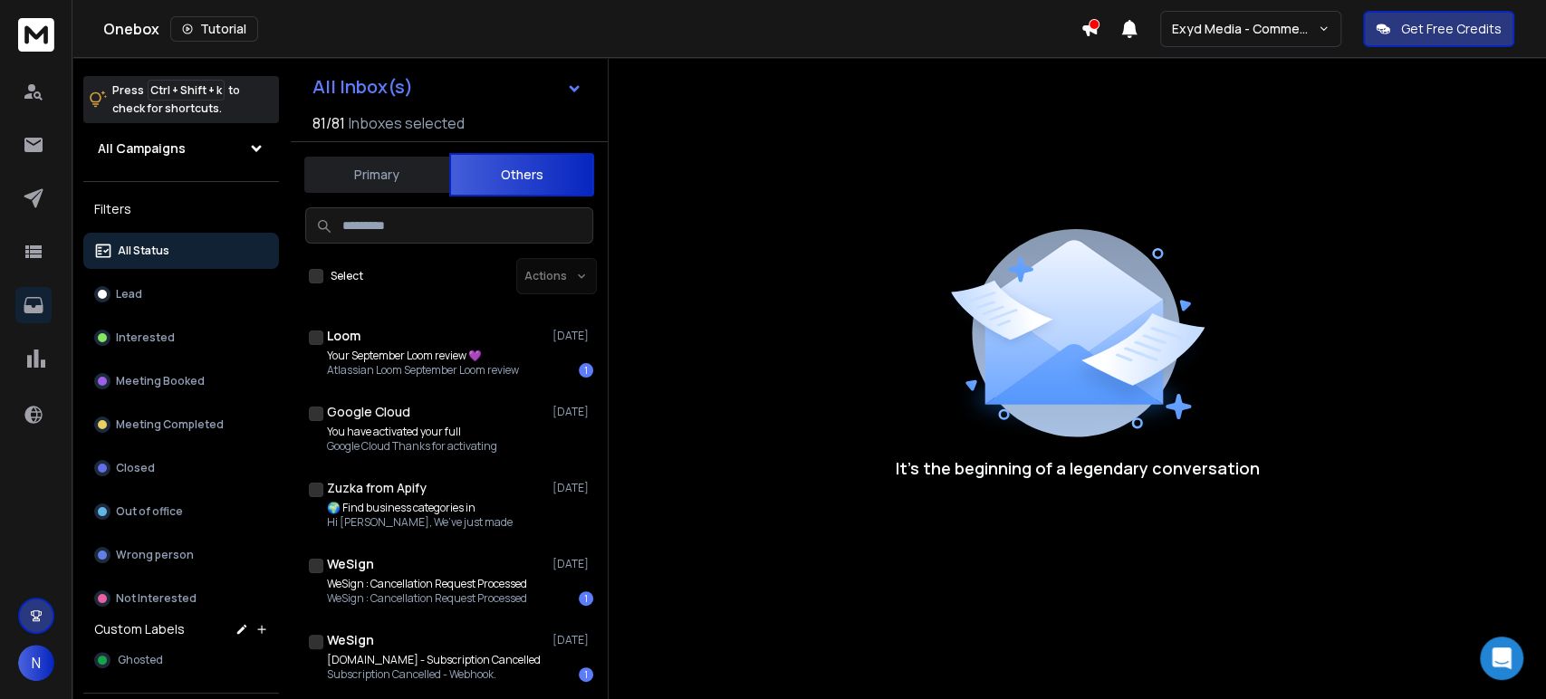
click at [401, 156] on button "Primary" at bounding box center [376, 175] width 145 height 40
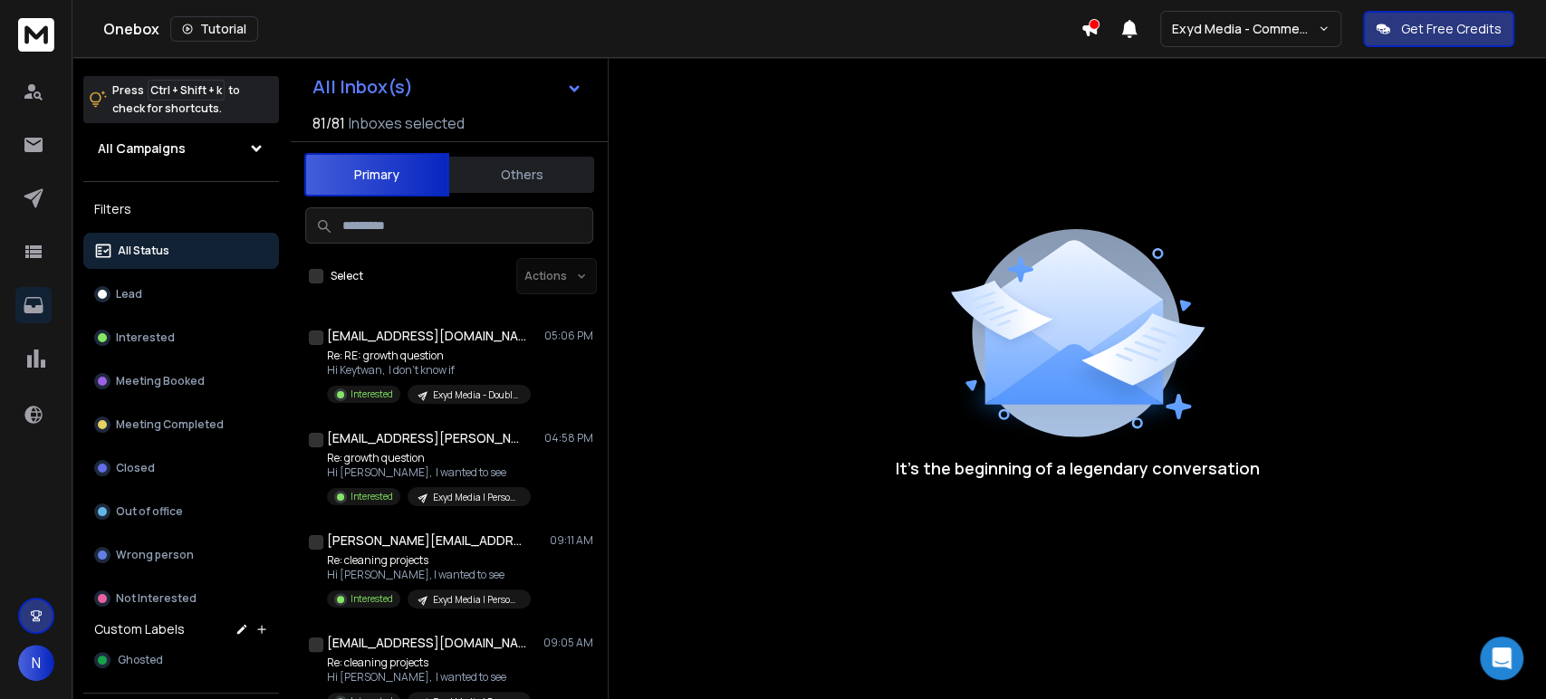
click at [469, 177] on button "Others" at bounding box center [521, 175] width 145 height 40
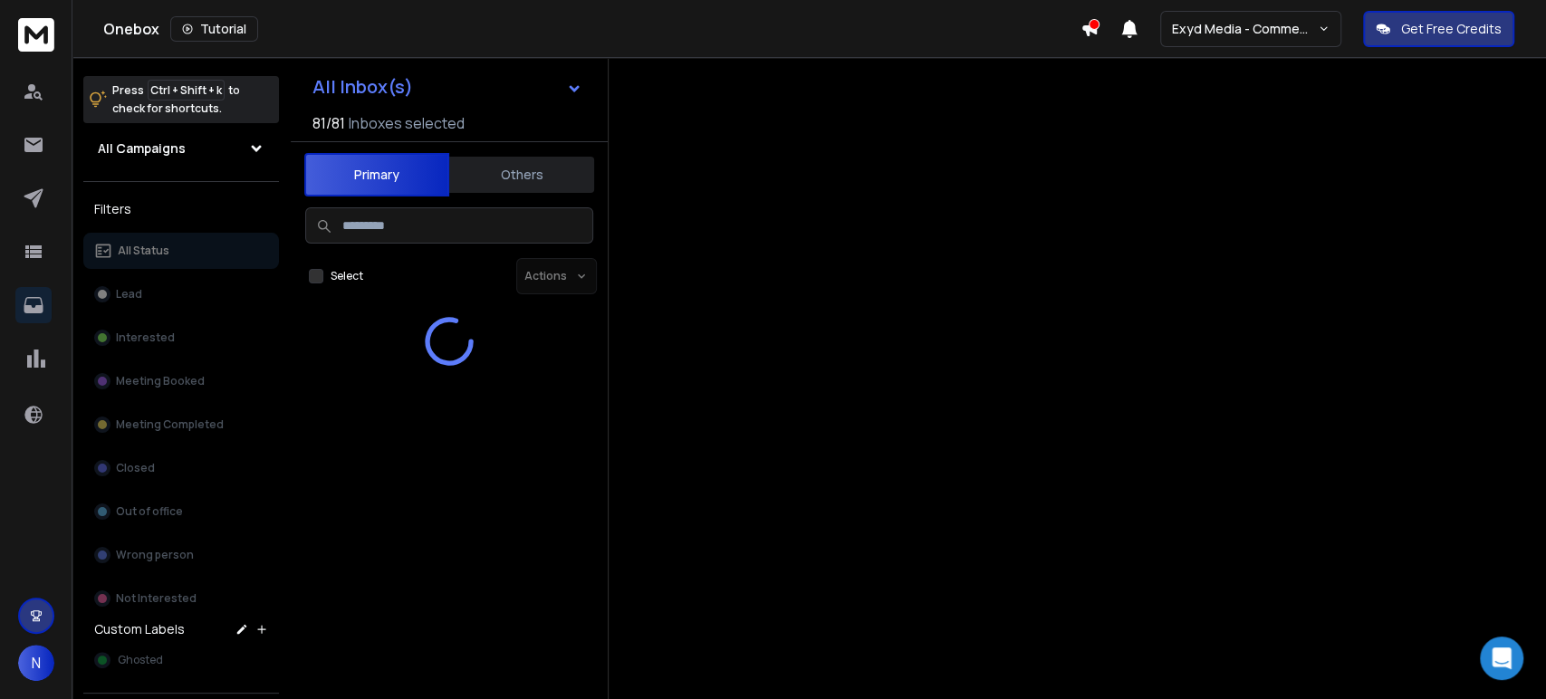
click at [400, 172] on button "Primary" at bounding box center [376, 174] width 145 height 43
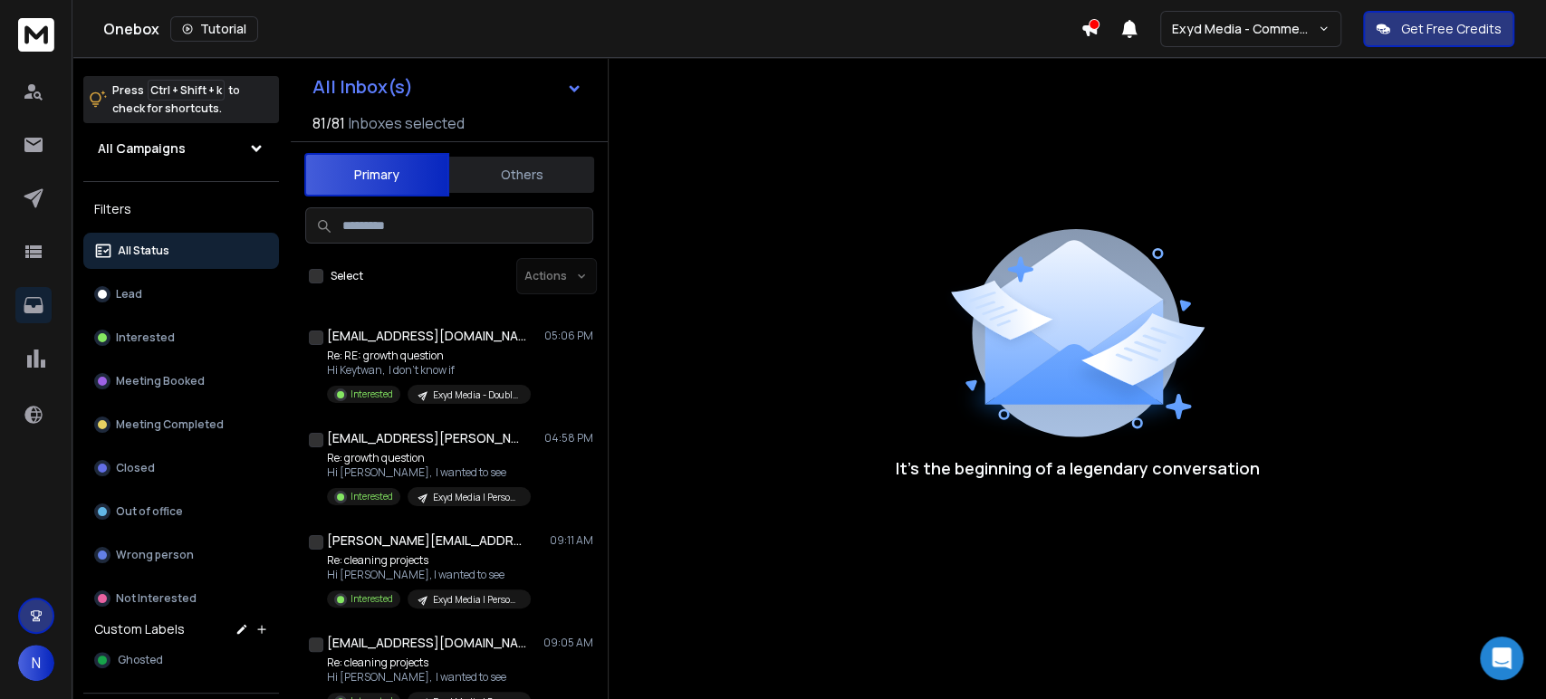
click at [484, 184] on button "Others" at bounding box center [521, 175] width 145 height 40
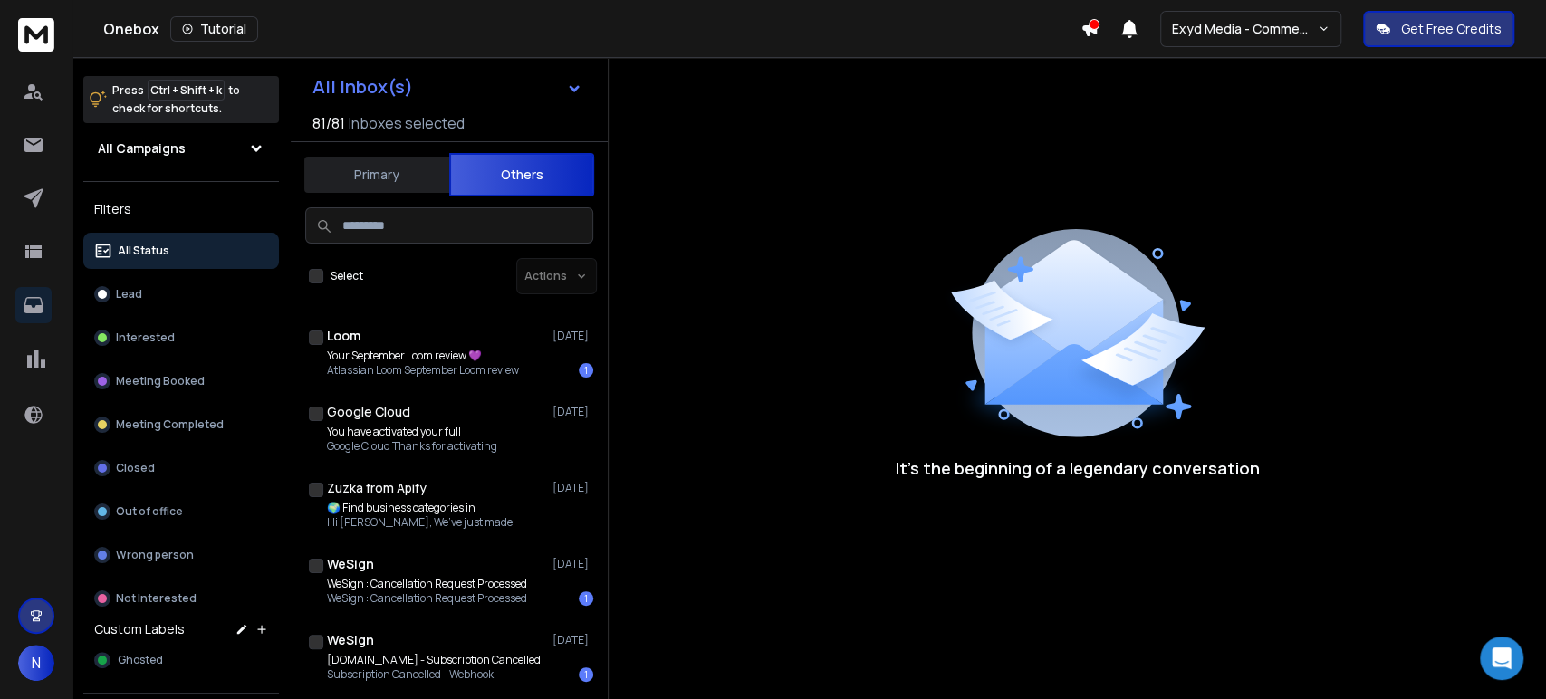
click at [440, 178] on button "Primary" at bounding box center [376, 175] width 145 height 40
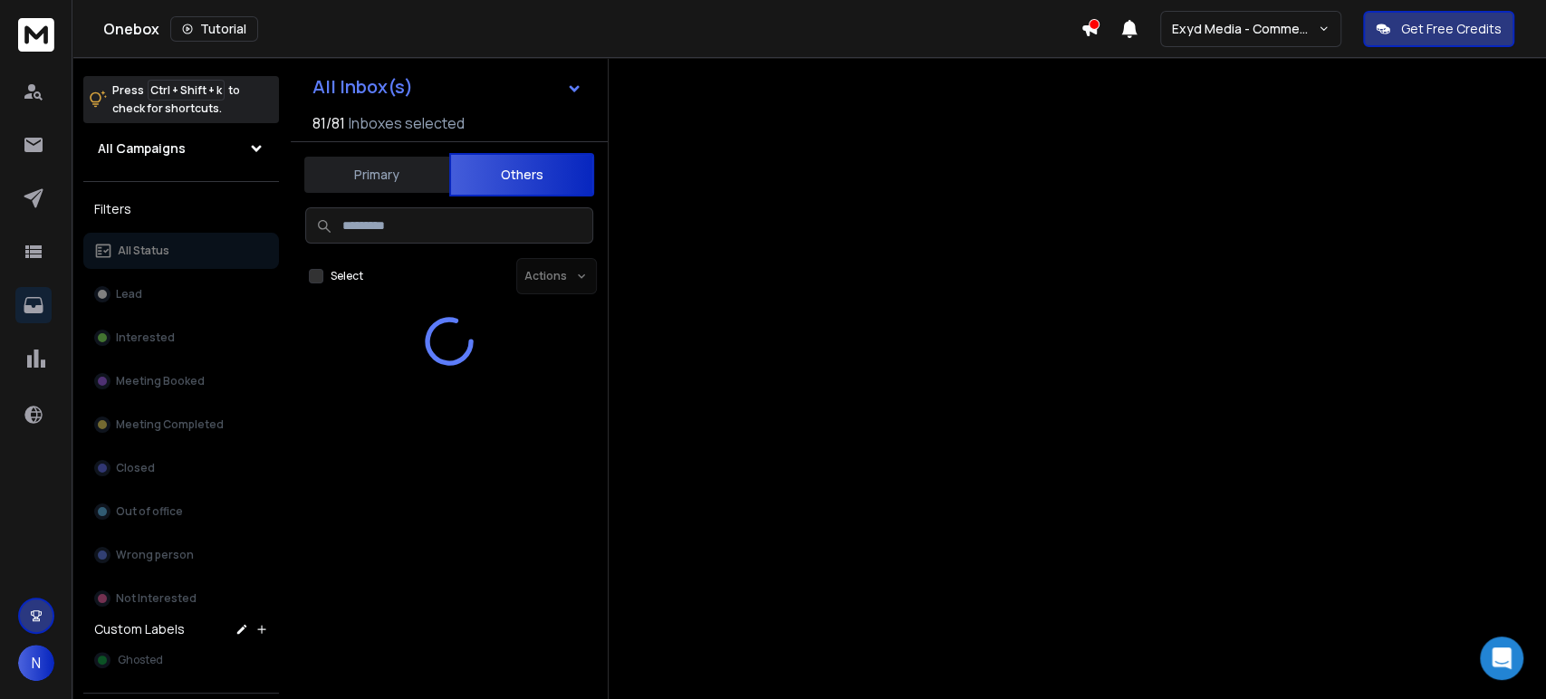
click at [548, 172] on button "Others" at bounding box center [521, 174] width 145 height 43
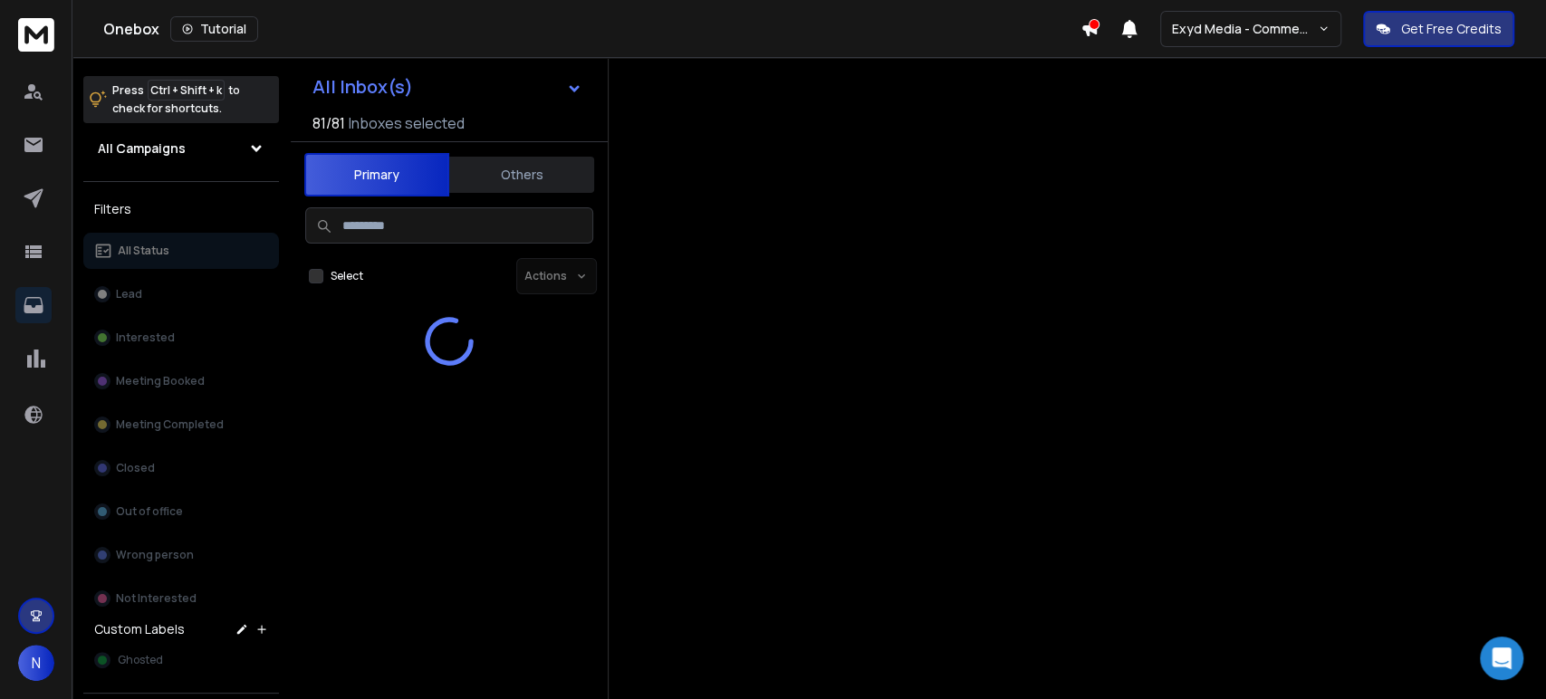
click at [407, 172] on button "Primary" at bounding box center [376, 174] width 145 height 43
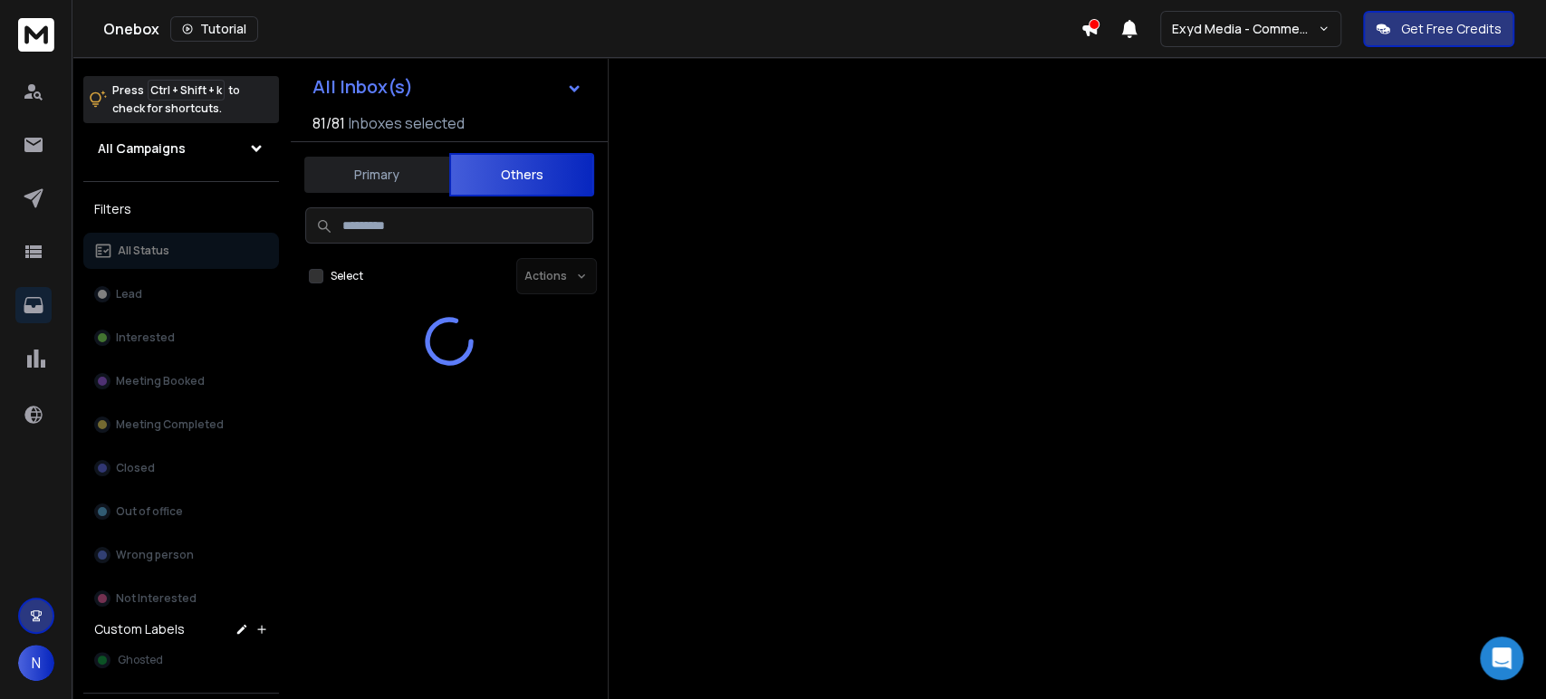
click at [578, 191] on button "Others" at bounding box center [521, 174] width 145 height 43
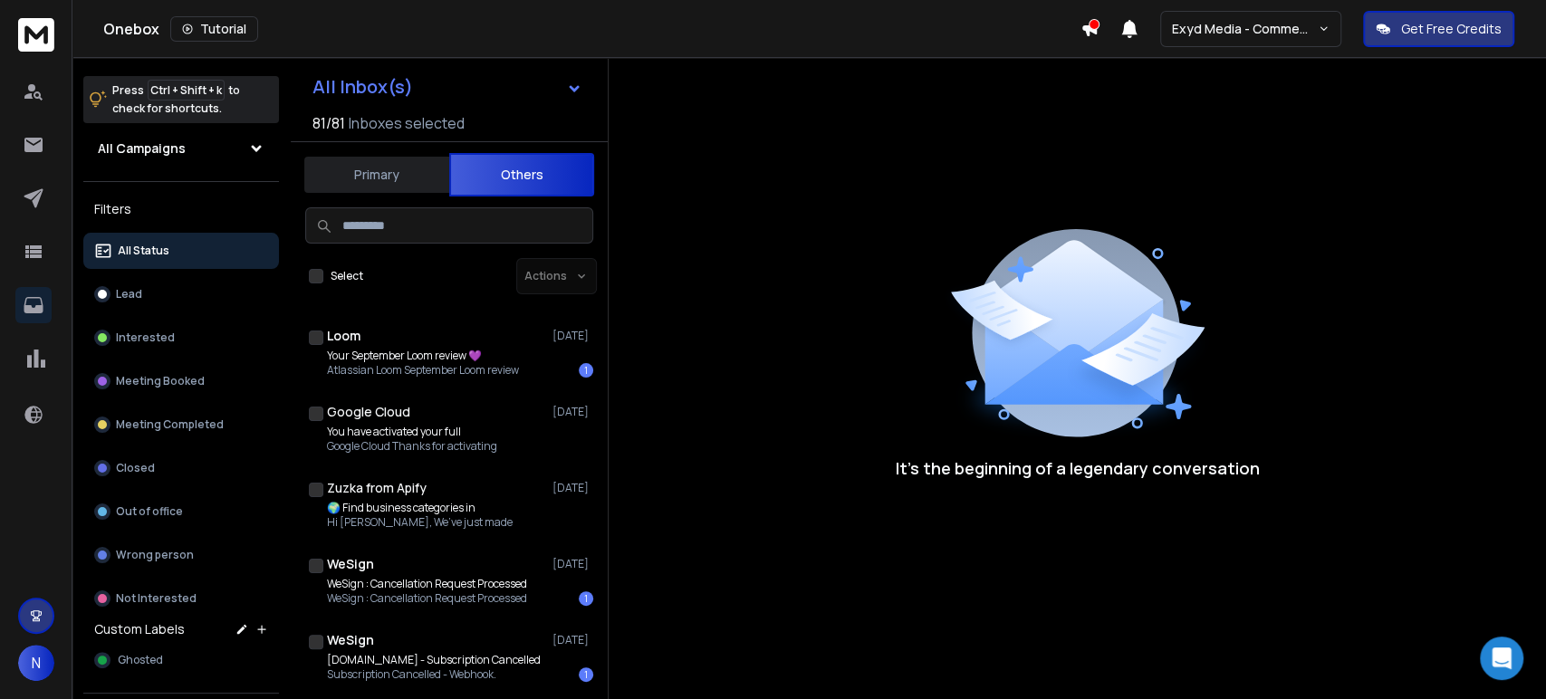
click at [376, 192] on button "Primary" at bounding box center [376, 175] width 145 height 40
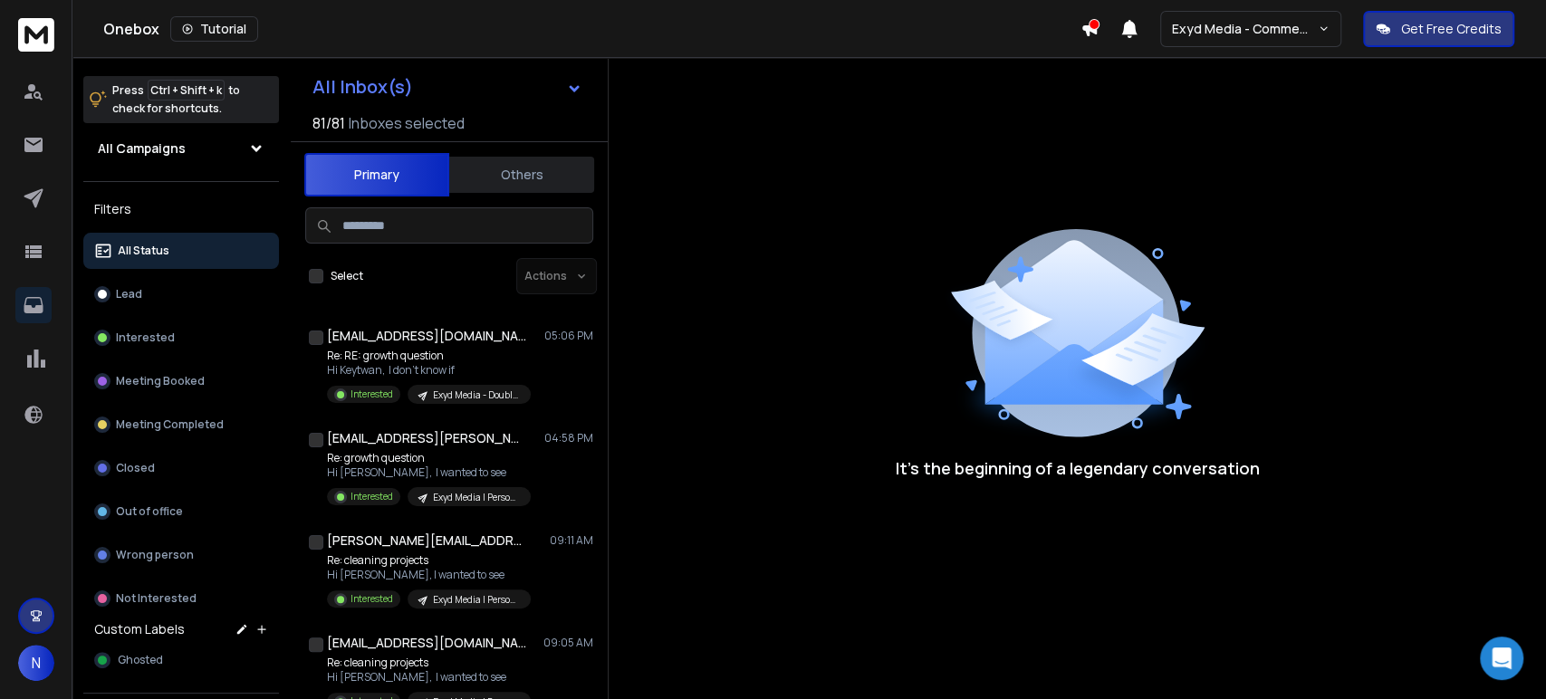
click at [490, 175] on button "Others" at bounding box center [521, 175] width 145 height 40
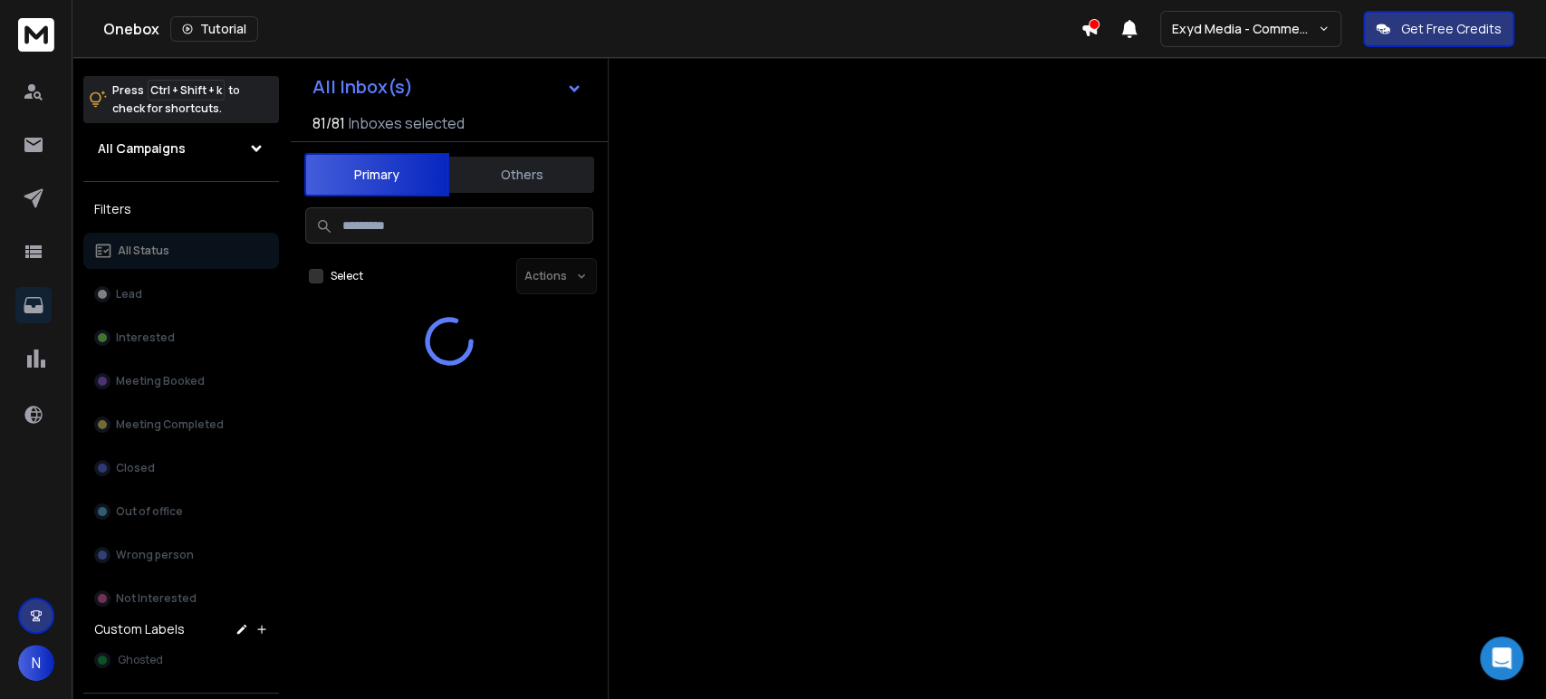
click at [430, 175] on button "Primary" at bounding box center [376, 174] width 145 height 43
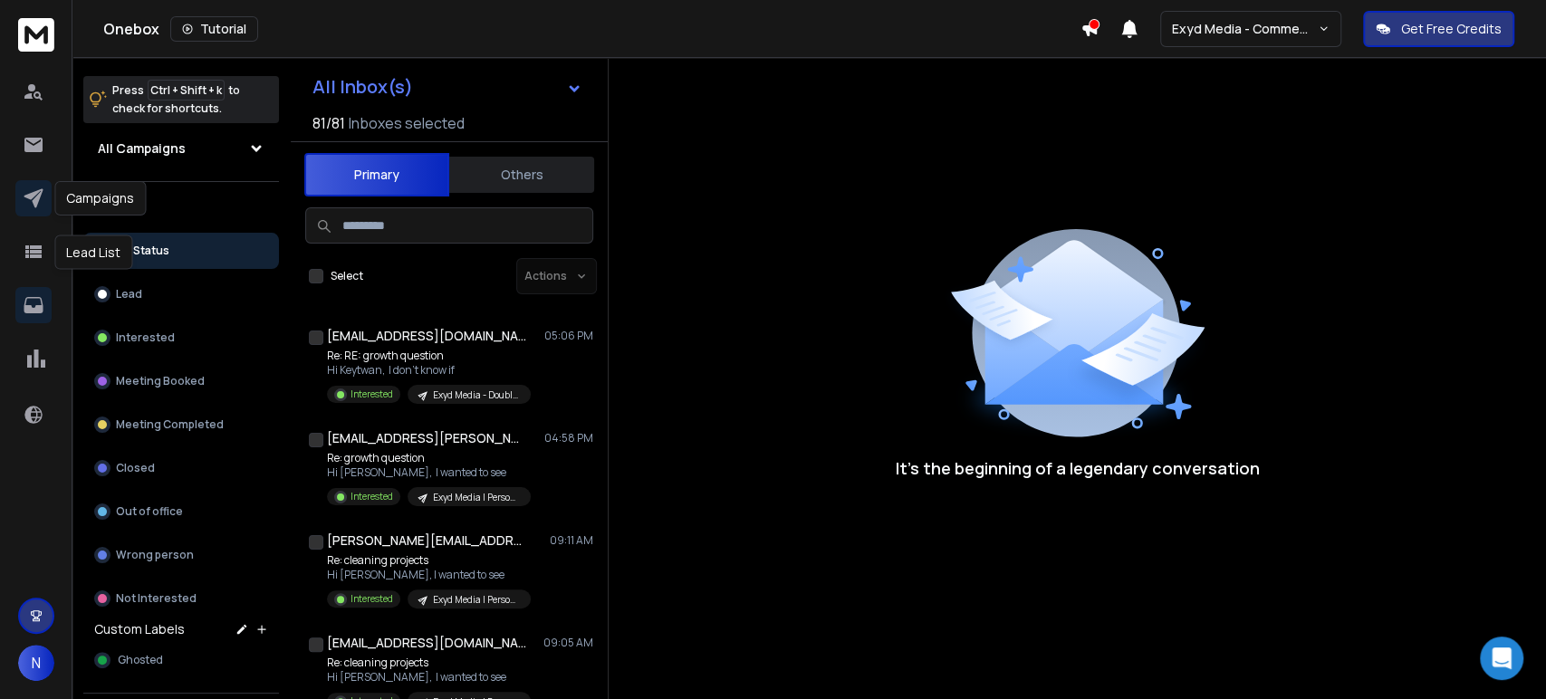
click at [29, 194] on icon at bounding box center [33, 198] width 19 height 19
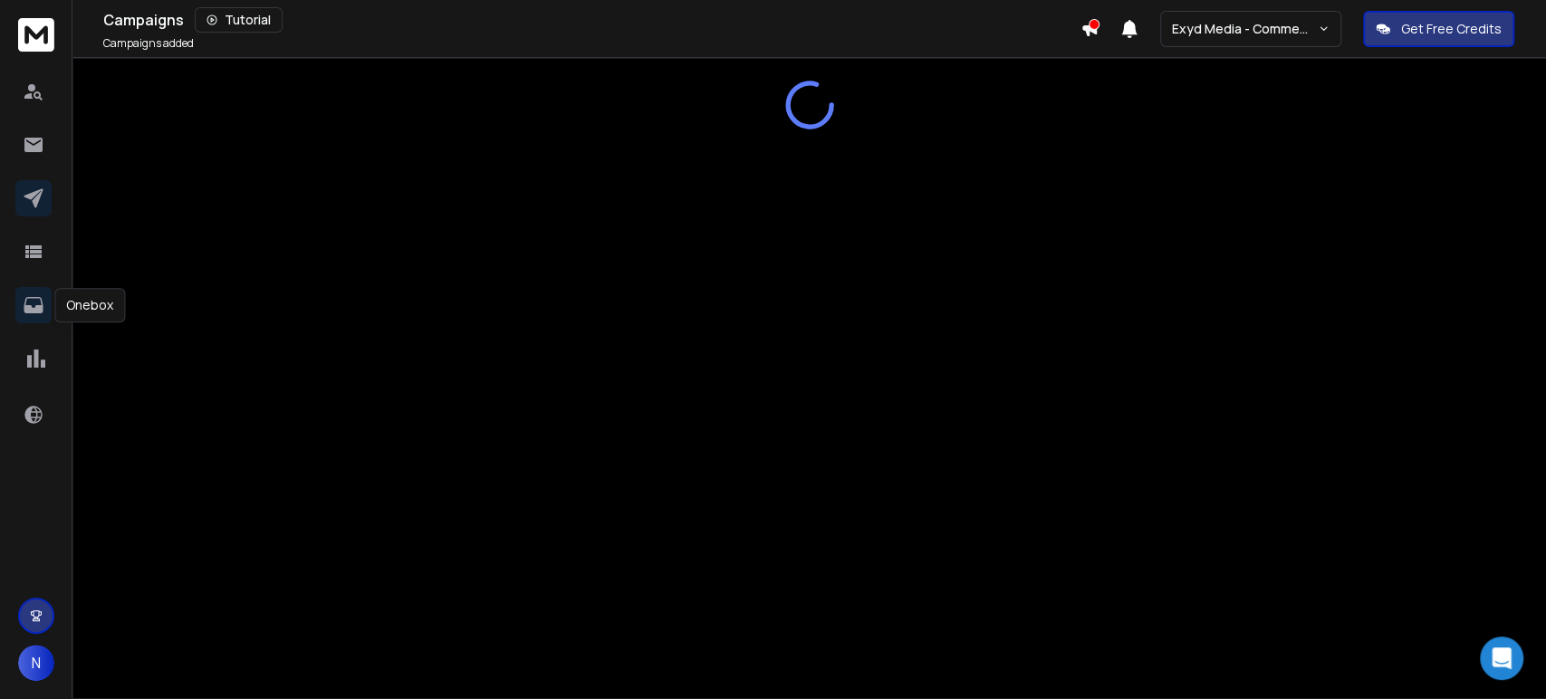
click at [36, 304] on icon at bounding box center [34, 305] width 22 height 22
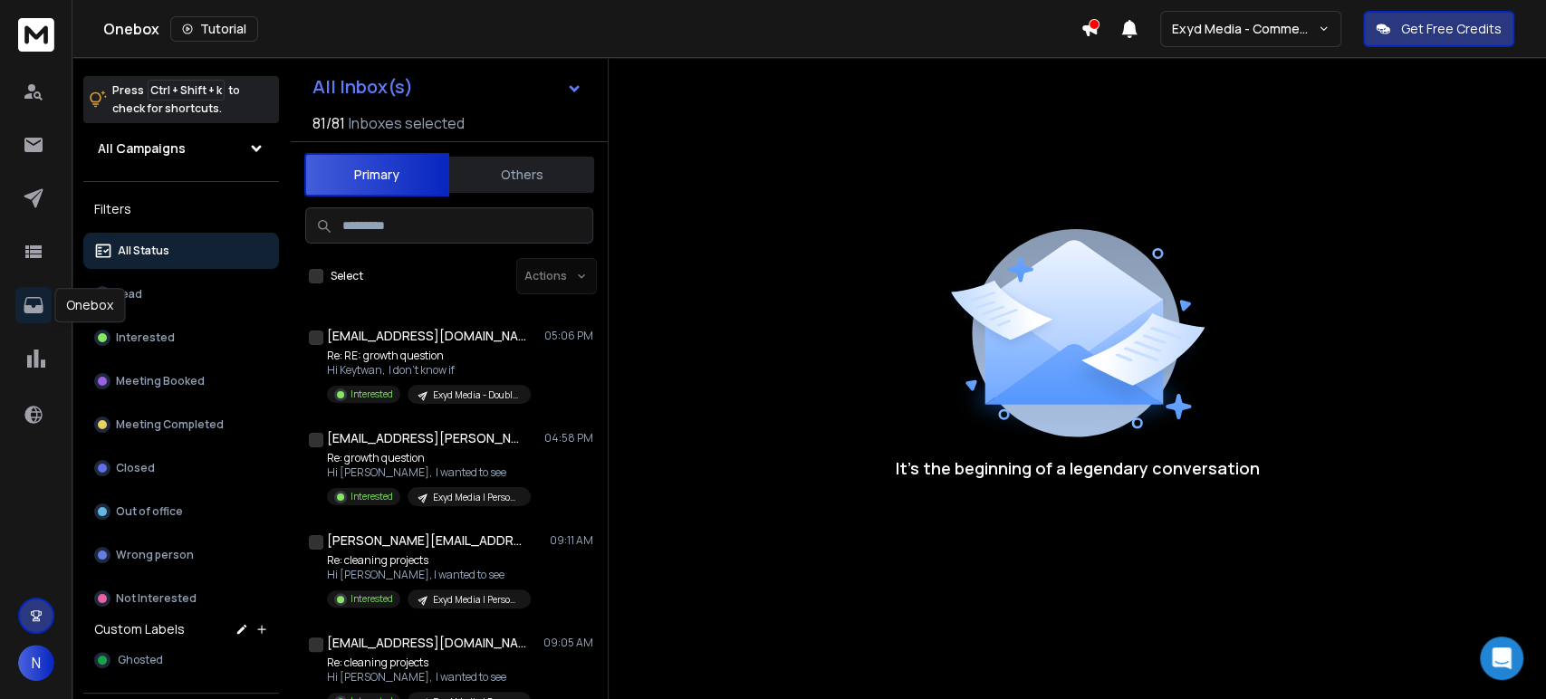
click at [469, 190] on button "Others" at bounding box center [521, 175] width 145 height 40
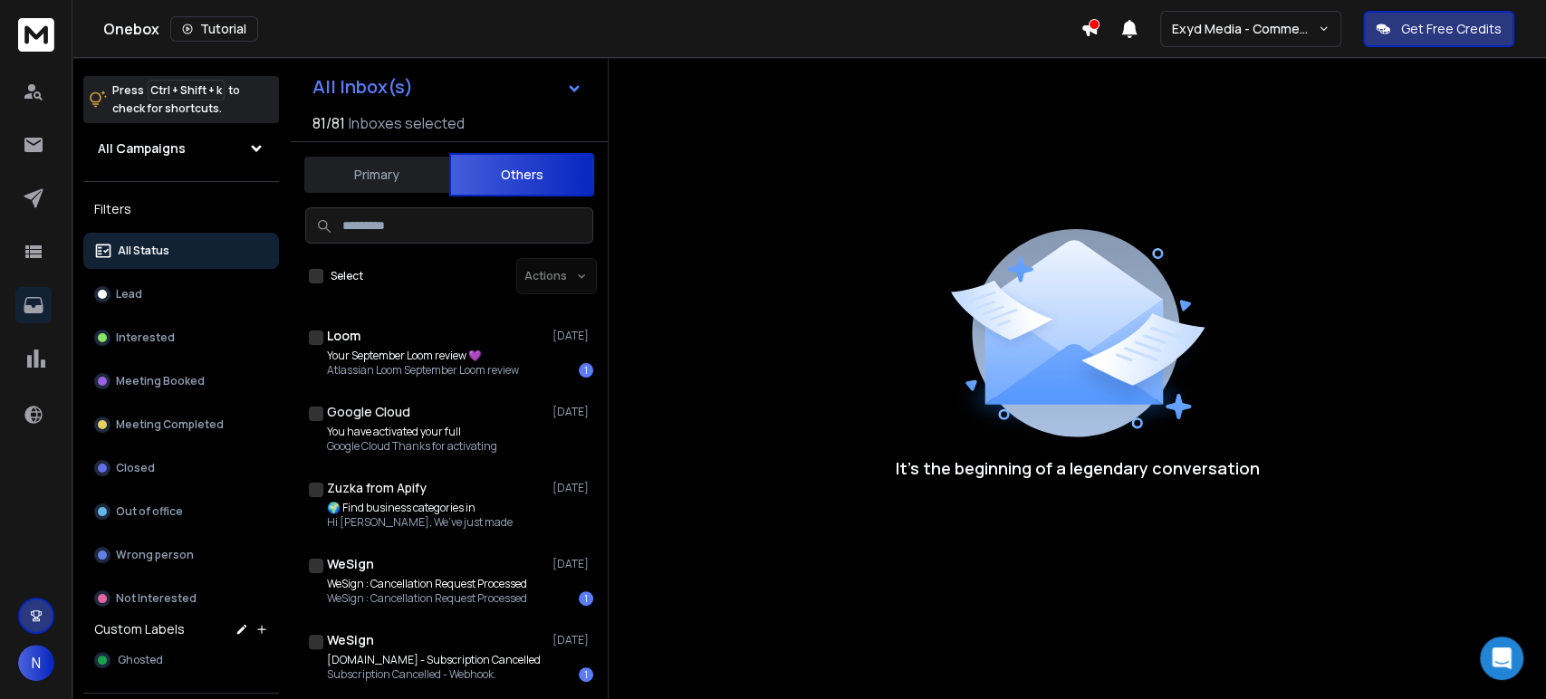
click at [435, 180] on button "Primary" at bounding box center [376, 175] width 145 height 40
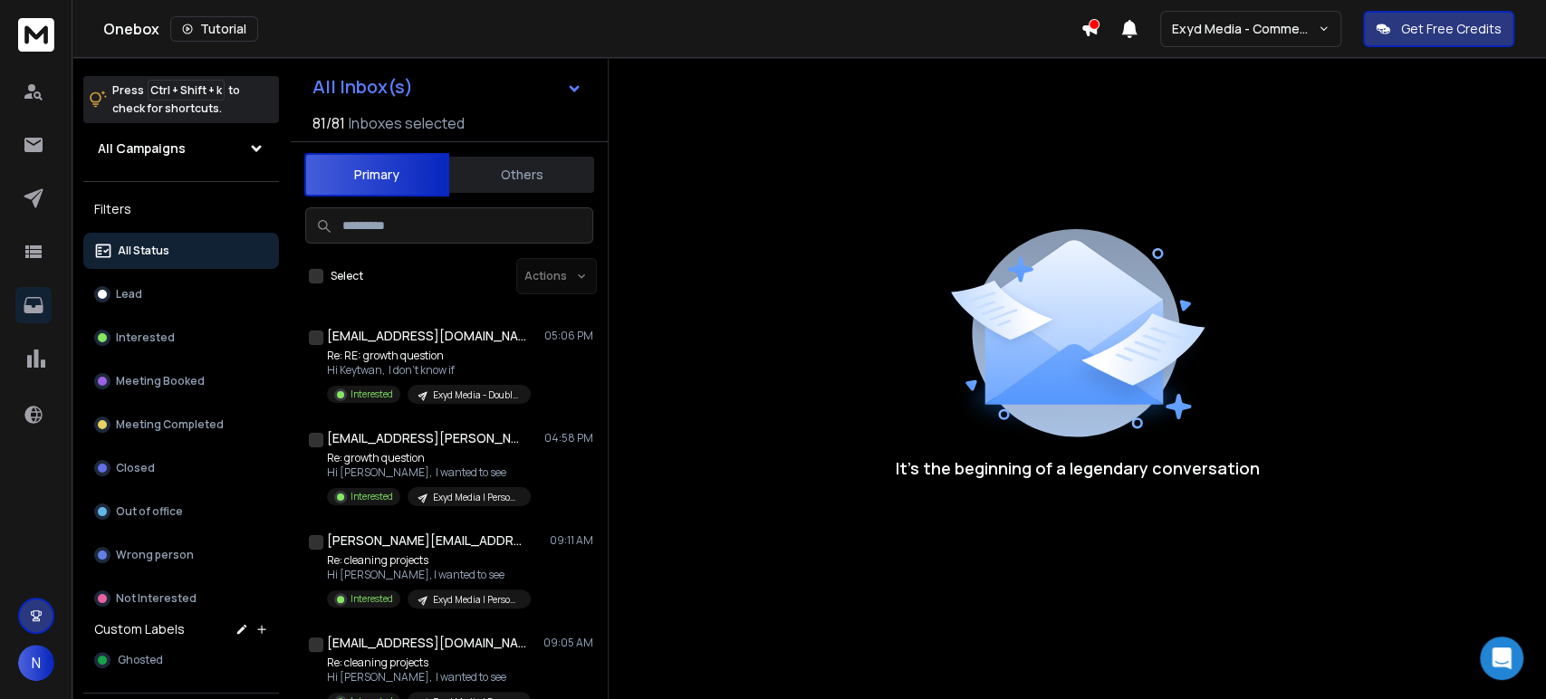
drag, startPoint x: 520, startPoint y: 179, endPoint x: 499, endPoint y: 179, distance: 20.8
click at [522, 179] on button "Others" at bounding box center [521, 175] width 145 height 40
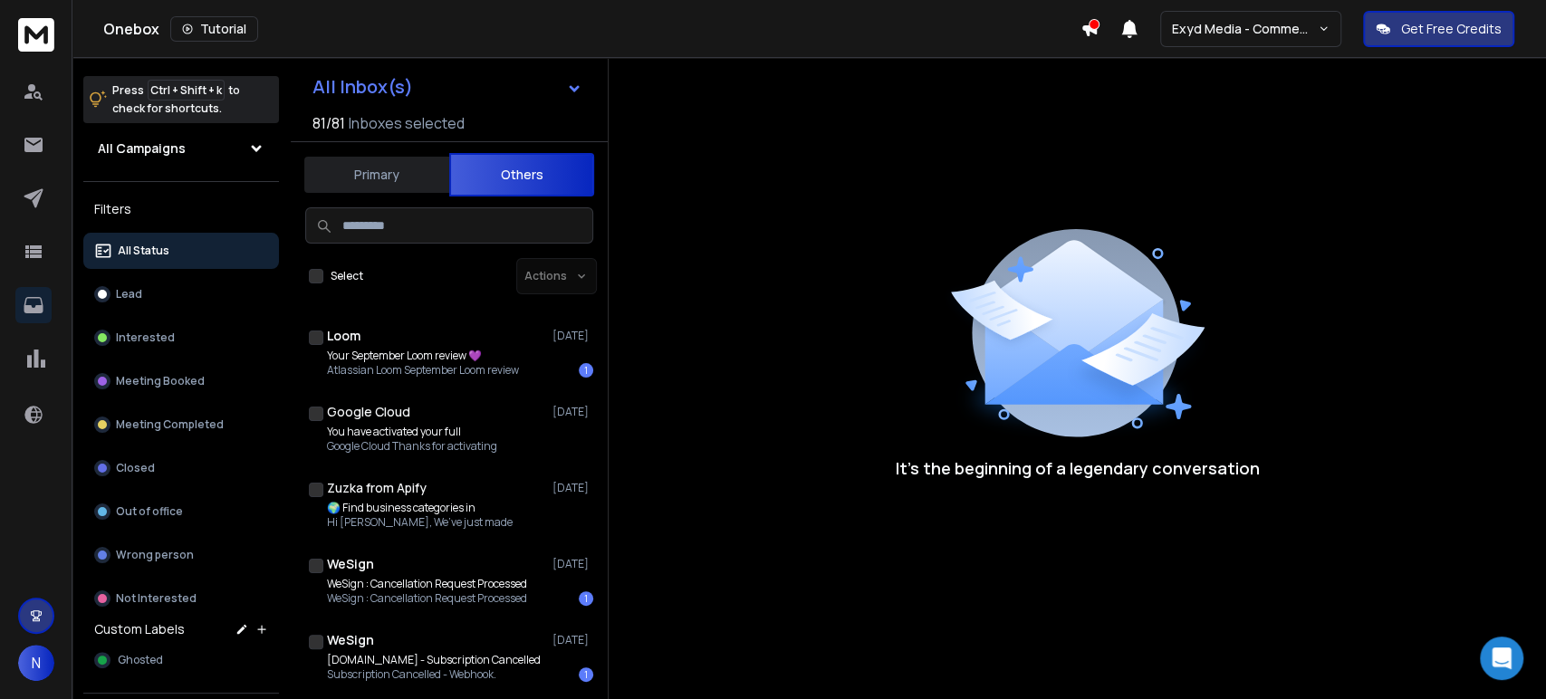
click at [388, 179] on button "Primary" at bounding box center [376, 175] width 145 height 40
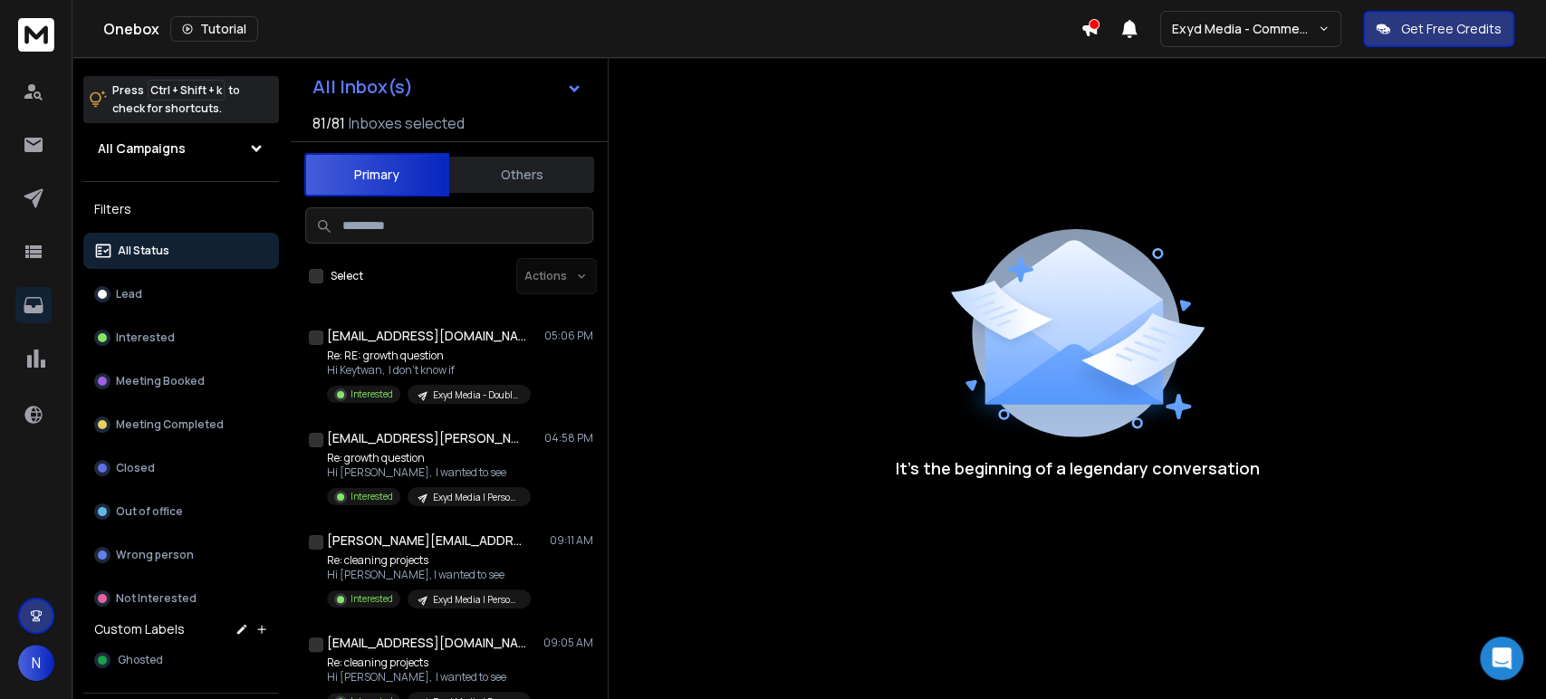
click at [478, 168] on button "Others" at bounding box center [521, 175] width 145 height 40
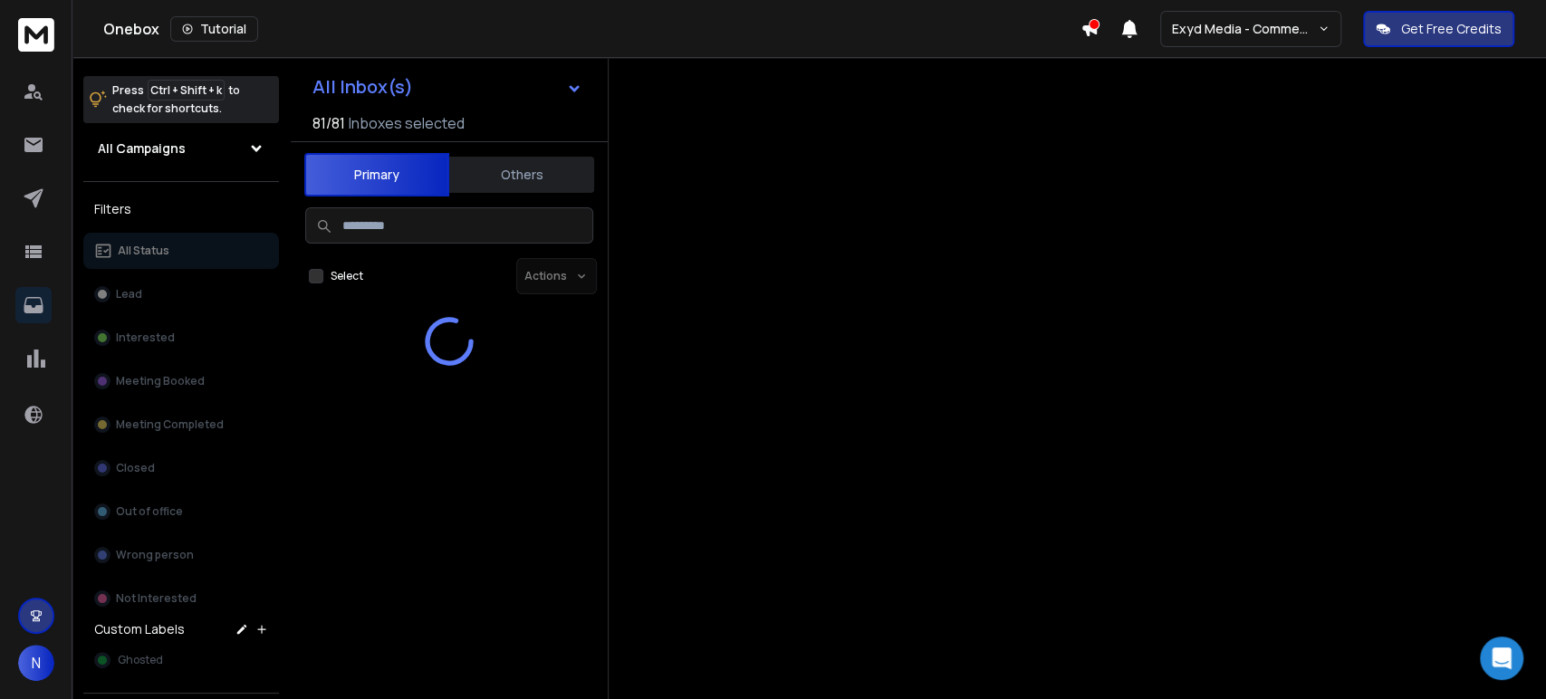
click at [396, 179] on button "Primary" at bounding box center [376, 174] width 145 height 43
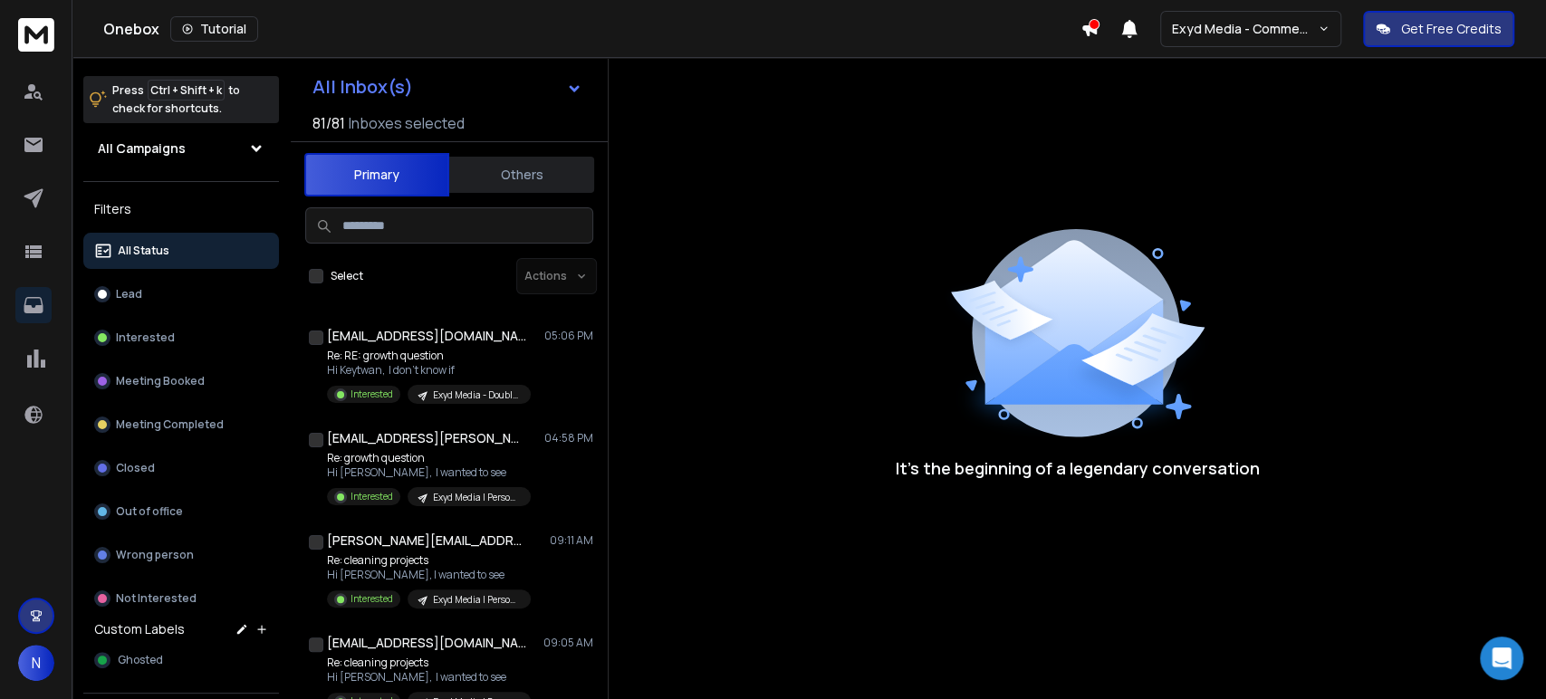
click at [488, 182] on button "Others" at bounding box center [521, 175] width 145 height 40
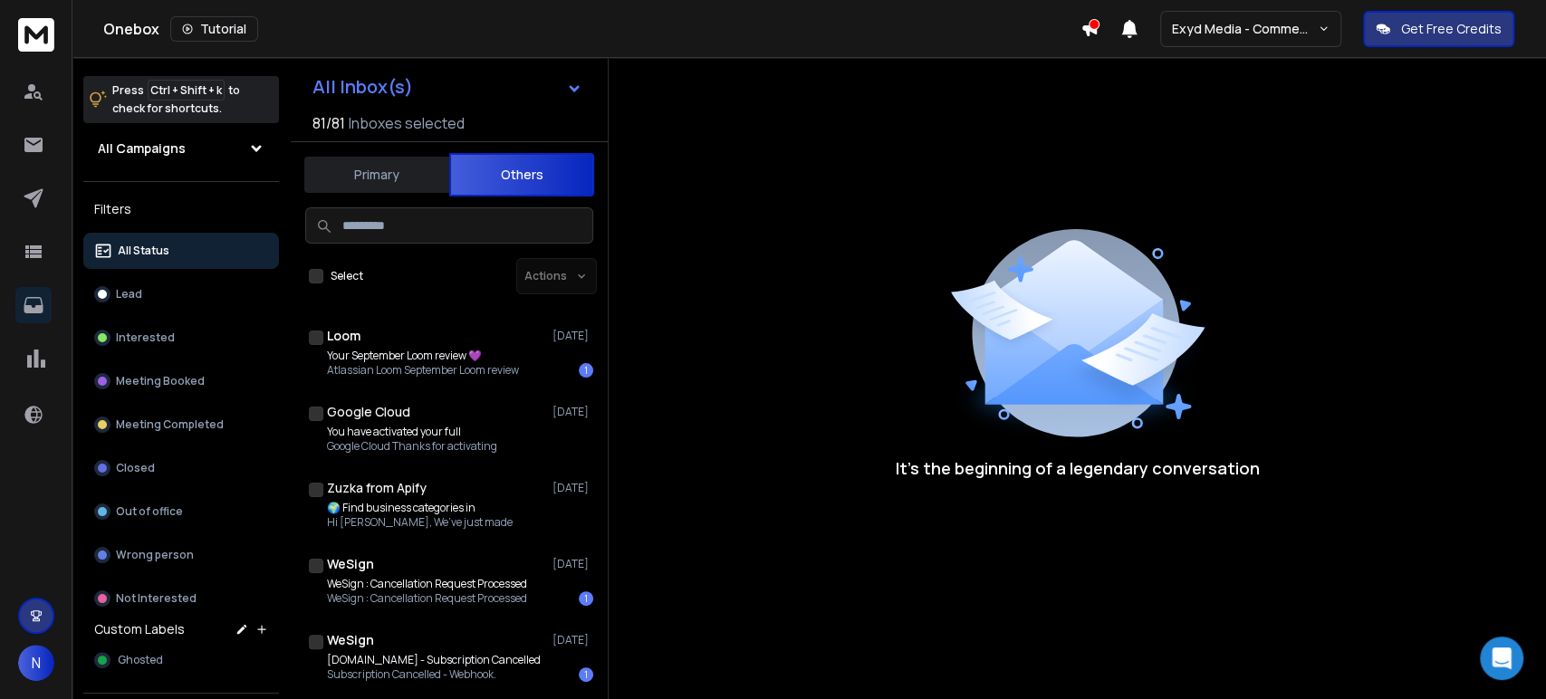
click at [400, 179] on button "Primary" at bounding box center [376, 175] width 145 height 40
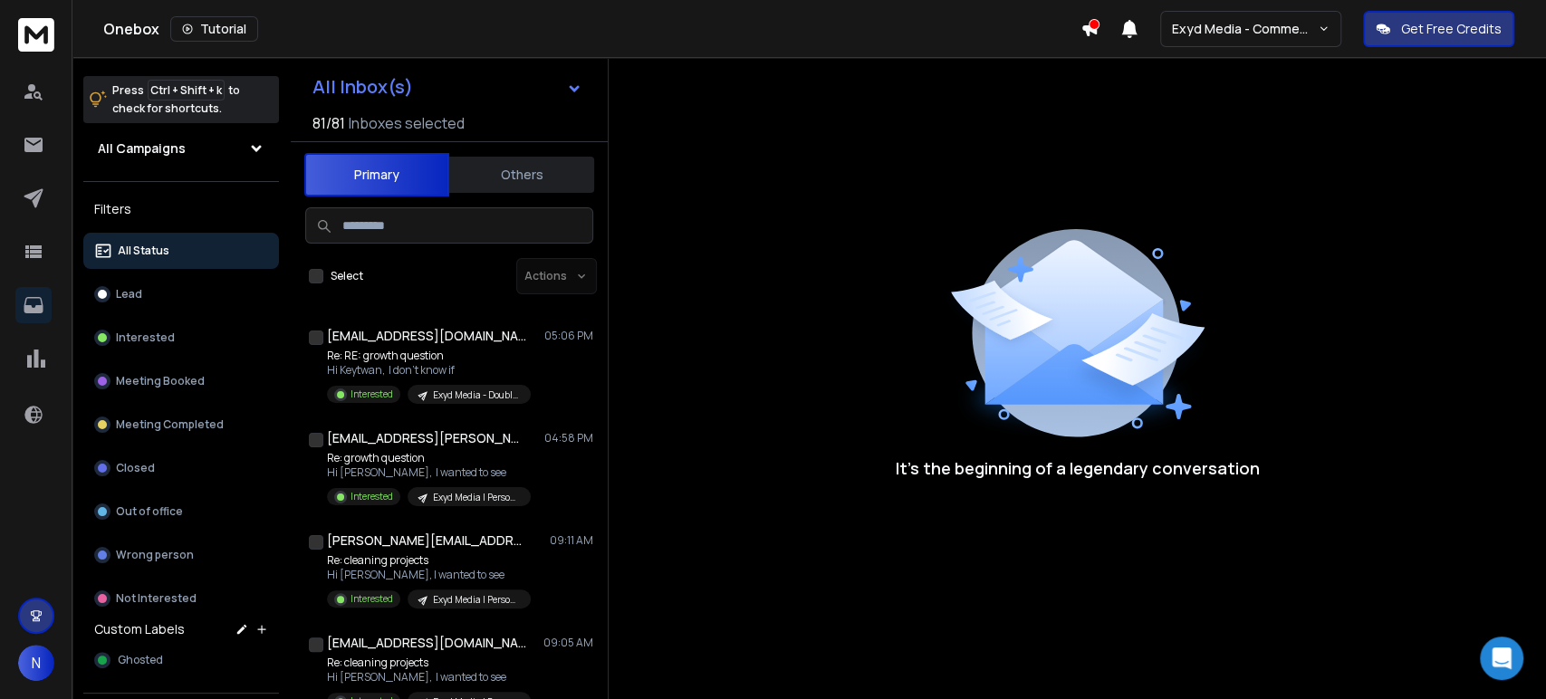
click at [599, 158] on div "Primary Others Select Actions [EMAIL_ADDRESS][DOMAIN_NAME] 05:06 PM Re: RE: gro…" at bounding box center [449, 493] width 317 height 673
click at [519, 172] on button "Others" at bounding box center [521, 175] width 145 height 40
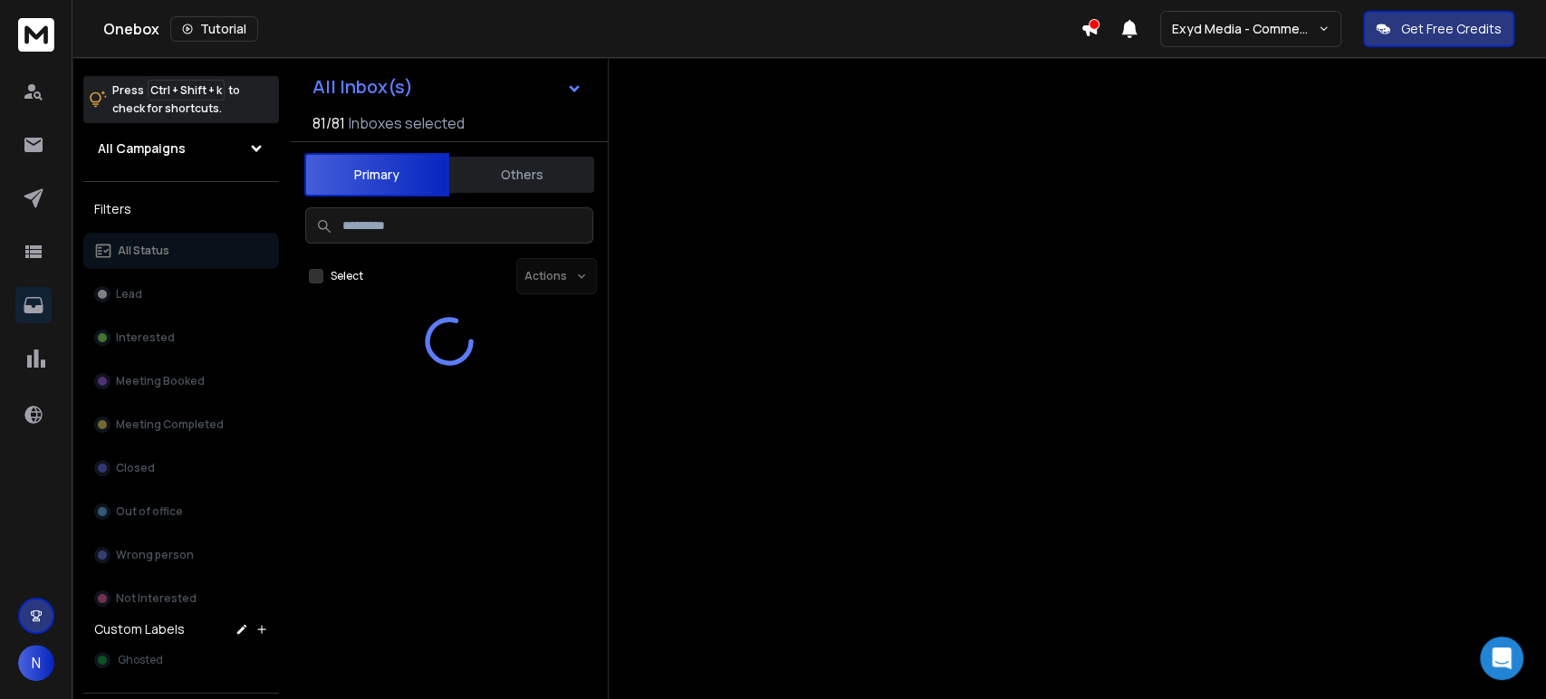
click at [340, 174] on button "Primary" at bounding box center [376, 174] width 145 height 43
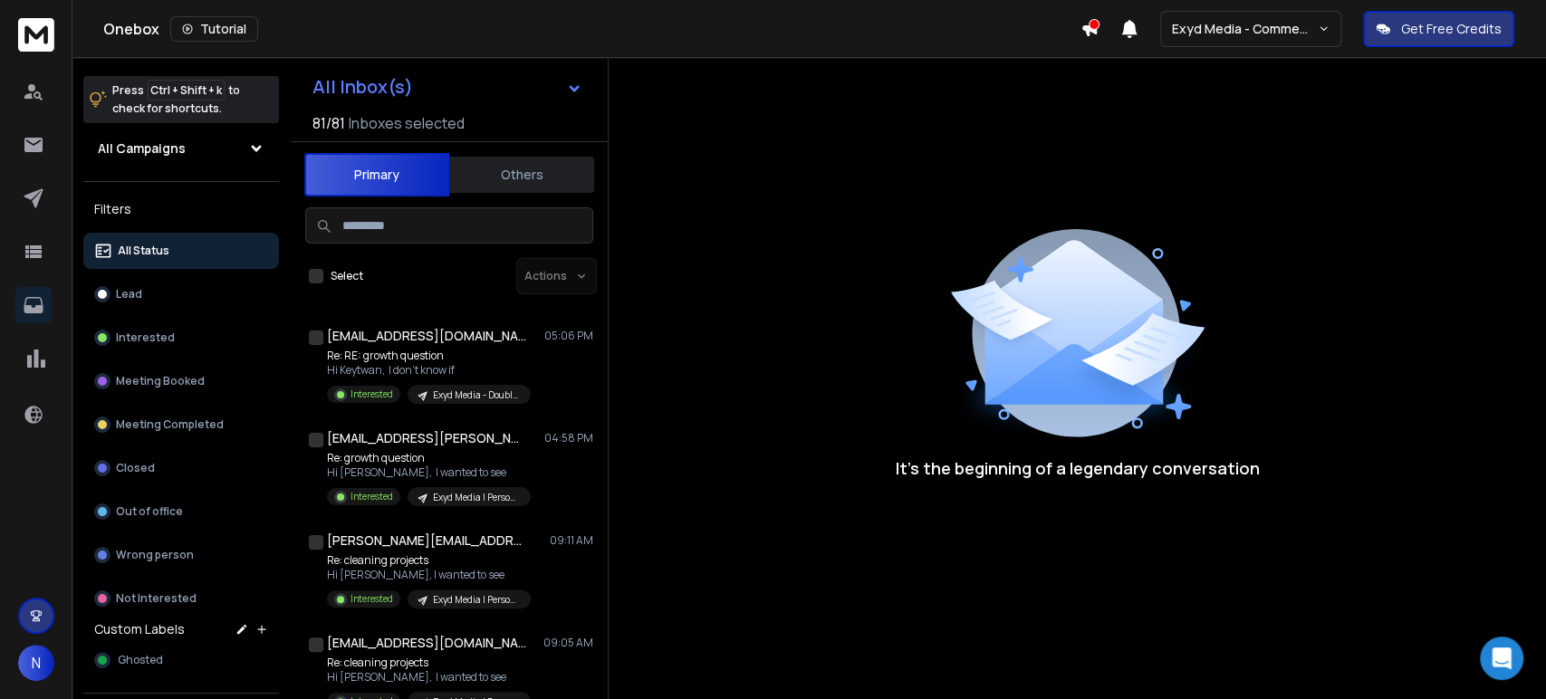
click at [501, 185] on button "Others" at bounding box center [521, 175] width 145 height 40
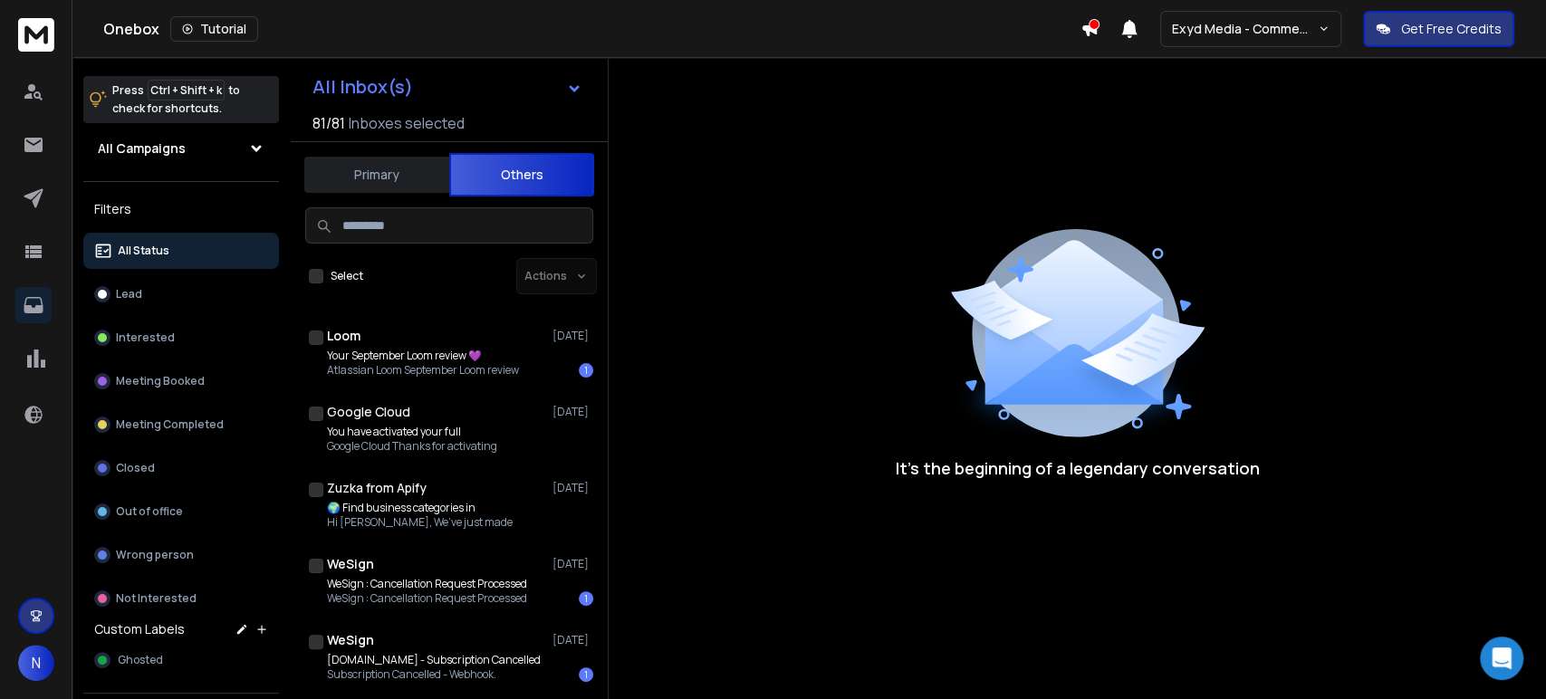
click at [406, 183] on button "Primary" at bounding box center [376, 175] width 145 height 40
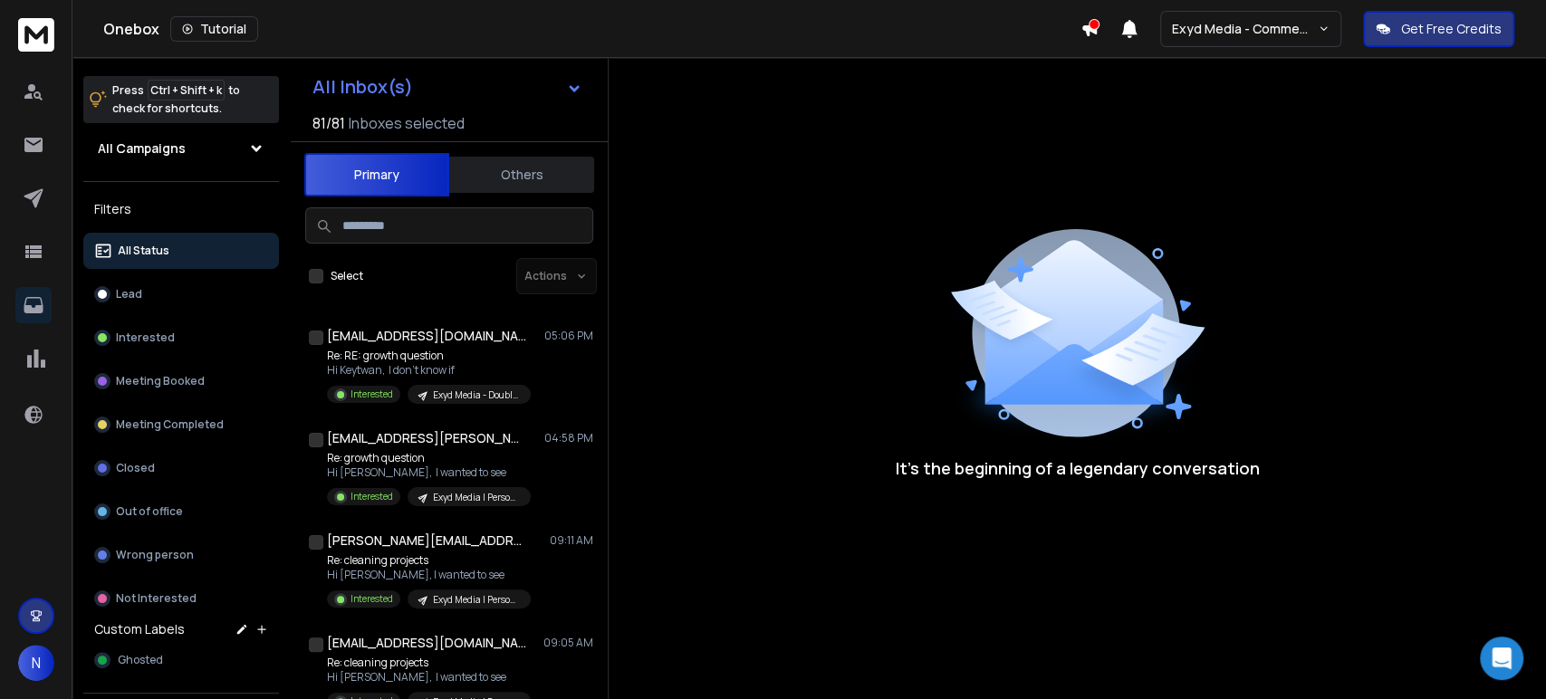
click at [544, 179] on button "Others" at bounding box center [521, 175] width 145 height 40
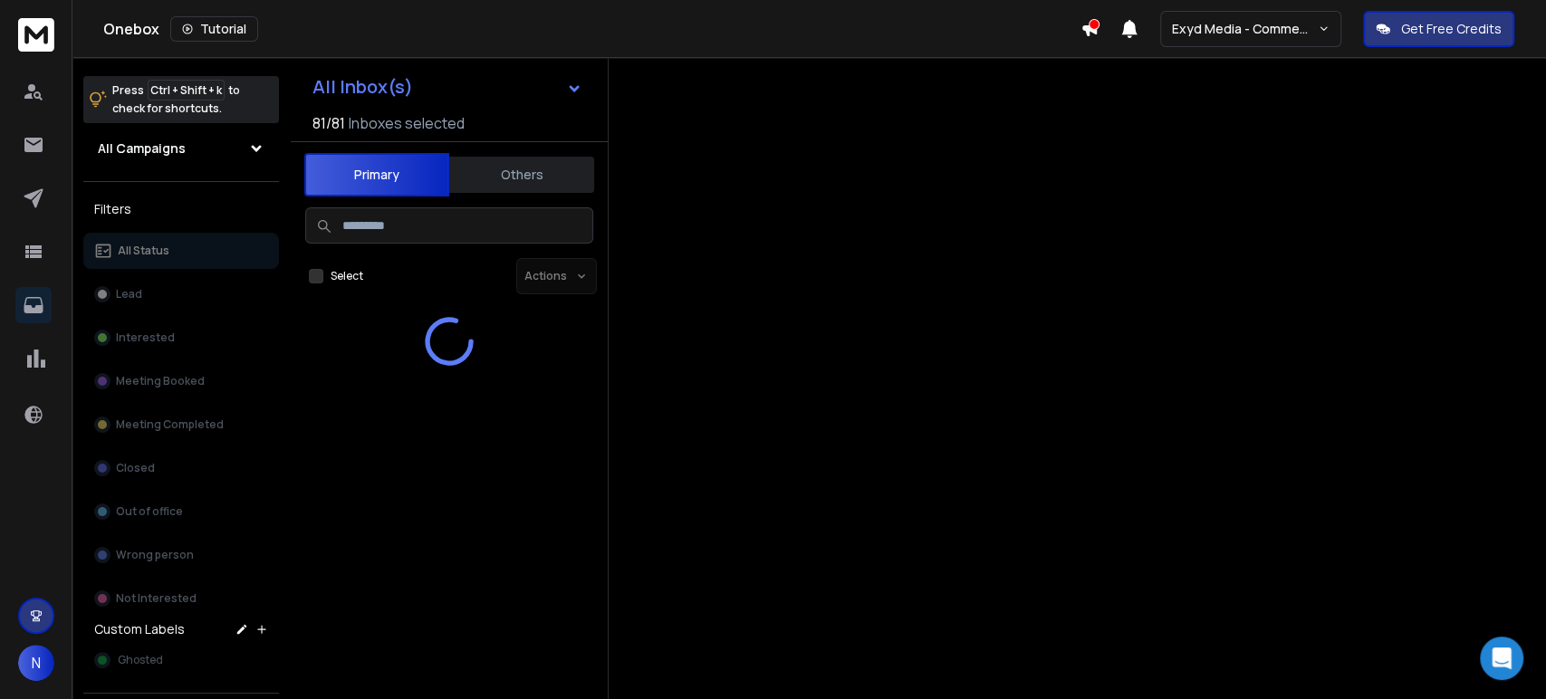
click at [412, 190] on button "Primary" at bounding box center [376, 174] width 145 height 43
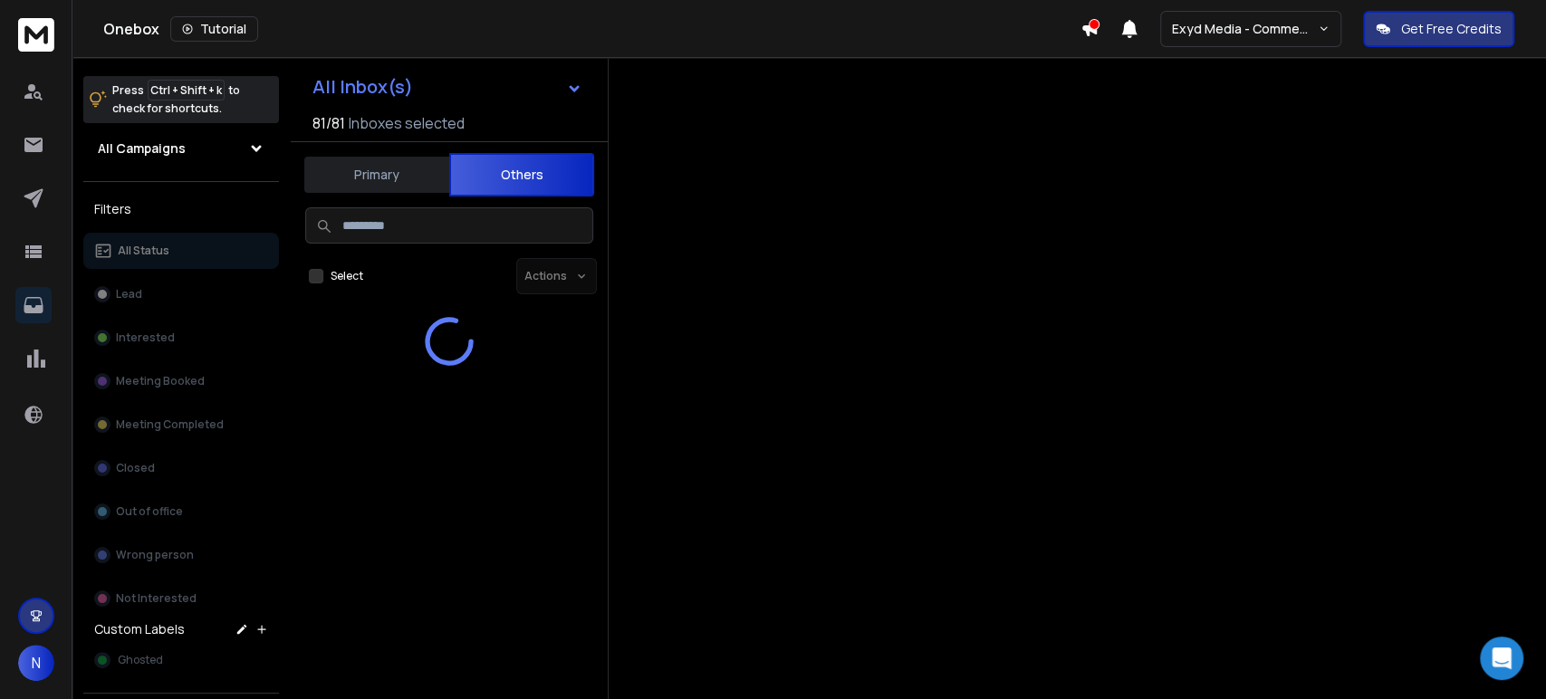
click at [488, 184] on button "Others" at bounding box center [521, 174] width 145 height 43
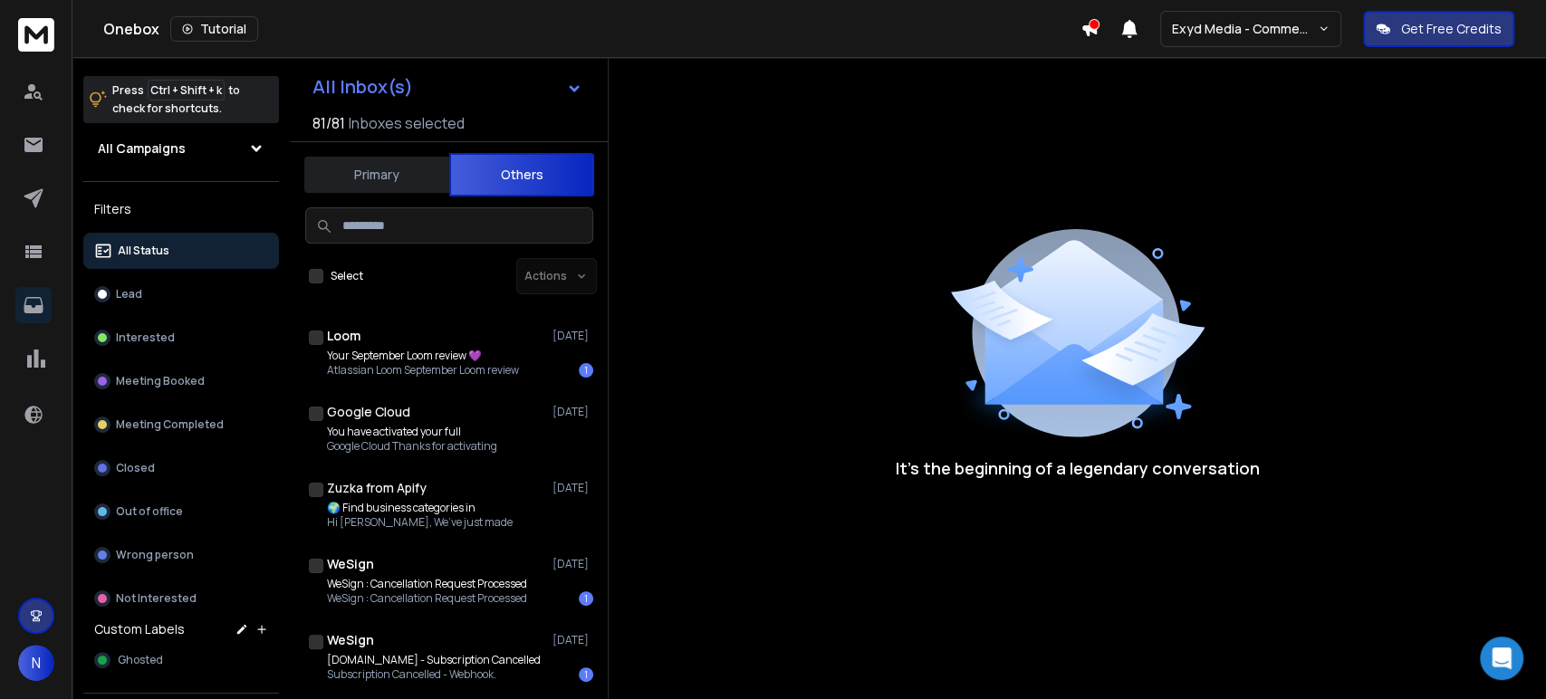
click at [407, 186] on button "Primary" at bounding box center [376, 175] width 145 height 40
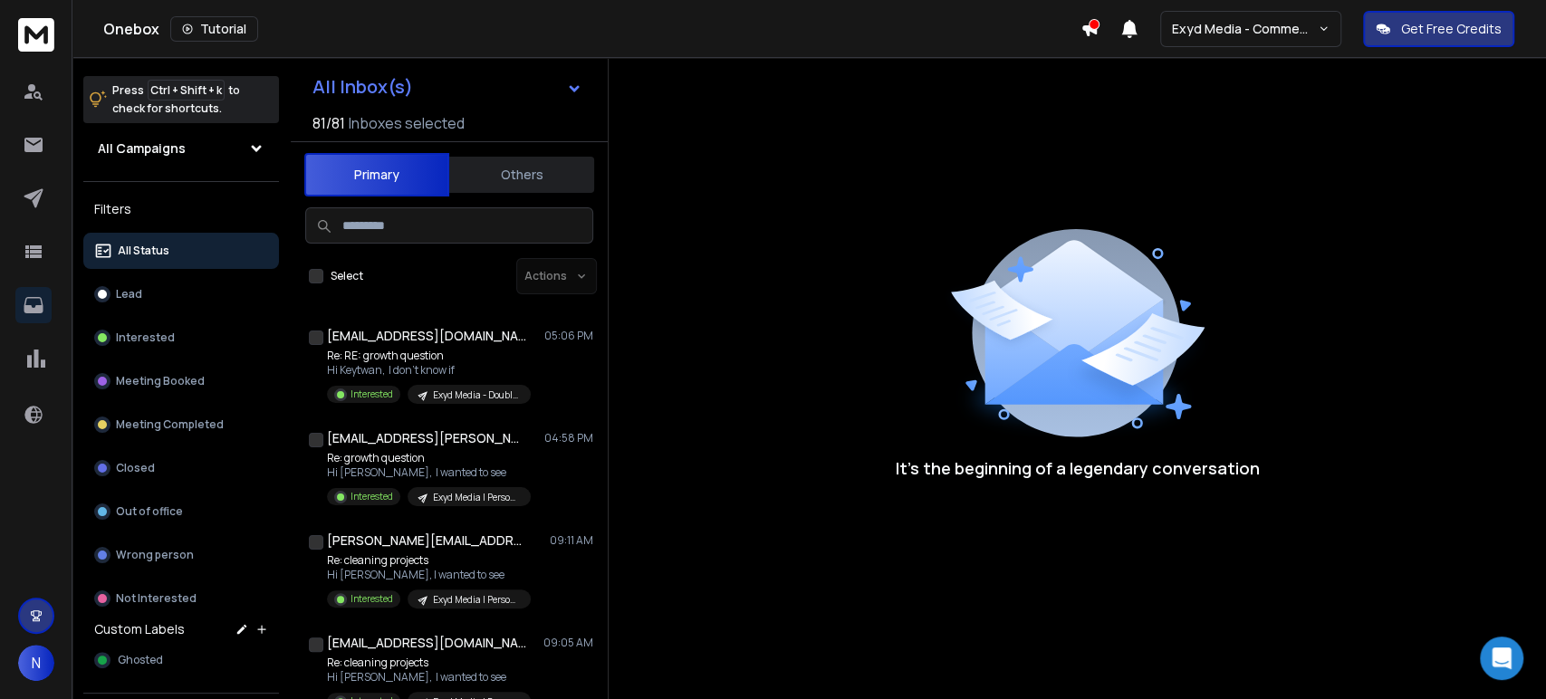
click at [519, 172] on button "Others" at bounding box center [521, 175] width 145 height 40
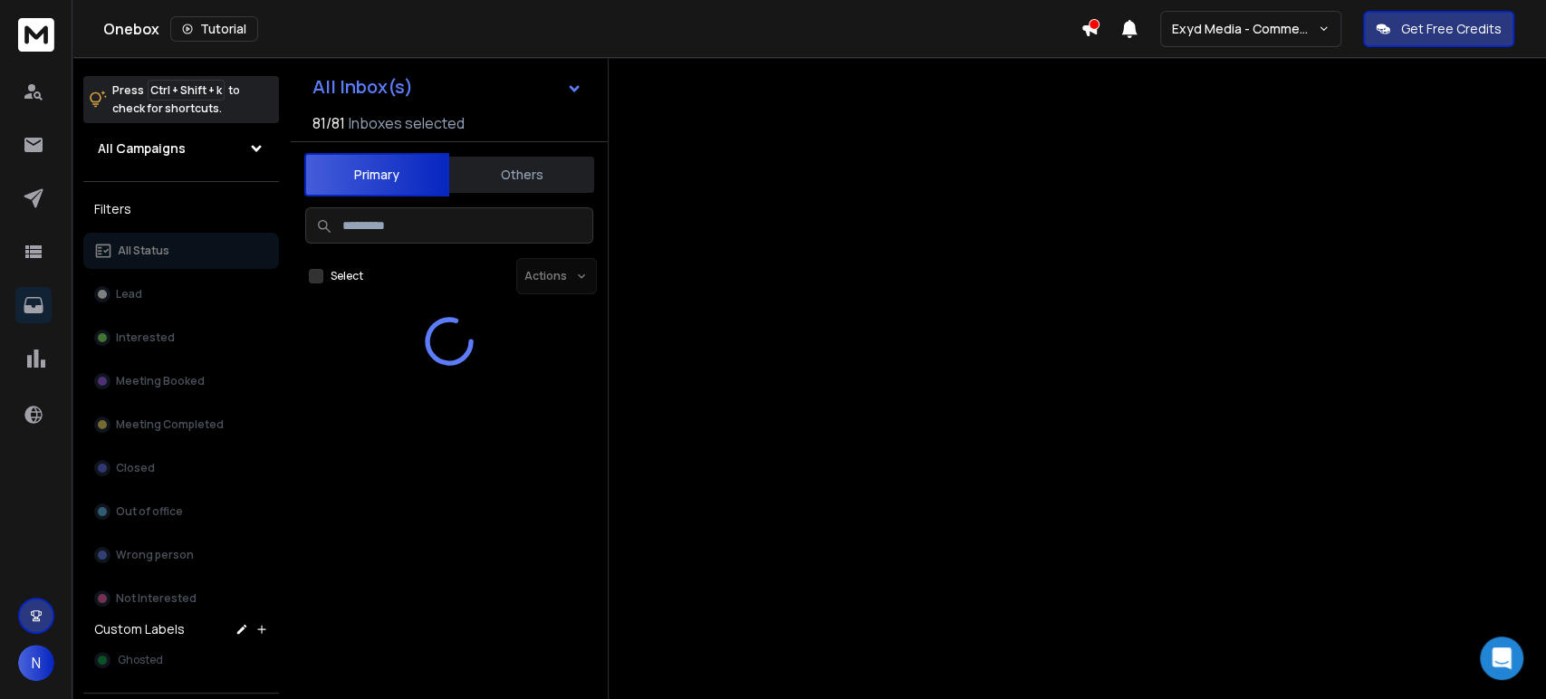
click at [335, 179] on button "Primary" at bounding box center [376, 174] width 145 height 43
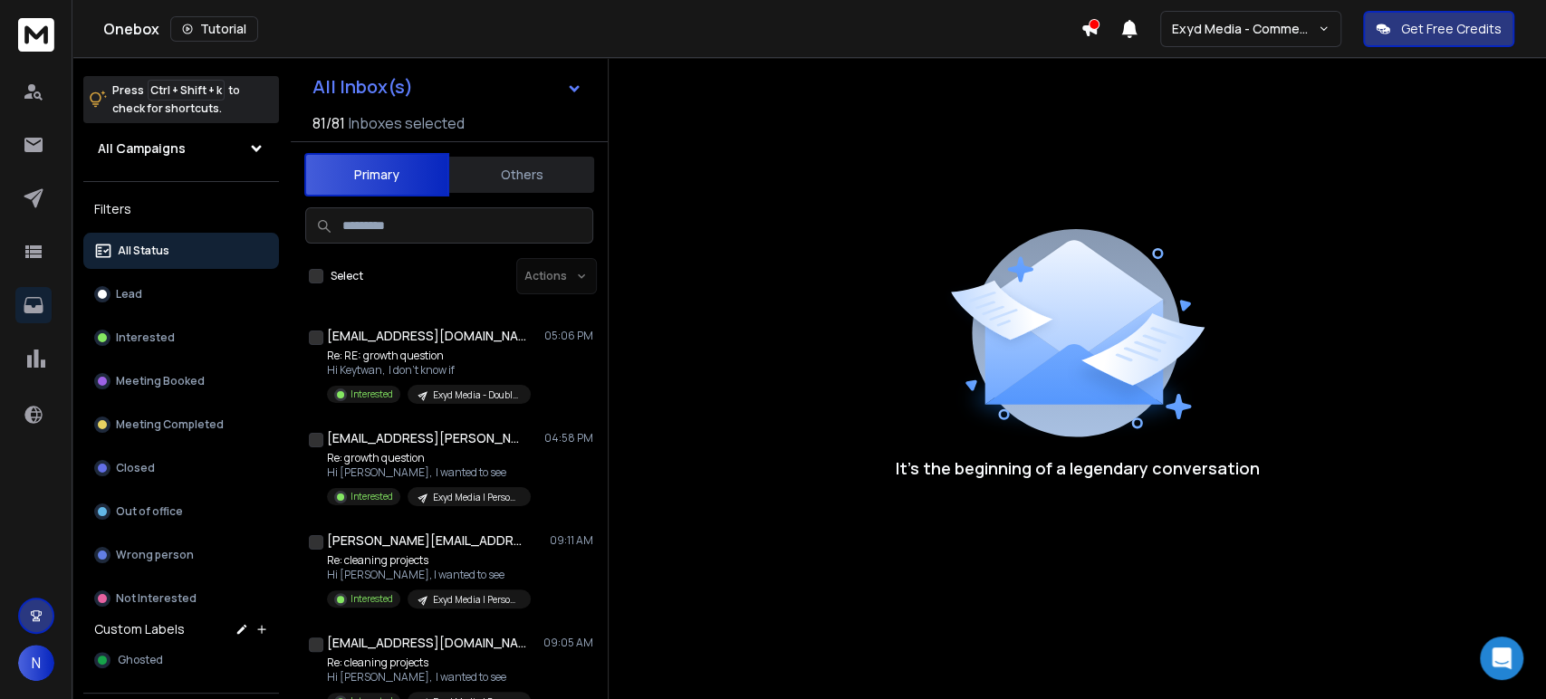
drag, startPoint x: 58, startPoint y: 161, endPoint x: 56, endPoint y: 186, distance: 24.5
click at [58, 161] on div "N" at bounding box center [36, 349] width 72 height 699
click at [56, 186] on div at bounding box center [36, 201] width 42 height 43
click at [51, 192] on div at bounding box center [36, 201] width 42 height 43
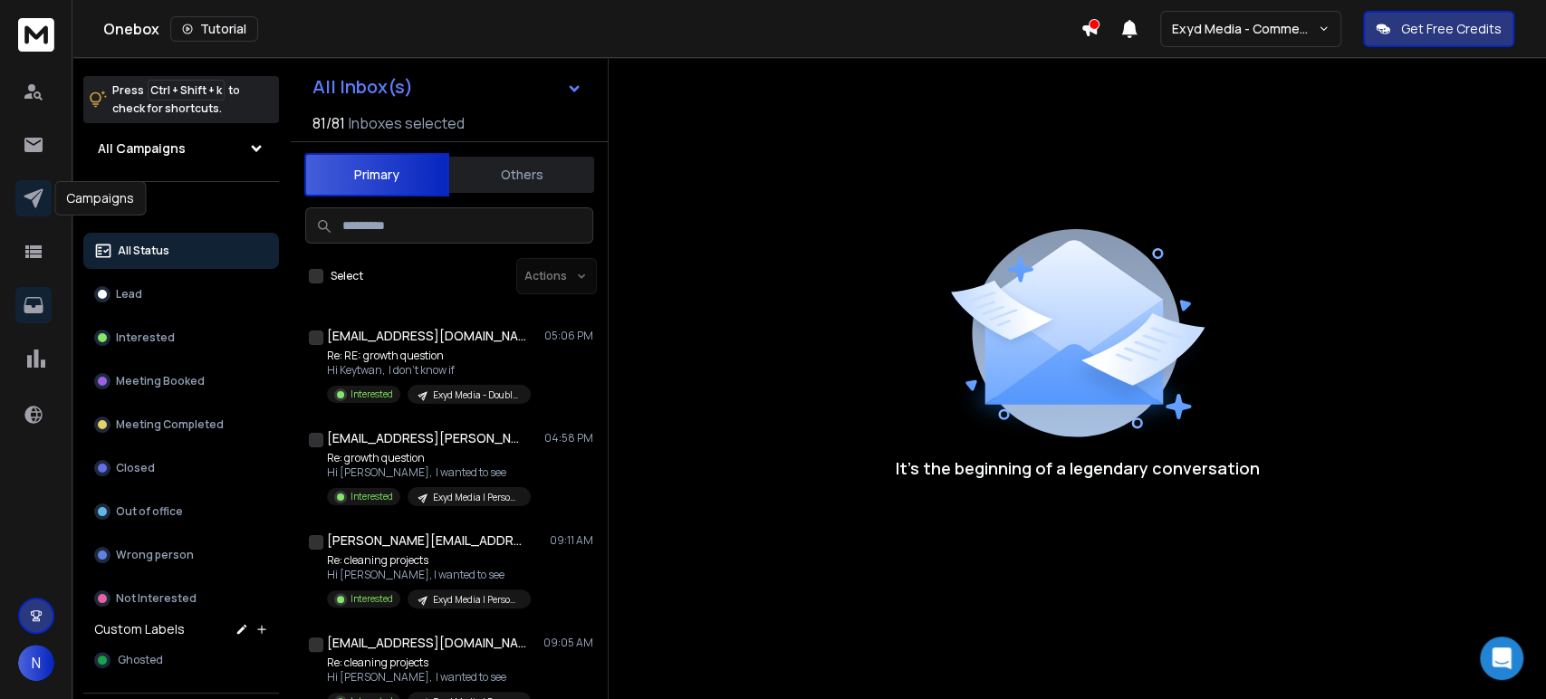
click at [39, 194] on icon at bounding box center [33, 198] width 19 height 19
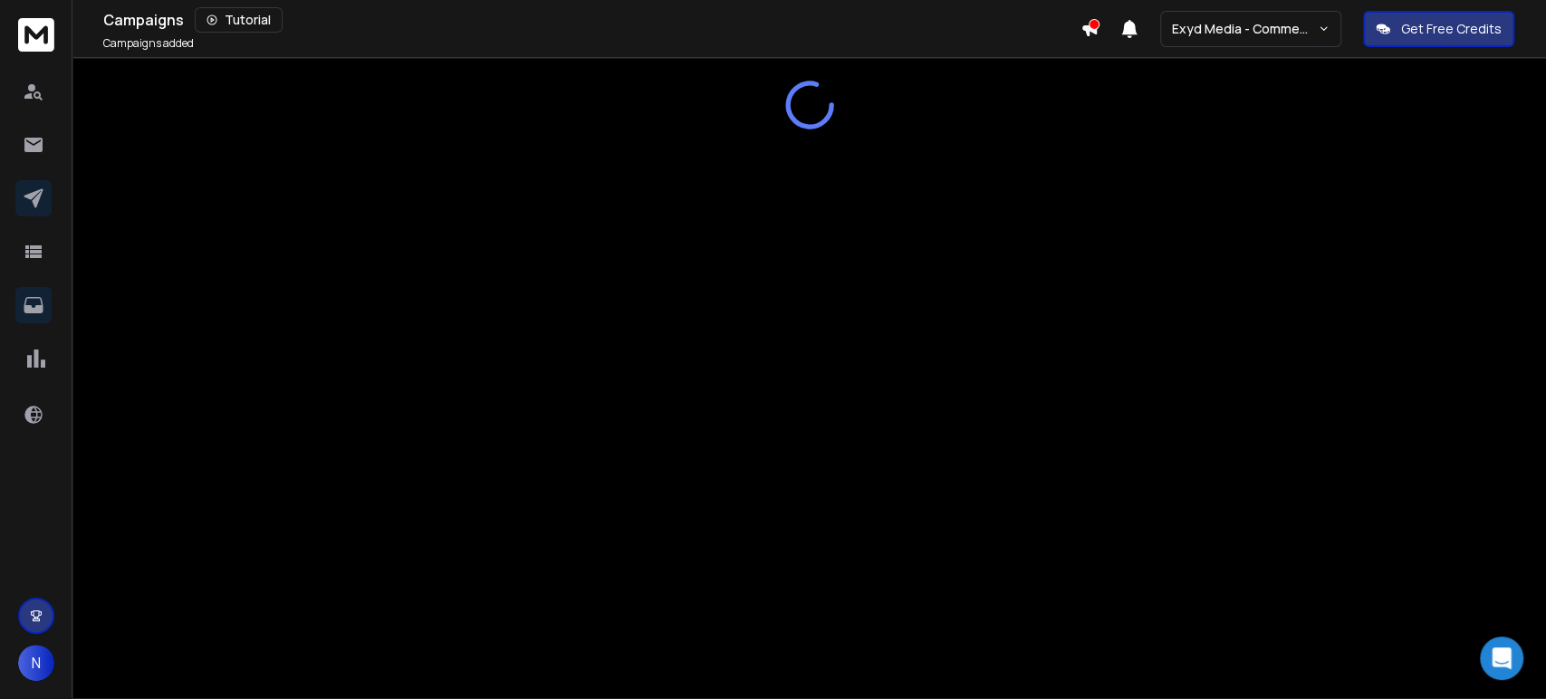
click at [18, 302] on link at bounding box center [33, 305] width 36 height 36
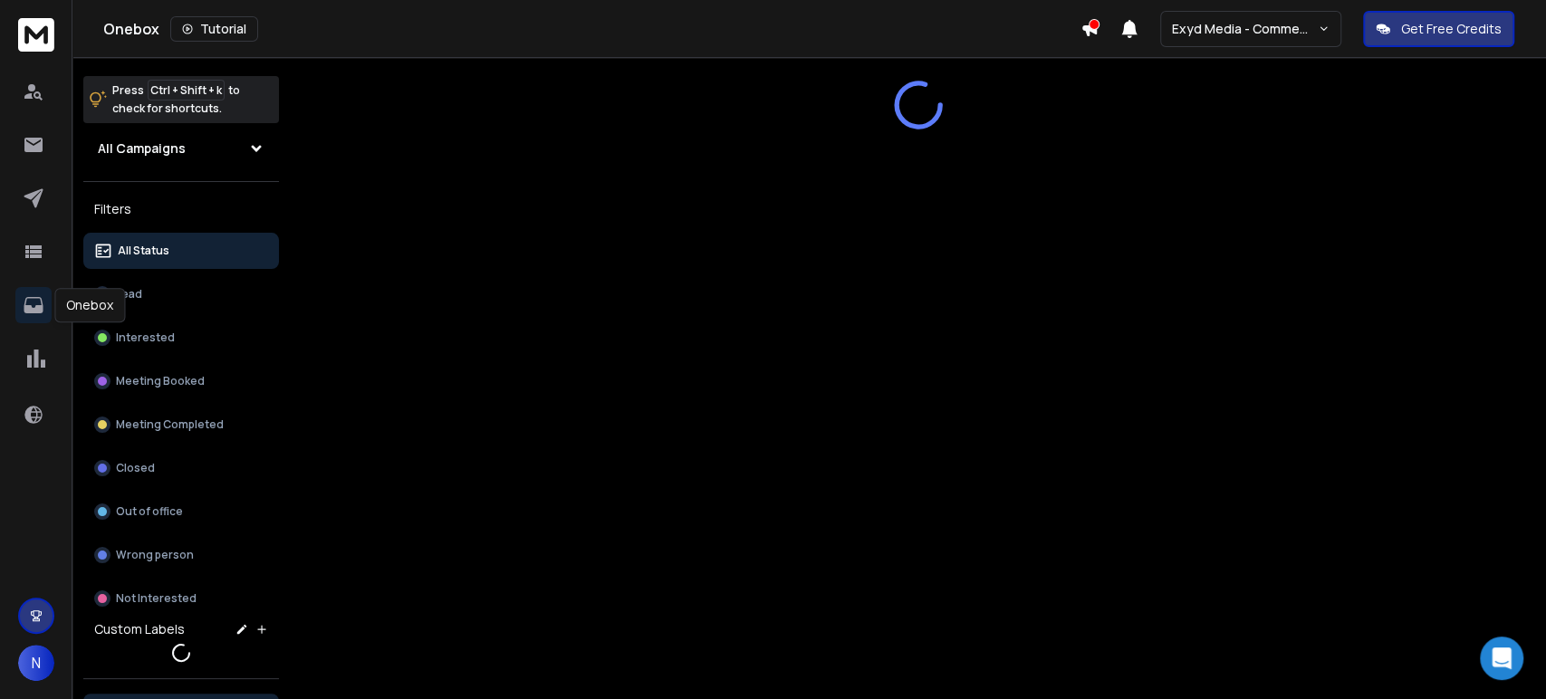
click at [23, 303] on icon at bounding box center [34, 305] width 22 height 22
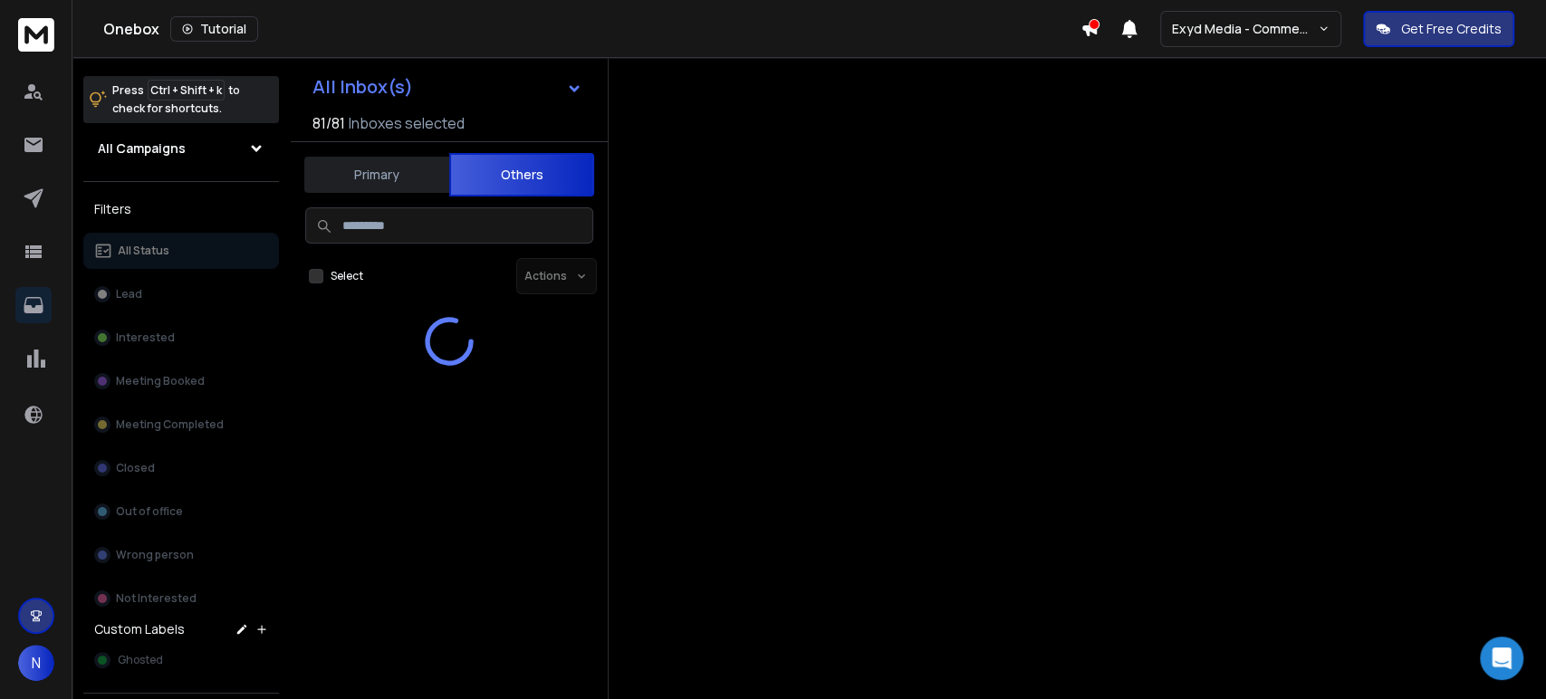
click at [484, 189] on button "Others" at bounding box center [521, 174] width 145 height 43
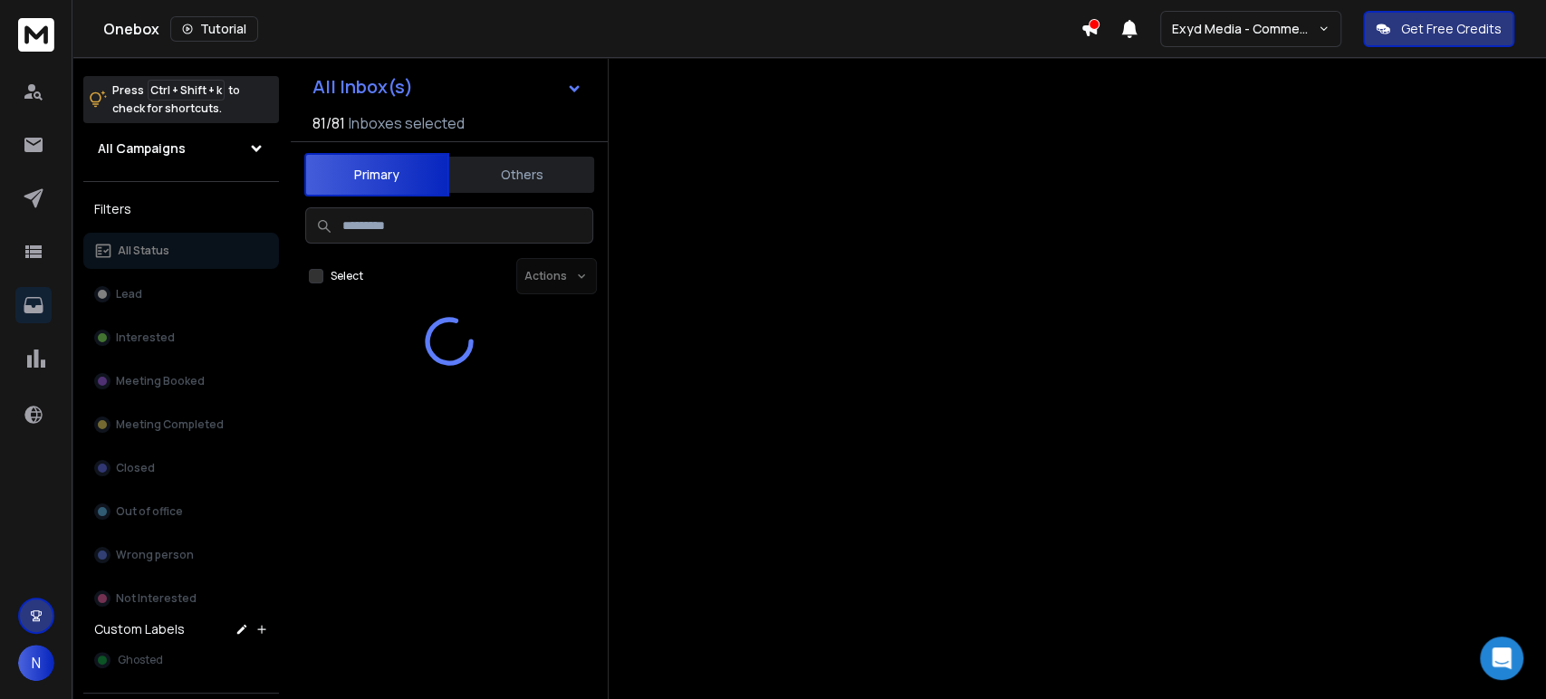
click at [384, 168] on button "Primary" at bounding box center [376, 174] width 145 height 43
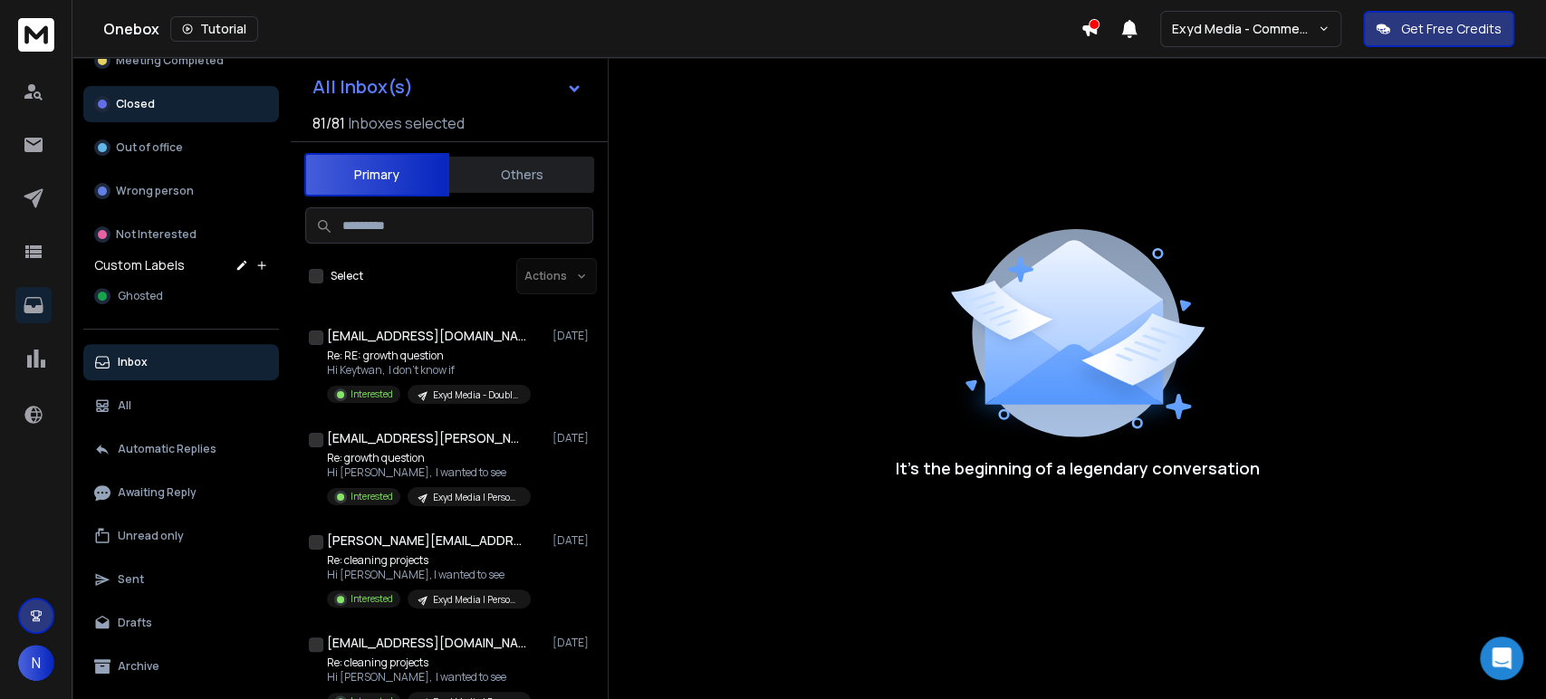
scroll to position [378, 0]
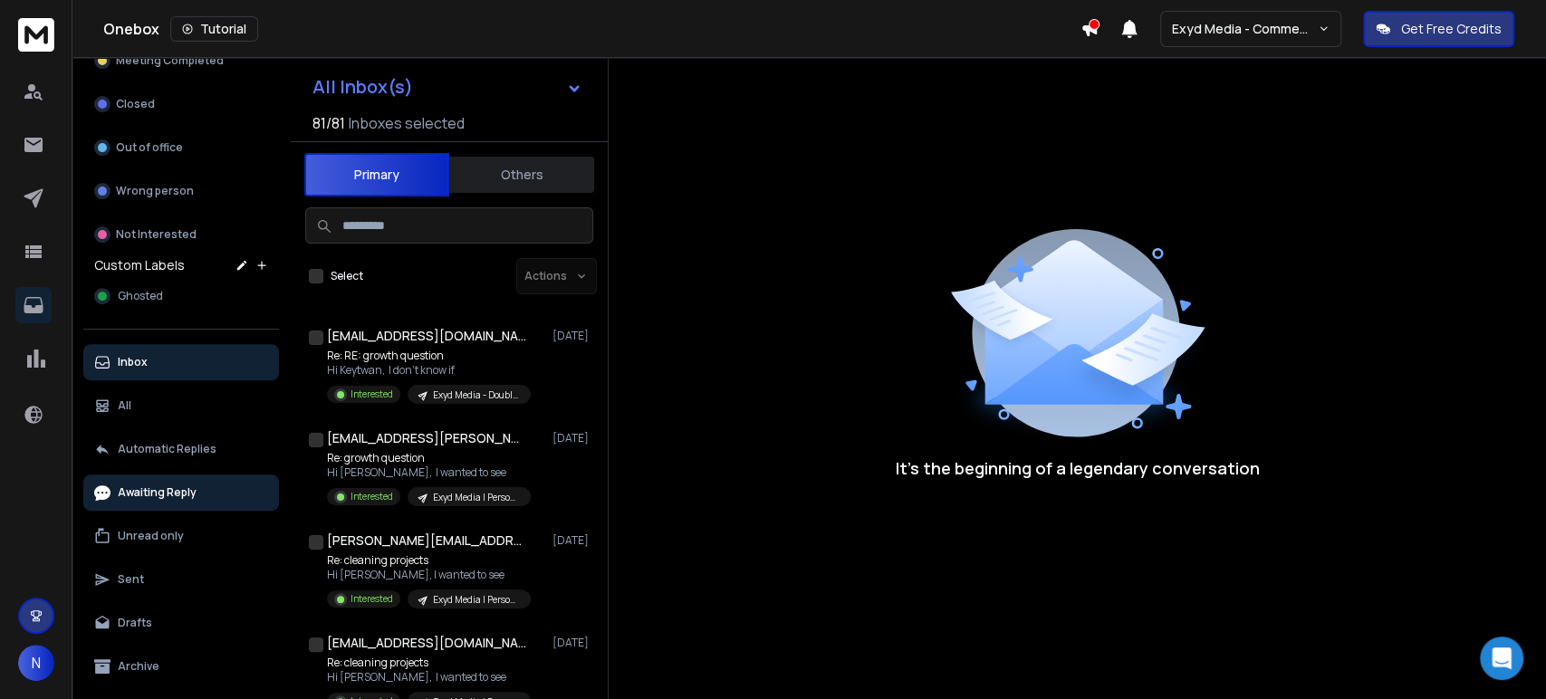
click at [186, 482] on div "Awaiting Reply" at bounding box center [145, 493] width 102 height 22
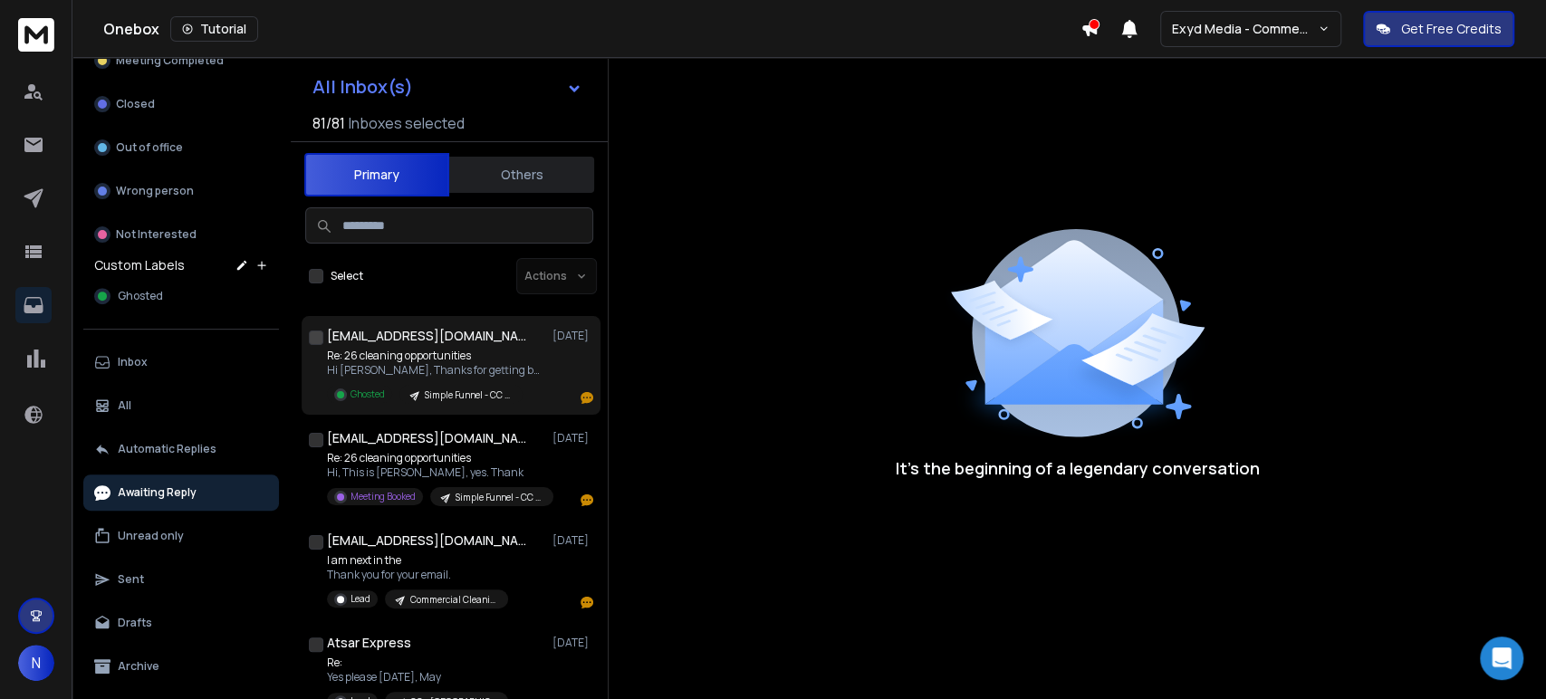
click at [440, 361] on p "Re: 26 cleaning opportunities" at bounding box center [435, 356] width 217 height 14
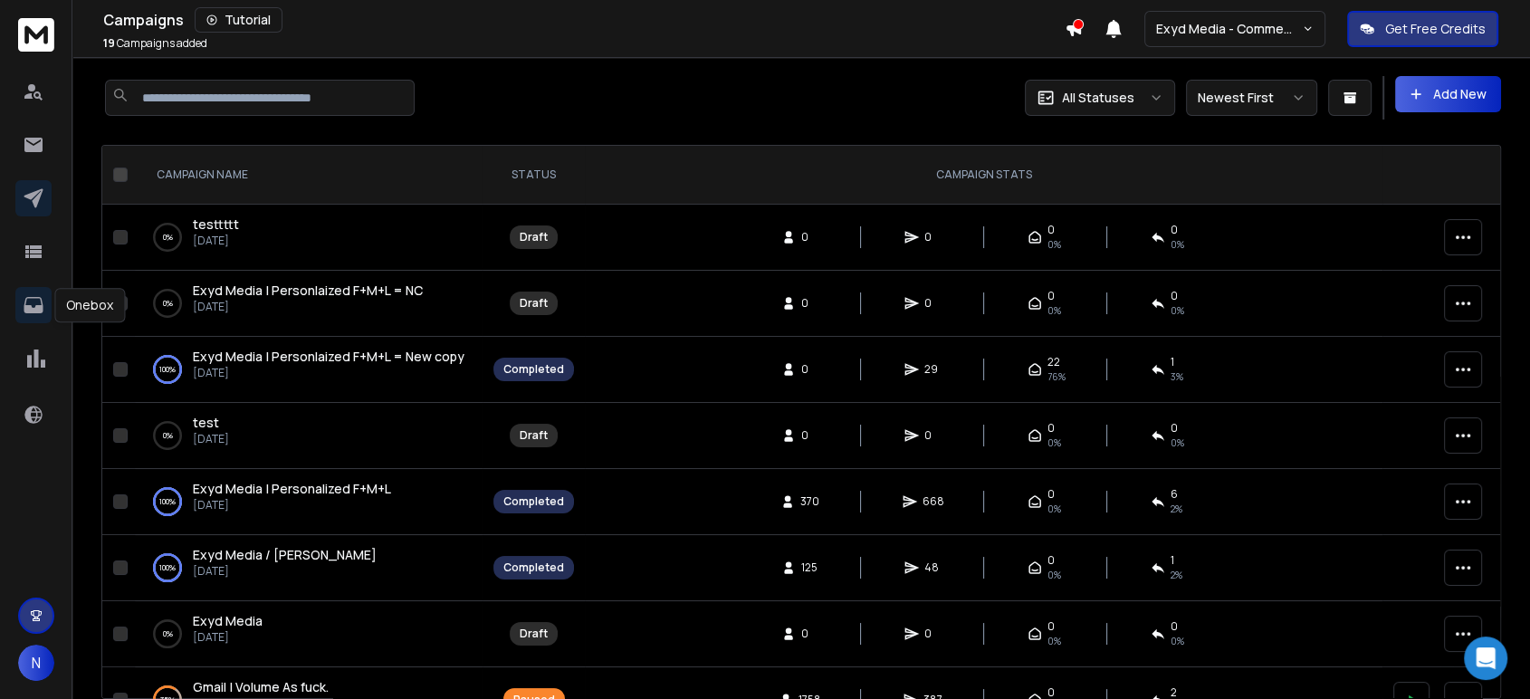
click at [30, 295] on icon at bounding box center [34, 305] width 22 height 22
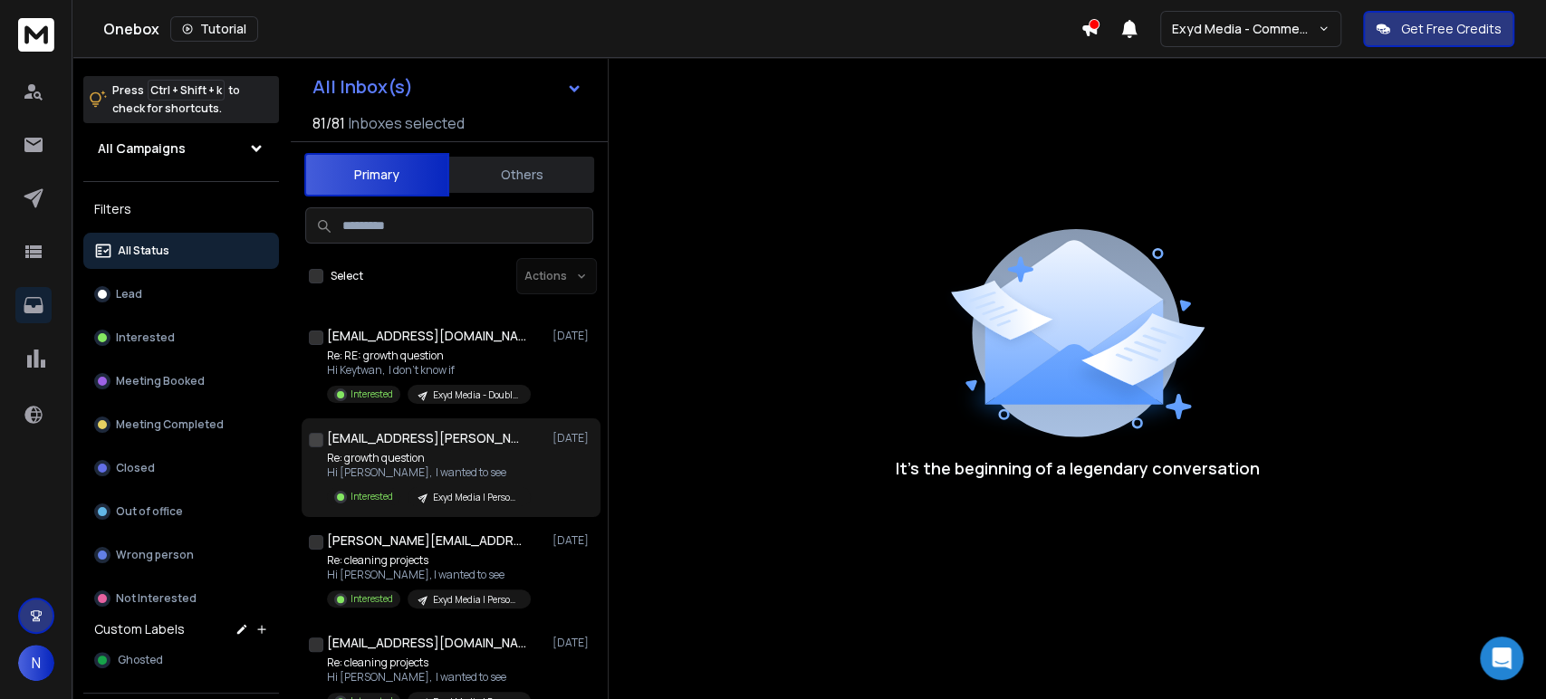
click at [422, 453] on p "Re: growth question" at bounding box center [429, 458] width 204 height 14
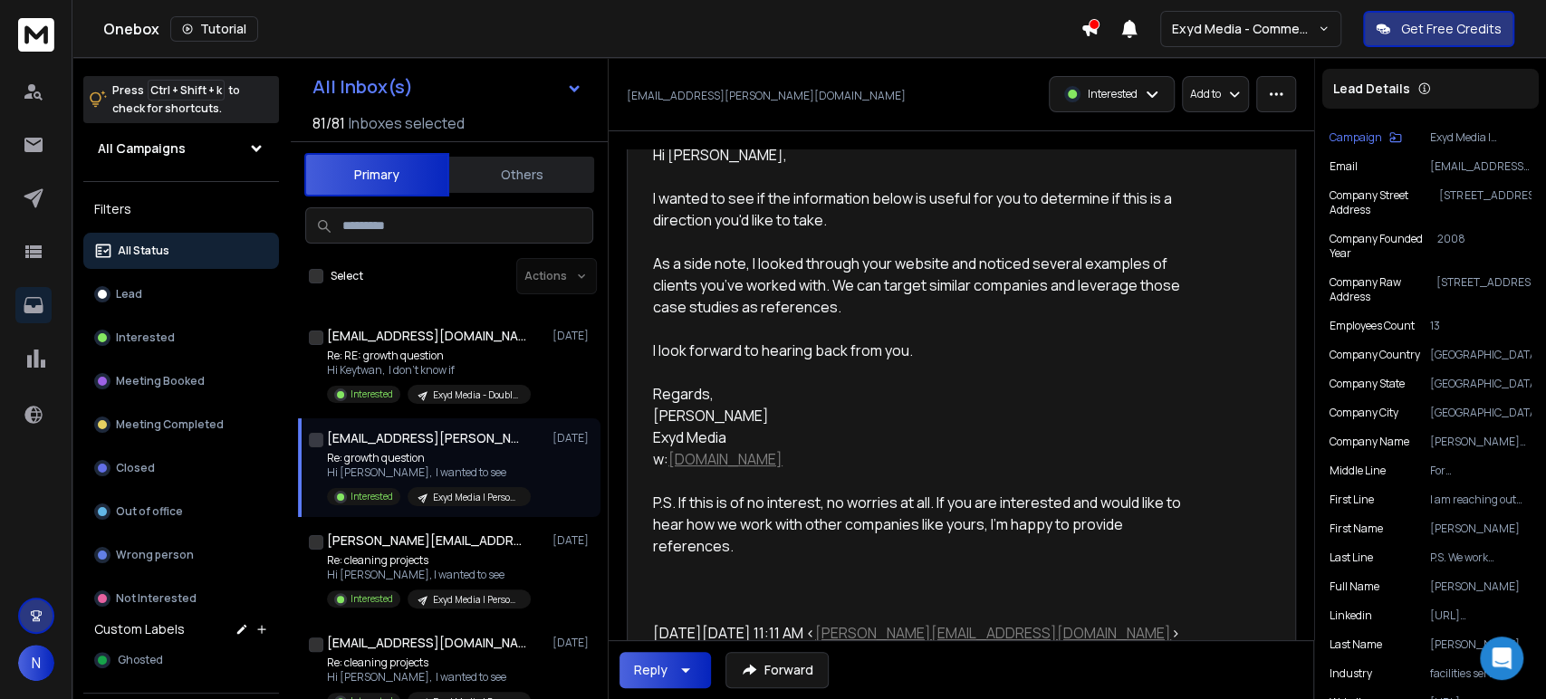
scroll to position [202, 0]
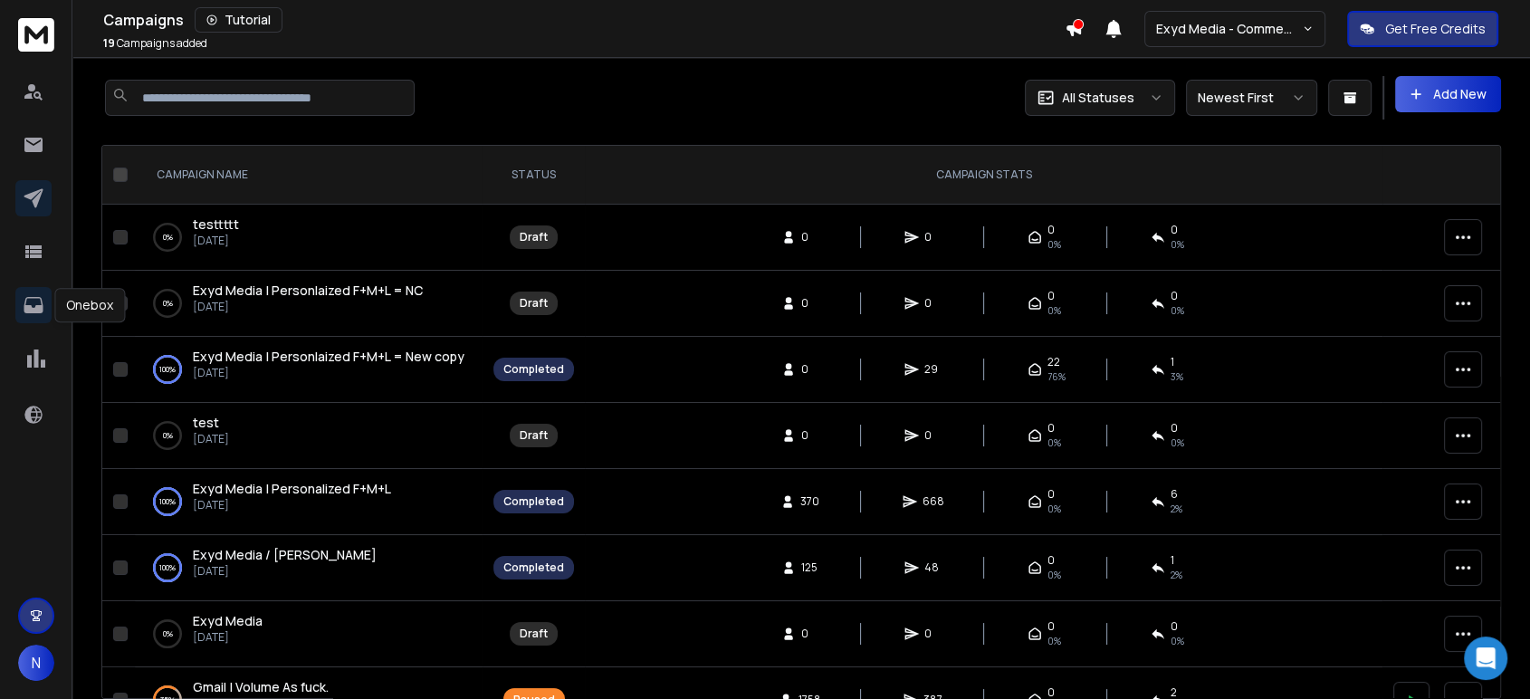
click at [28, 291] on link at bounding box center [33, 305] width 36 height 36
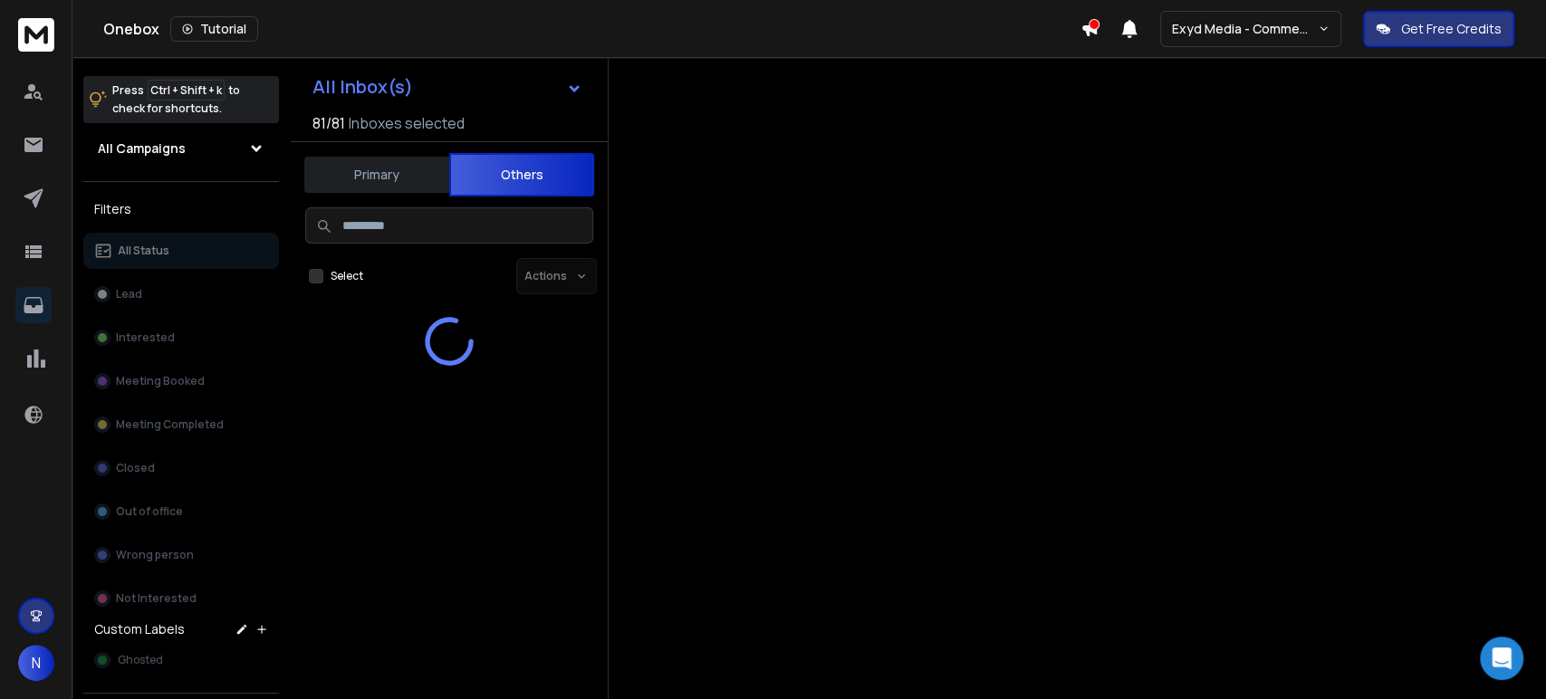
click at [546, 181] on button "Others" at bounding box center [521, 174] width 145 height 43
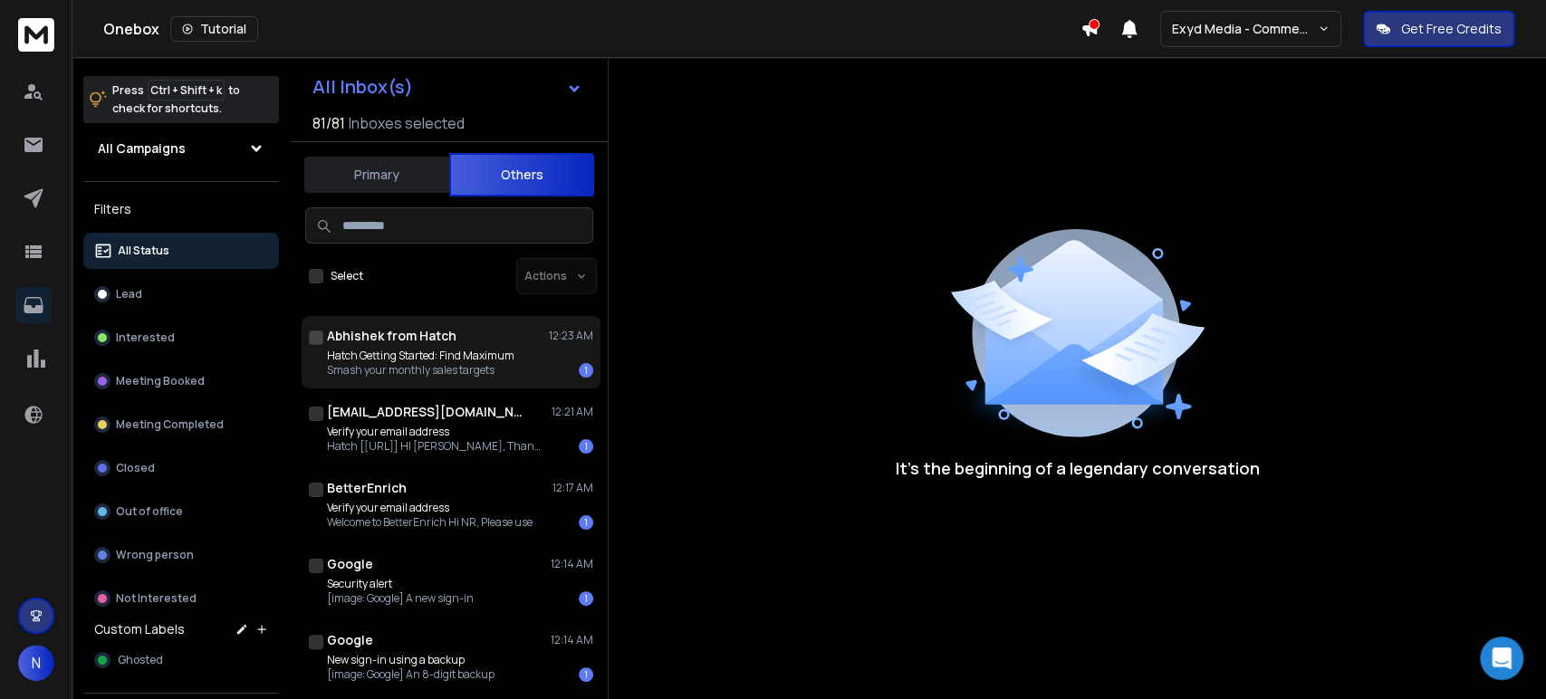
click at [448, 343] on h1 "Abhishek from Hatch" at bounding box center [391, 336] width 129 height 18
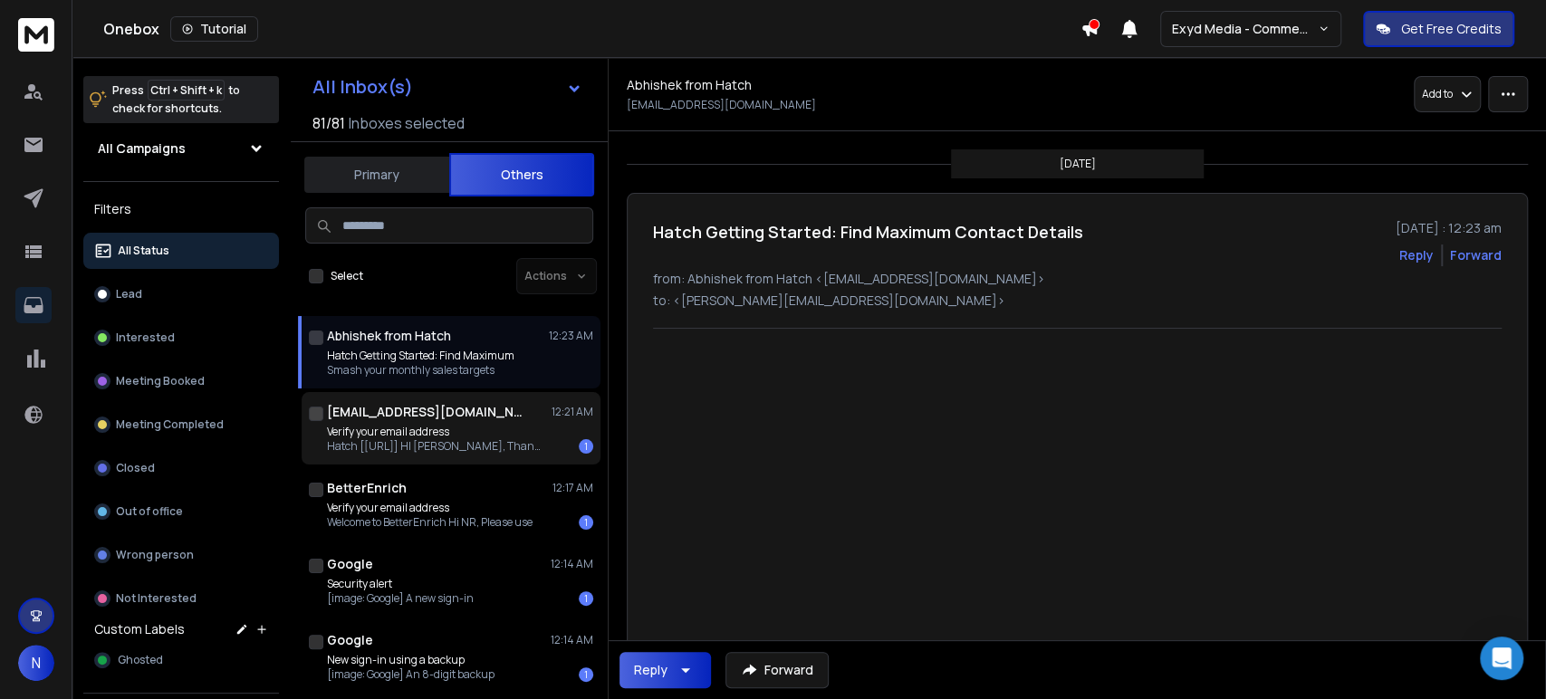
click at [543, 433] on div "Verify your email address Hatch [https://app.hatchhq.ai/] HI NAOMI, Thank you f…" at bounding box center [460, 439] width 266 height 29
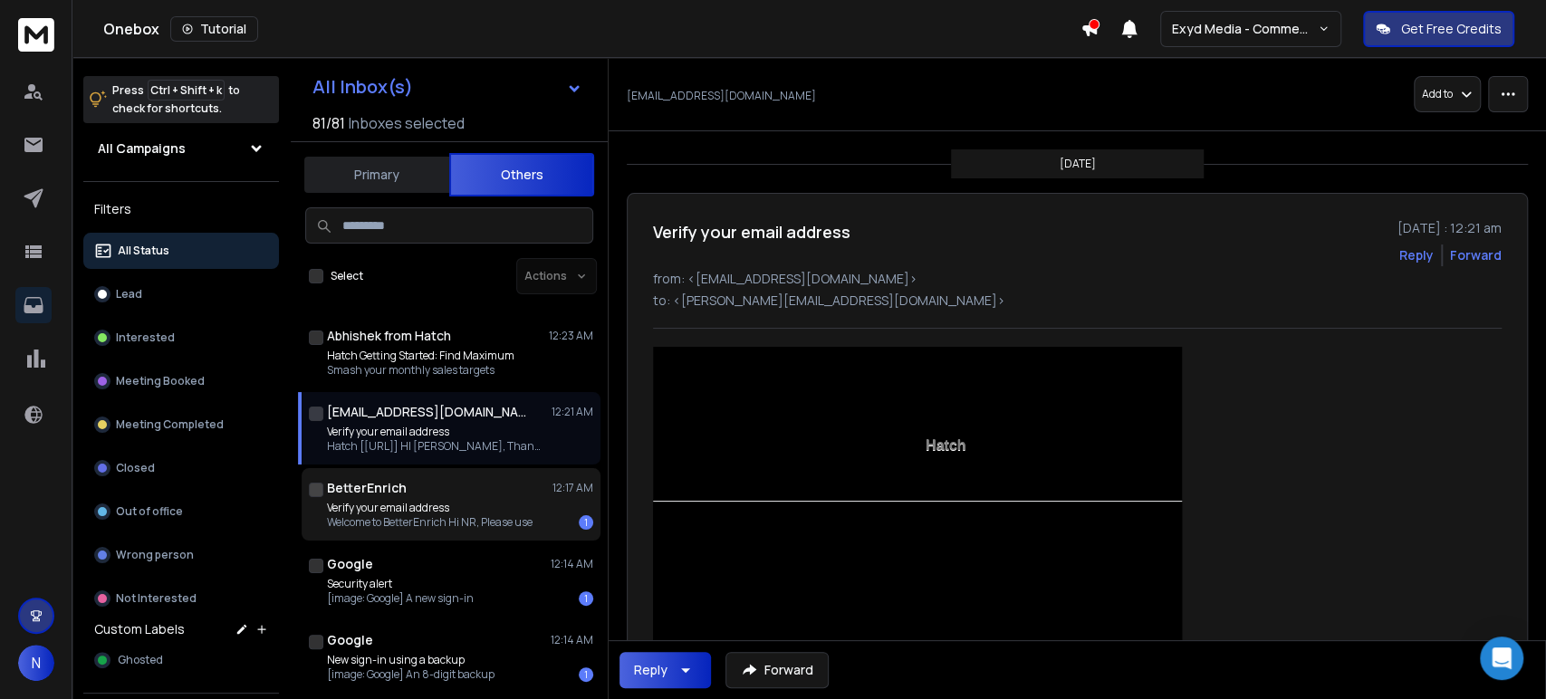
click at [473, 505] on p "Verify your email address" at bounding box center [430, 508] width 206 height 14
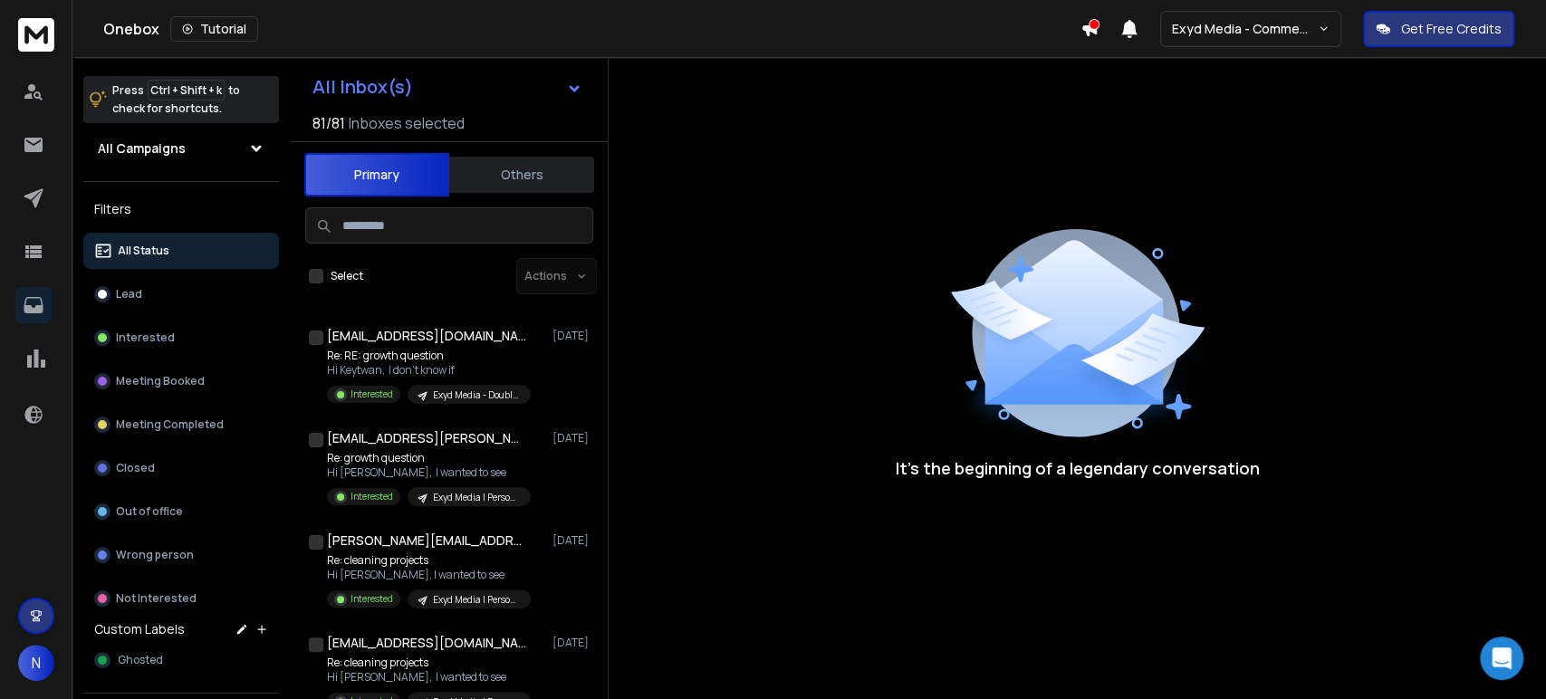
click at [503, 150] on div "All Inbox(s) 81 / 81 Inboxes selected Primary Others Select Actions [EMAIL_ADDR…" at bounding box center [449, 407] width 317 height 699
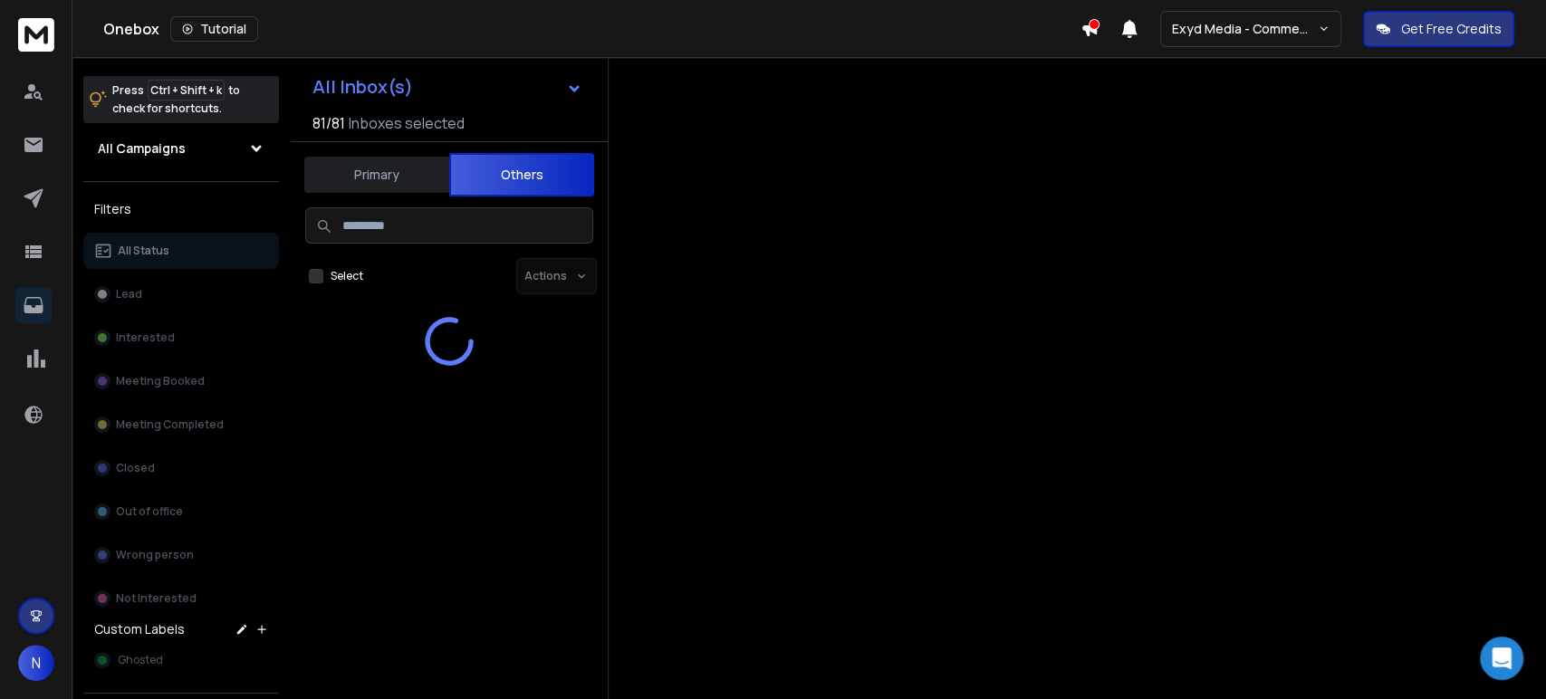
click at [493, 163] on button "Others" at bounding box center [521, 174] width 145 height 43
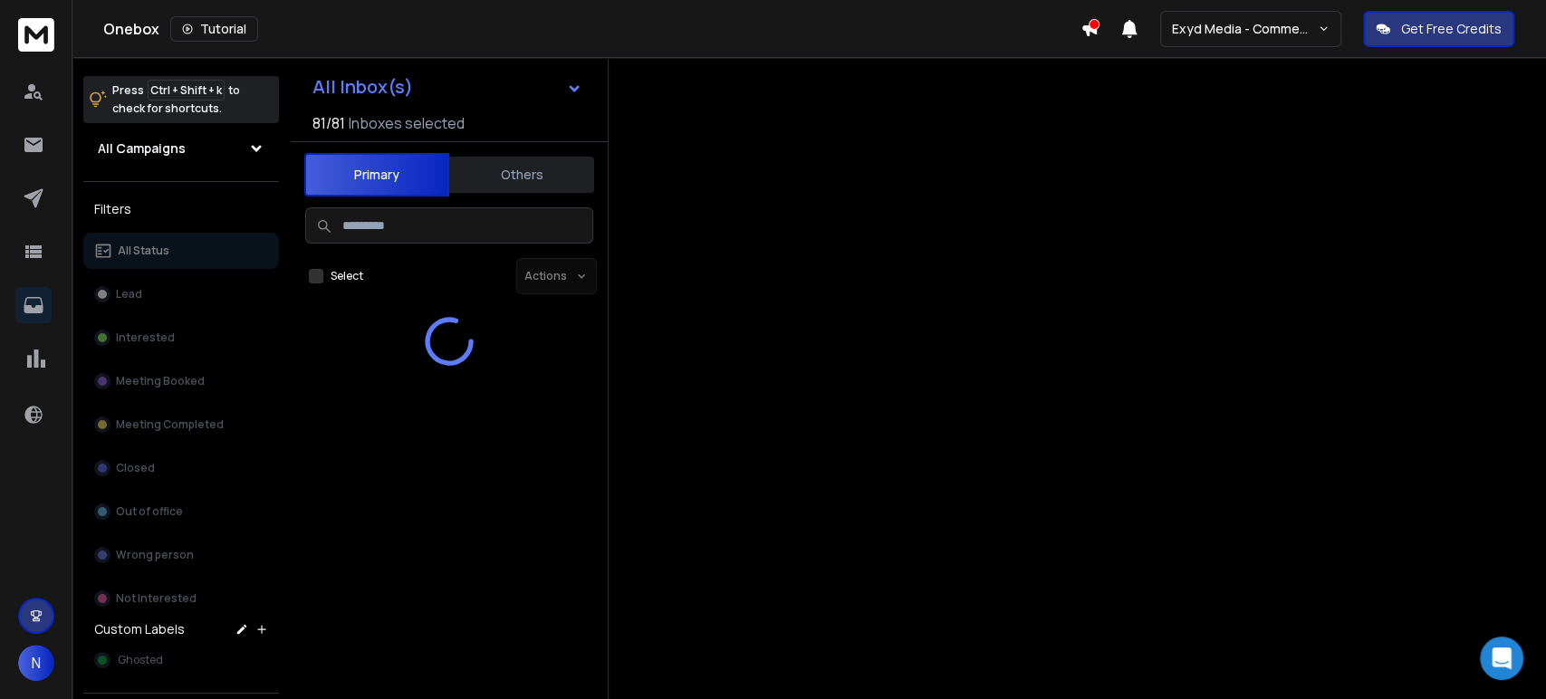
click at [321, 179] on button "Primary" at bounding box center [376, 174] width 145 height 43
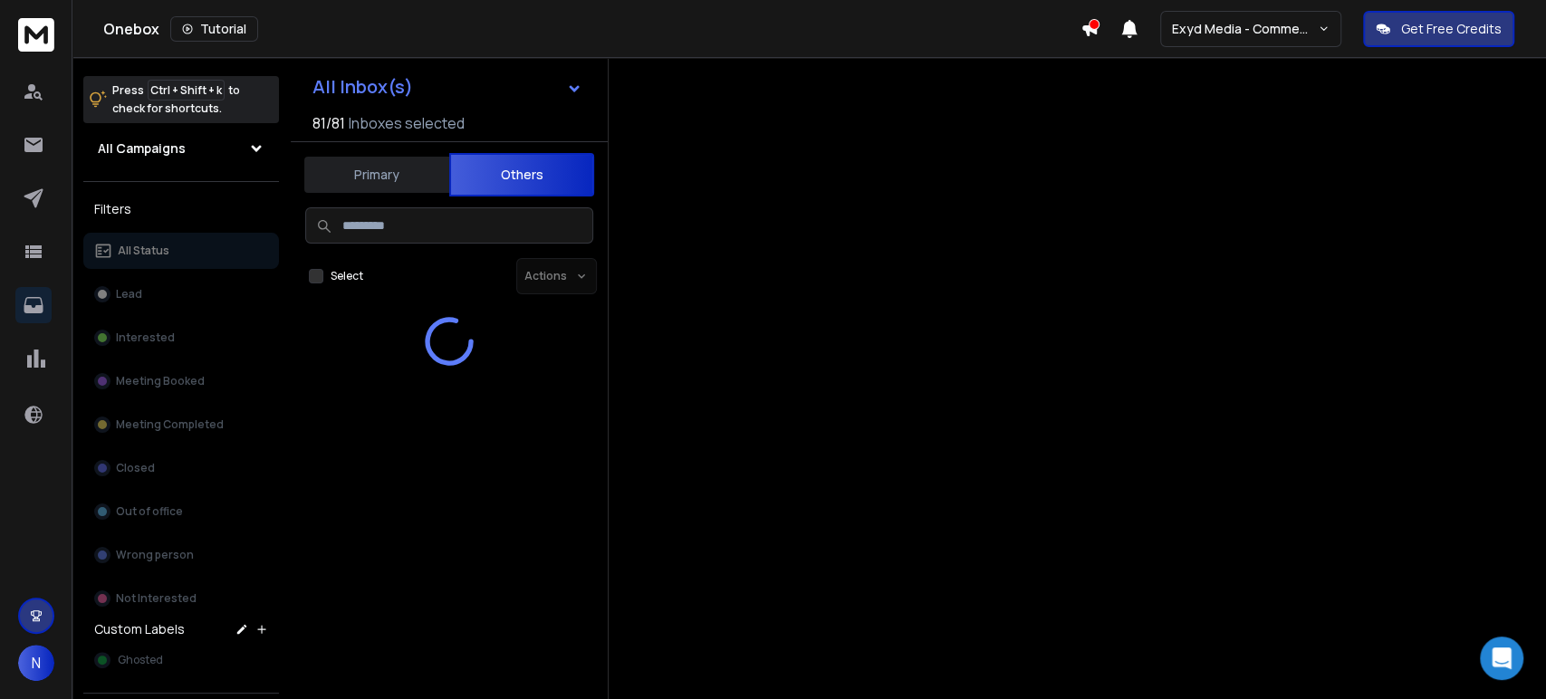
click at [491, 187] on button "Others" at bounding box center [521, 174] width 145 height 43
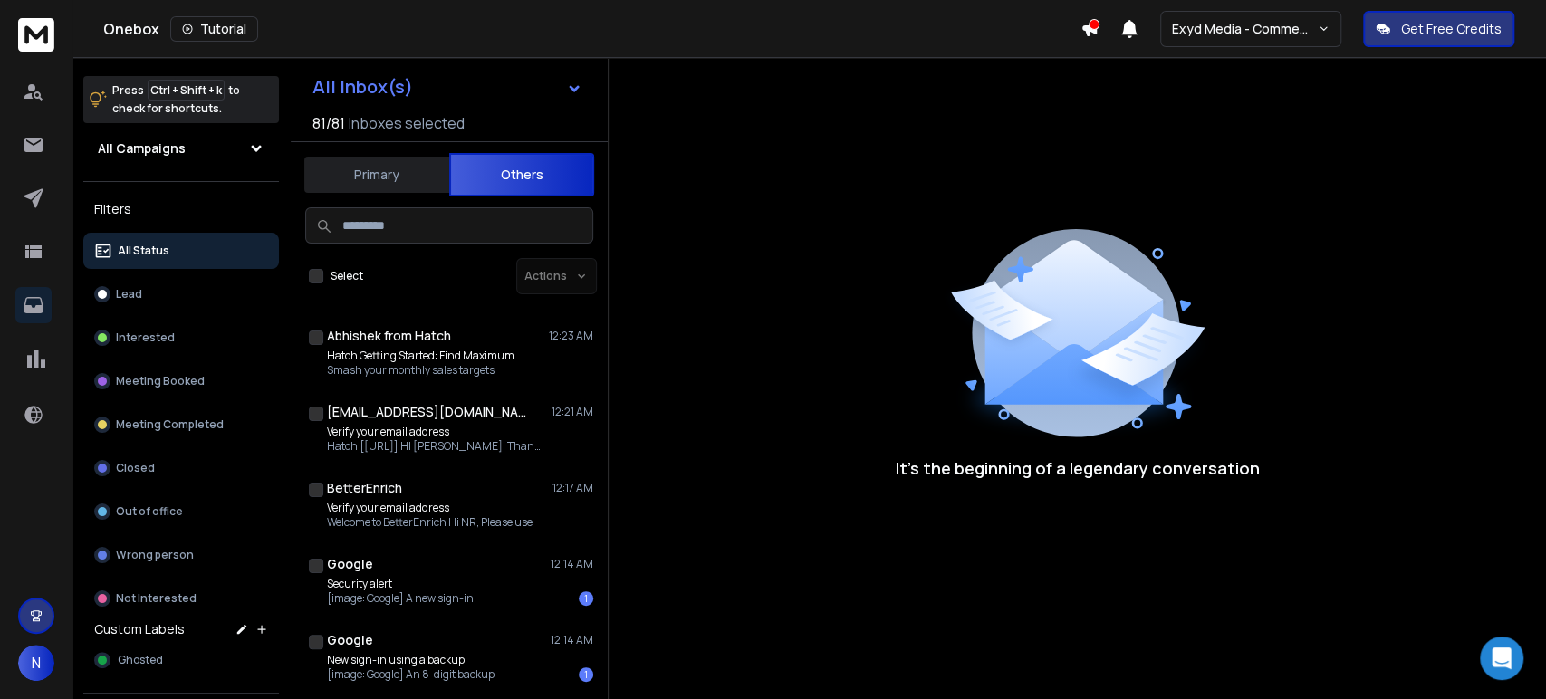
click at [320, 177] on button "Primary" at bounding box center [376, 175] width 145 height 40
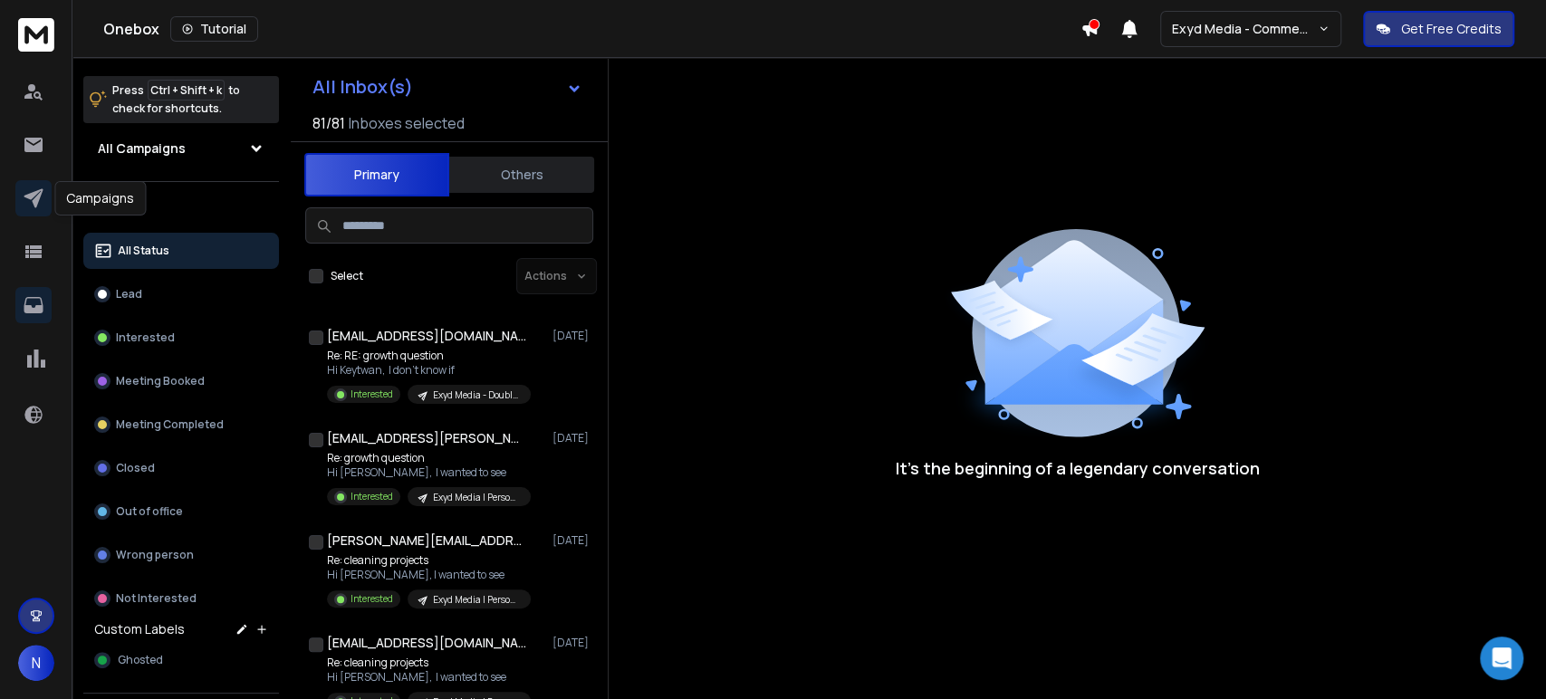
click at [33, 207] on icon at bounding box center [34, 198] width 22 height 22
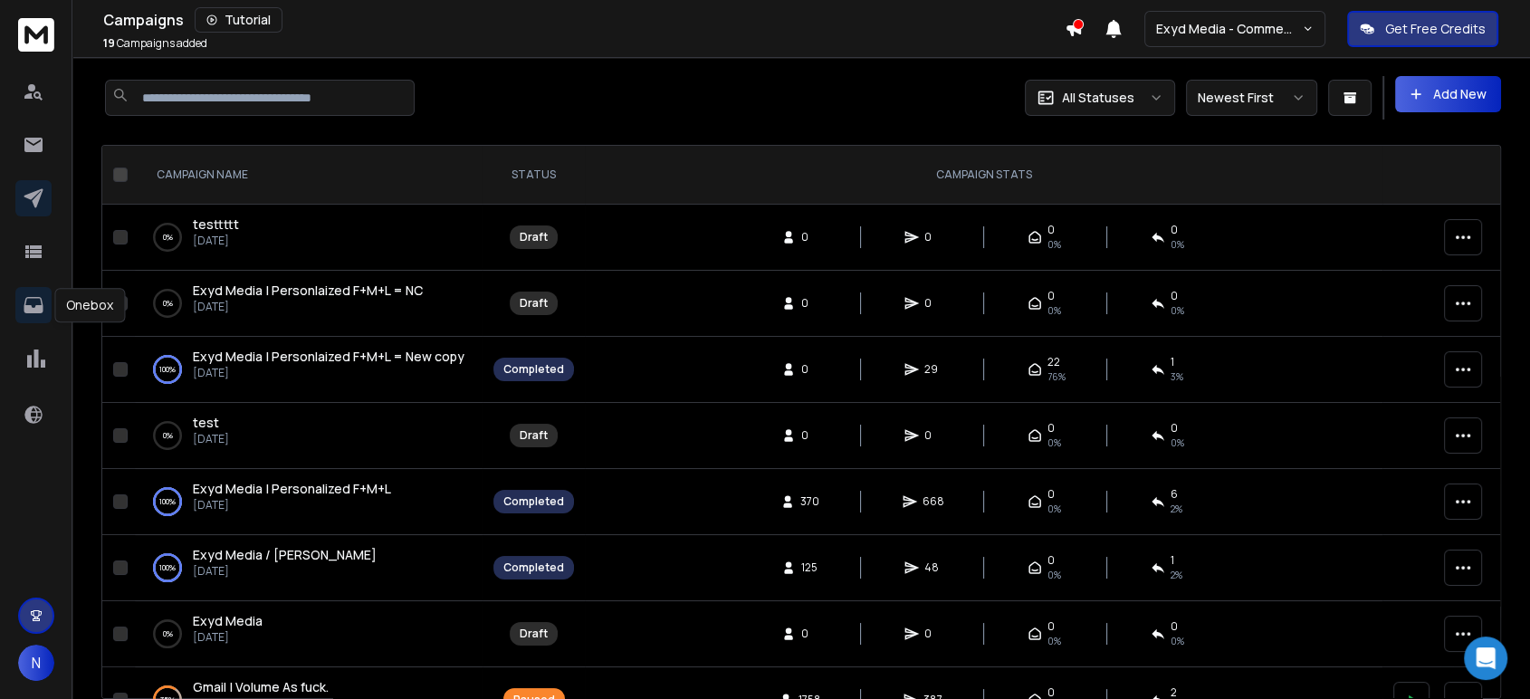
click at [25, 313] on icon at bounding box center [34, 305] width 22 height 22
